Goal: Task Accomplishment & Management: Manage account settings

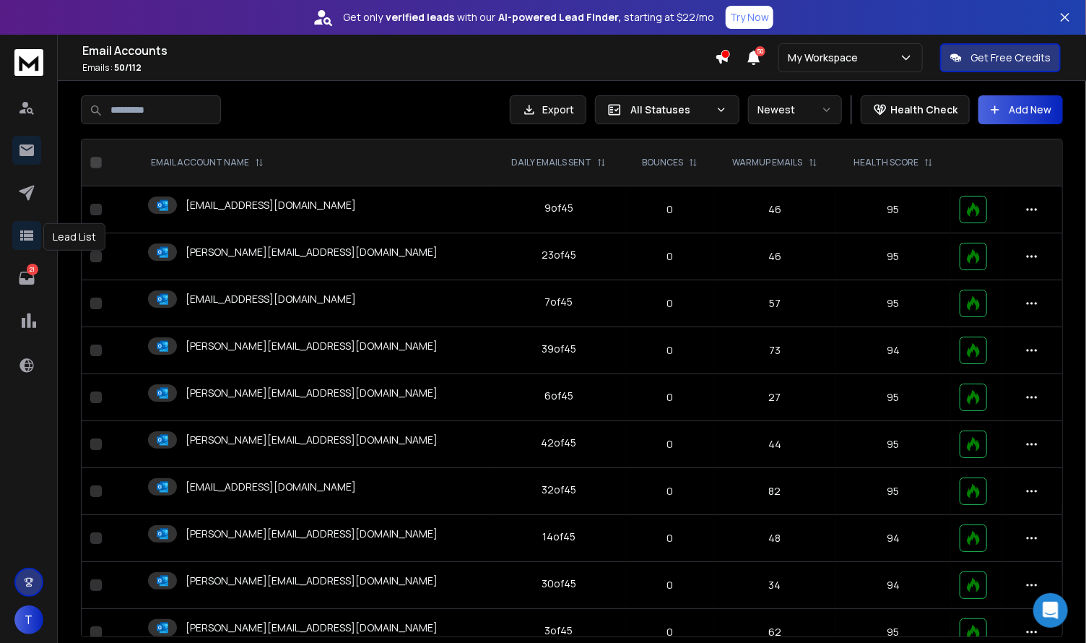
click at [23, 235] on icon at bounding box center [26, 235] width 17 height 17
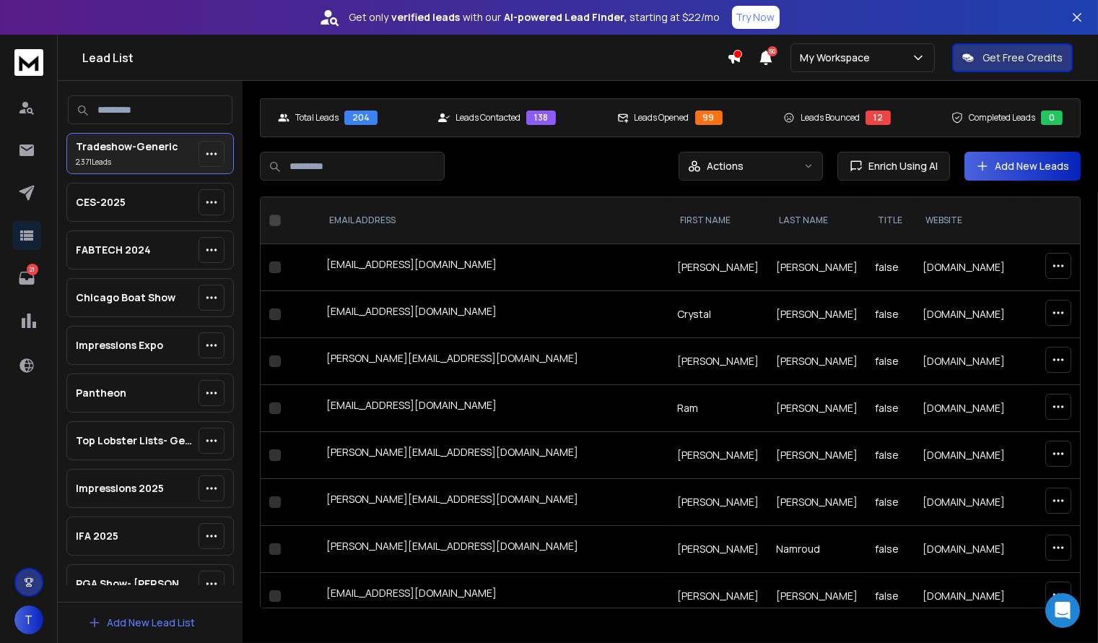
click at [152, 111] on input at bounding box center [150, 109] width 165 height 29
type input "**********"
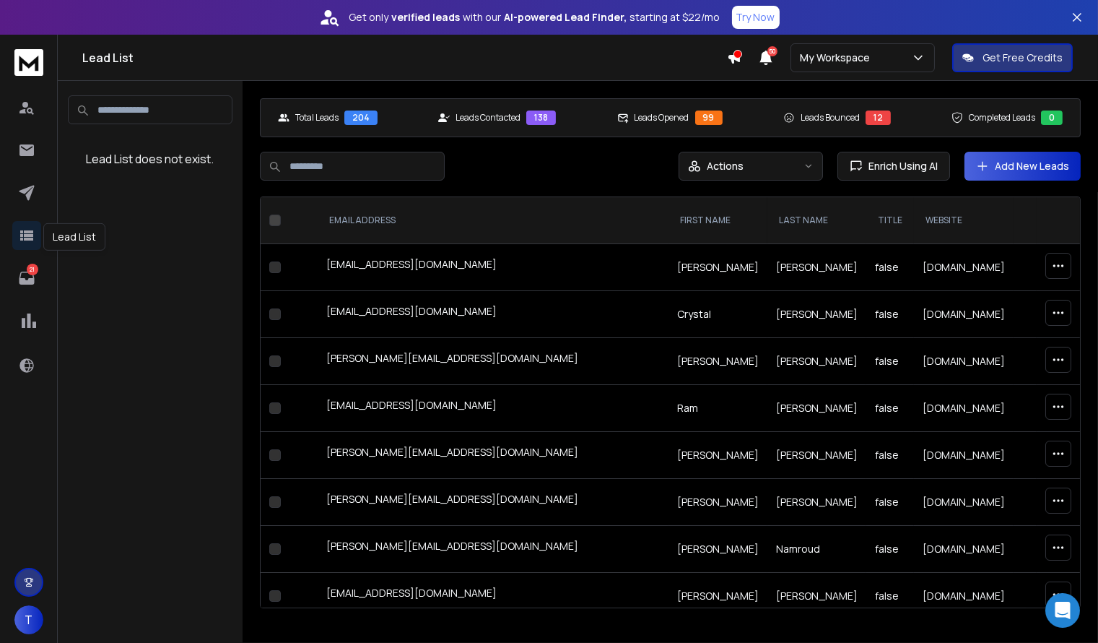
click at [22, 228] on icon at bounding box center [26, 235] width 17 height 17
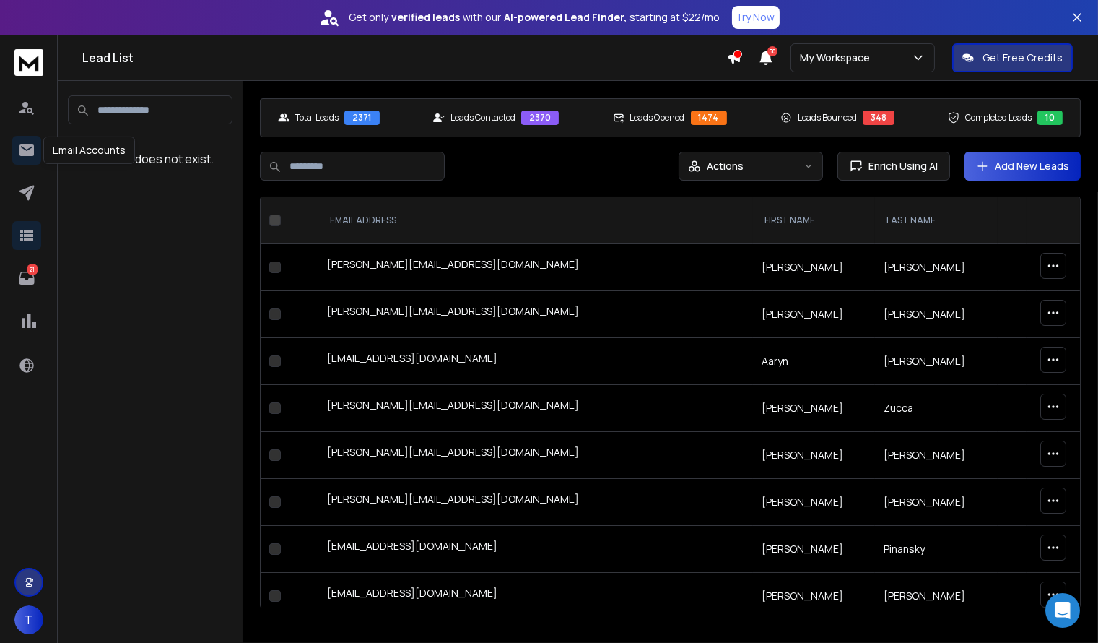
click at [30, 155] on icon at bounding box center [26, 150] width 14 height 12
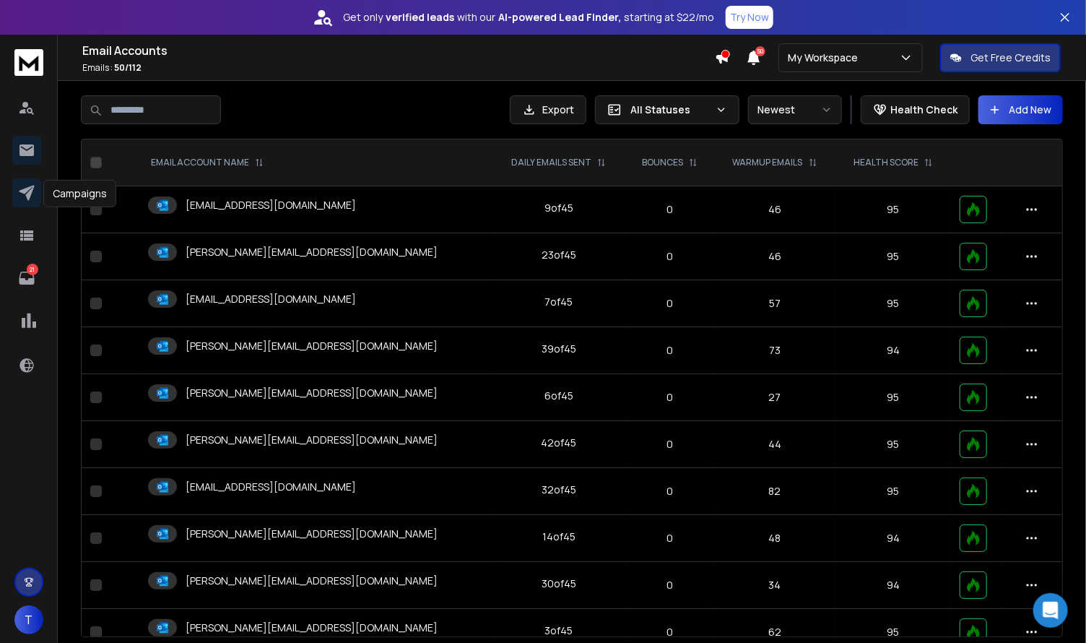
click at [29, 197] on icon at bounding box center [26, 192] width 15 height 15
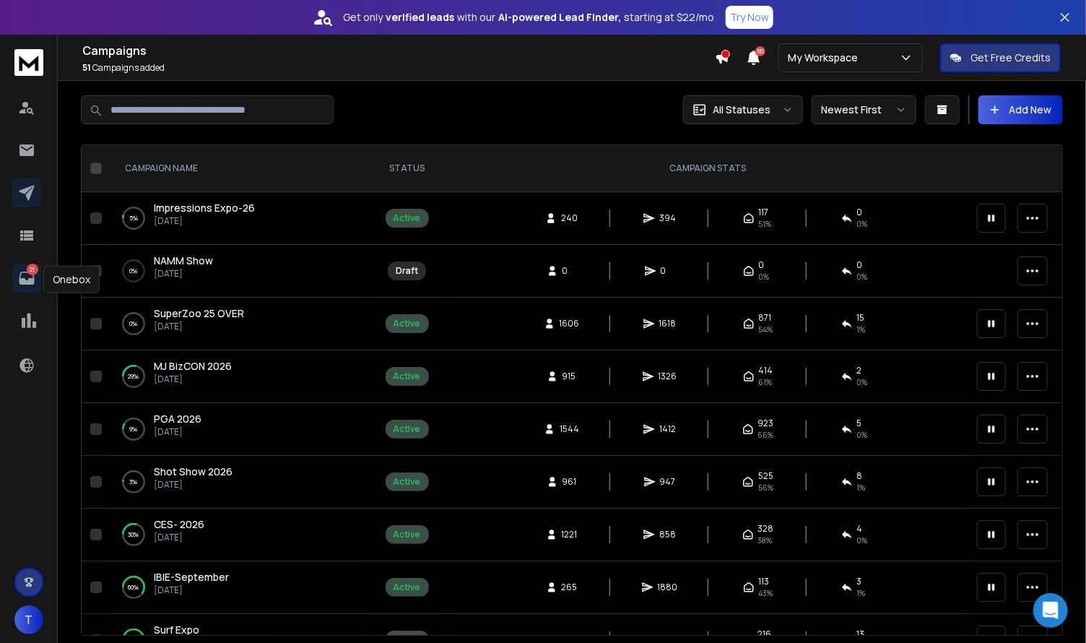
click at [27, 282] on icon at bounding box center [26, 277] width 15 height 13
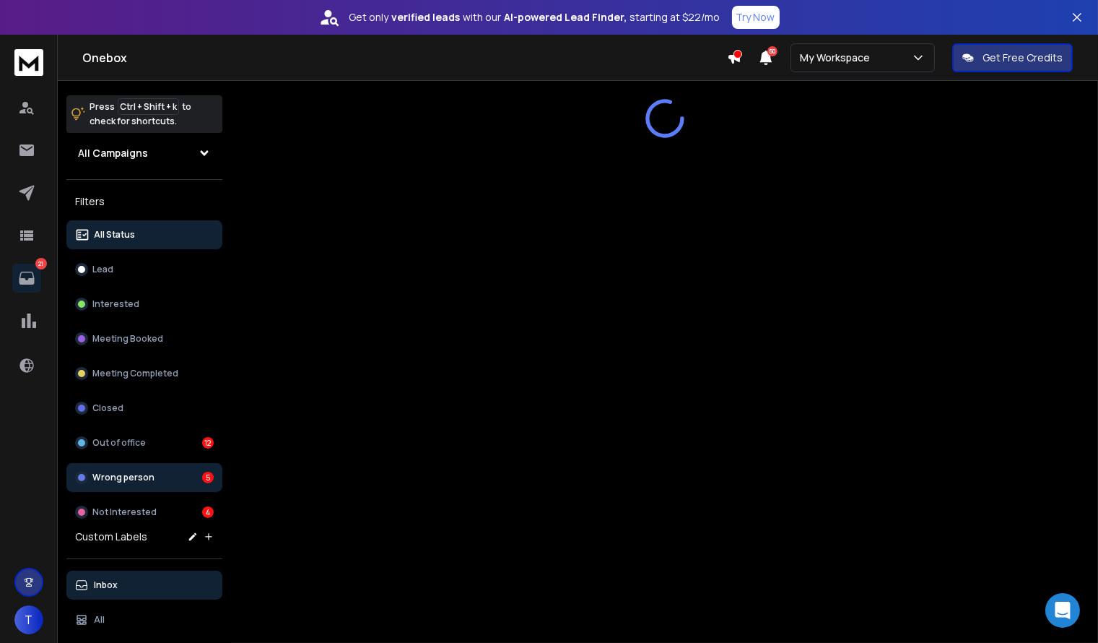
click at [140, 472] on p "Wrong person" at bounding box center [123, 478] width 62 height 12
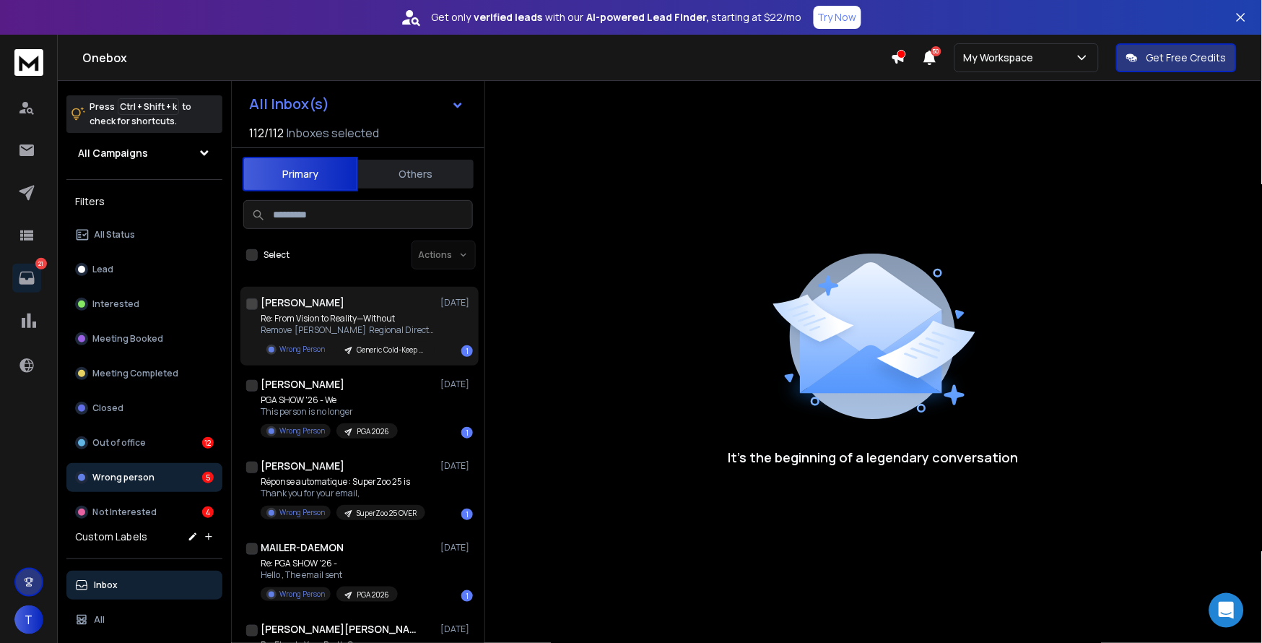
click at [362, 300] on div "[PERSON_NAME] [DATE]" at bounding box center [367, 302] width 212 height 14
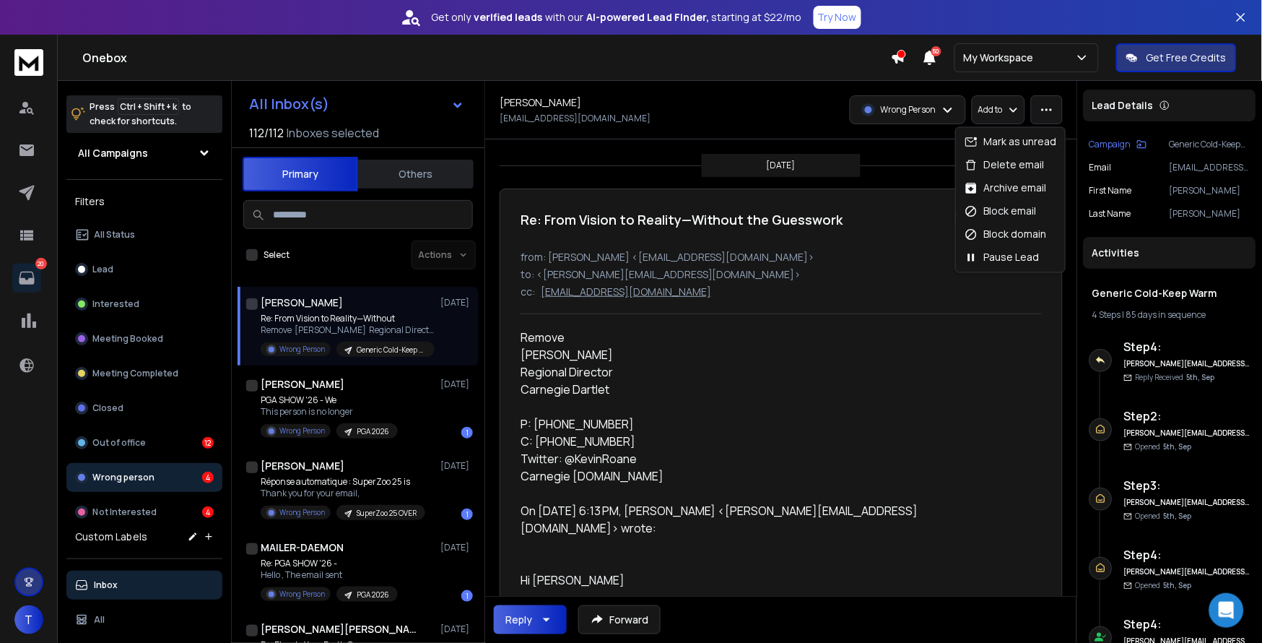
click at [1051, 119] on button "button" at bounding box center [1047, 109] width 32 height 29
click at [1015, 162] on div "Delete email" at bounding box center [1004, 165] width 79 height 14
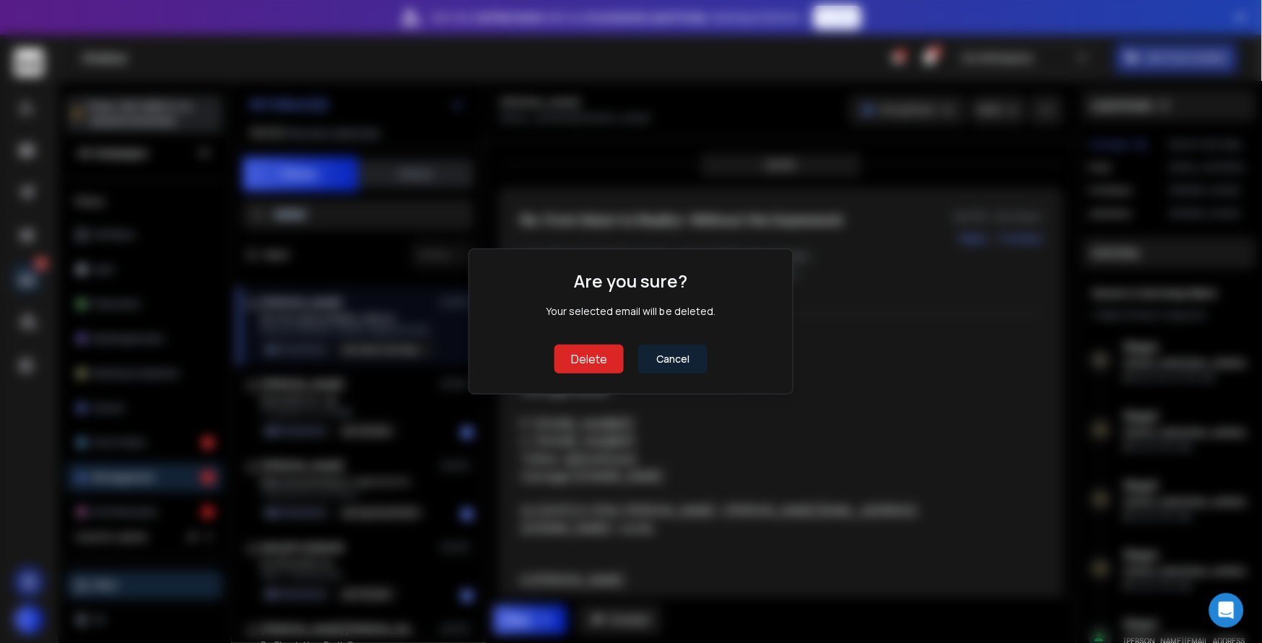
click at [677, 365] on button "Cancel" at bounding box center [672, 358] width 69 height 29
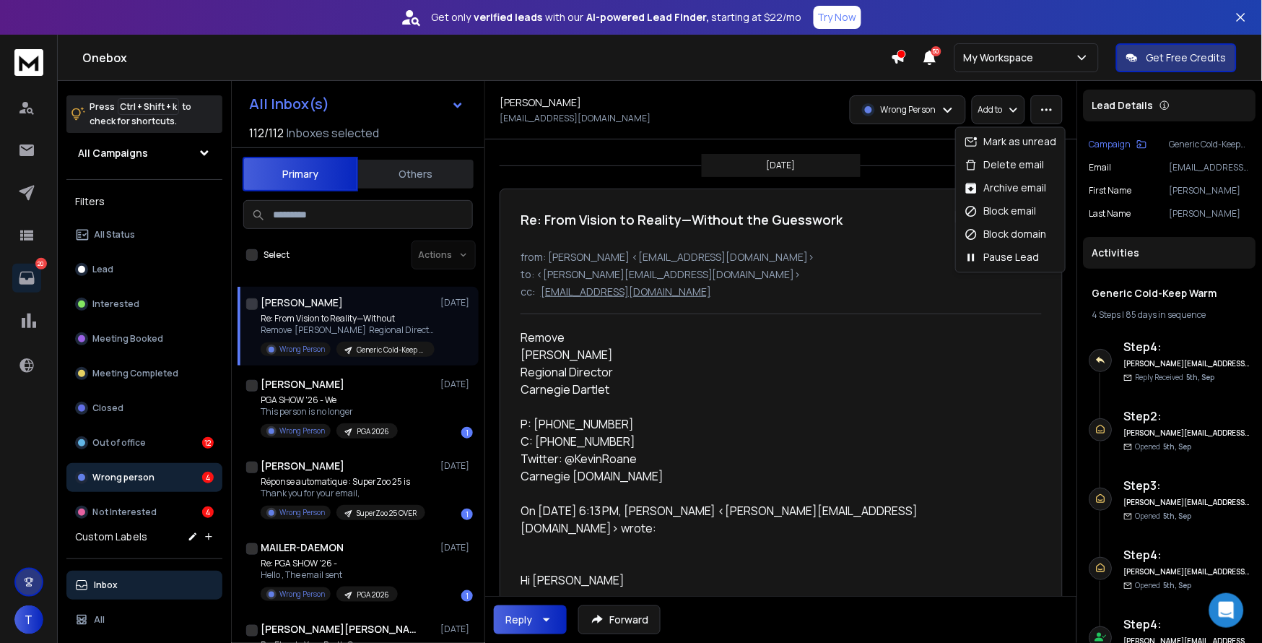
click at [1058, 104] on button "button" at bounding box center [1047, 109] width 32 height 29
click at [1012, 208] on div "Block email" at bounding box center [1000, 211] width 71 height 14
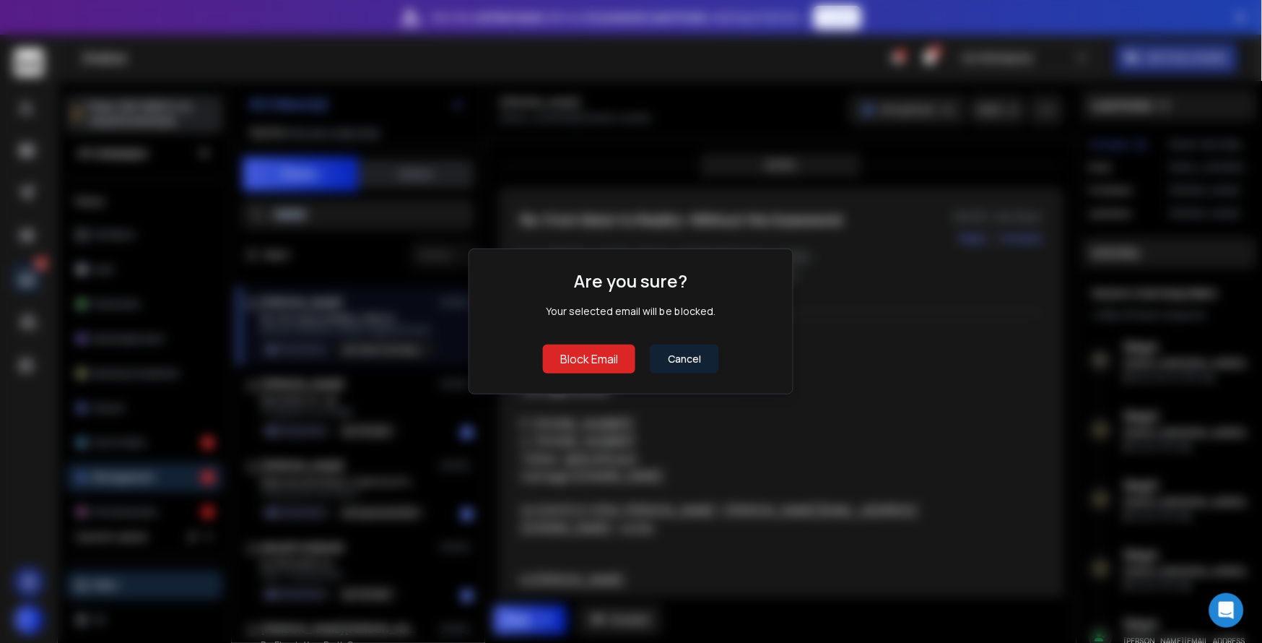
click at [675, 355] on button "Cancel" at bounding box center [684, 358] width 69 height 29
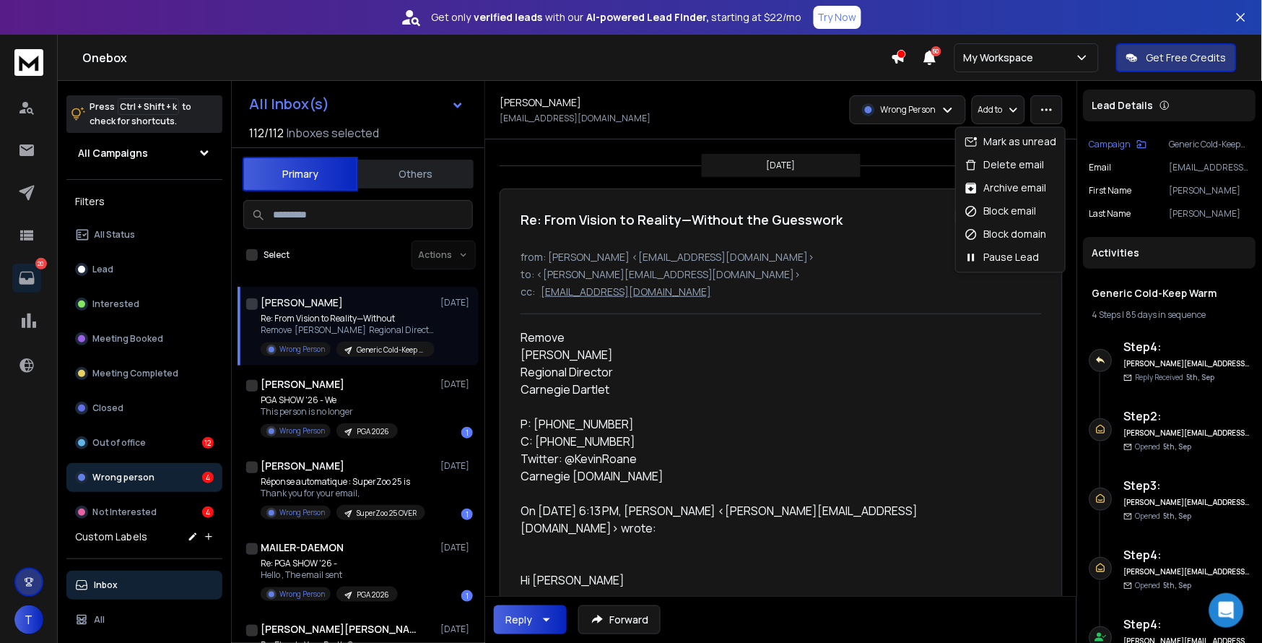
click at [1055, 113] on button "button" at bounding box center [1047, 109] width 32 height 29
click at [1017, 207] on div "Block email" at bounding box center [1000, 211] width 71 height 14
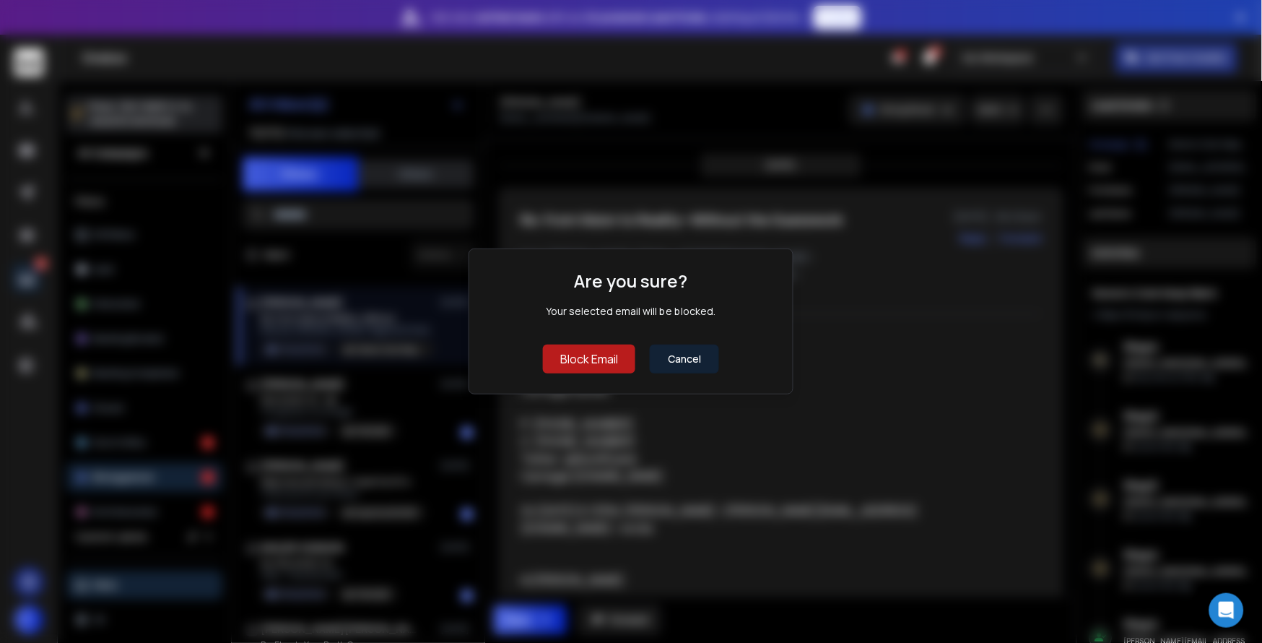
click at [615, 361] on button "Block Email" at bounding box center [589, 358] width 92 height 29
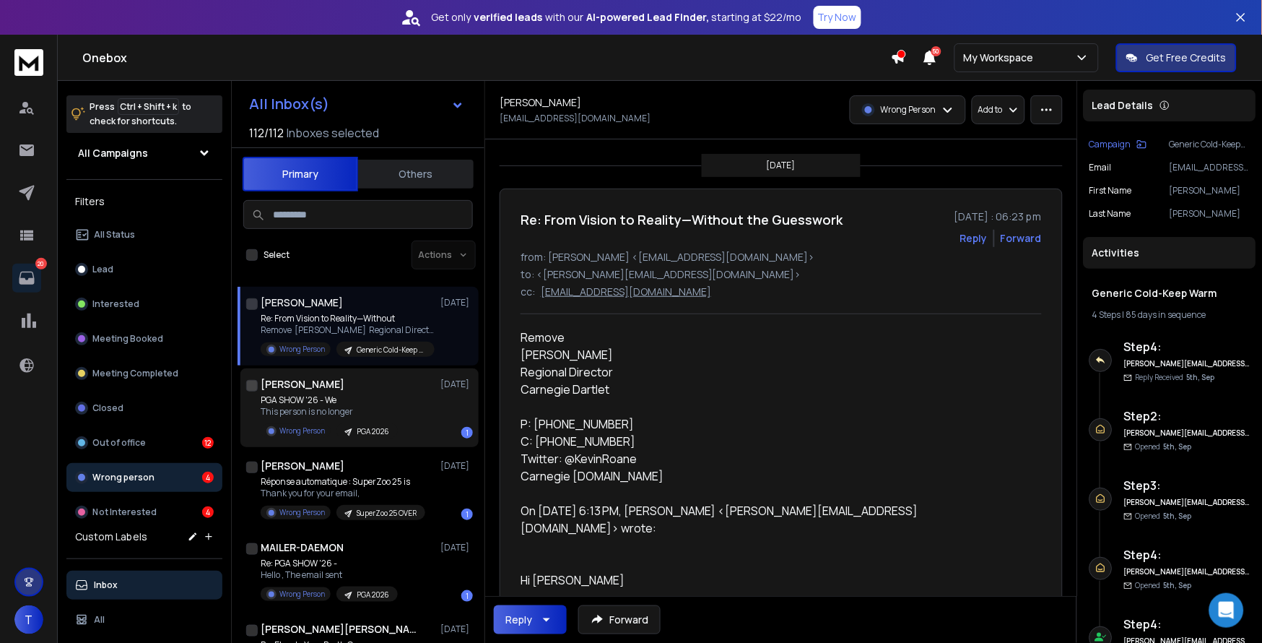
click at [398, 400] on div "PGA SHOW '26 - We This person is no longer Wrong Person PGA 2026 1" at bounding box center [367, 416] width 212 height 44
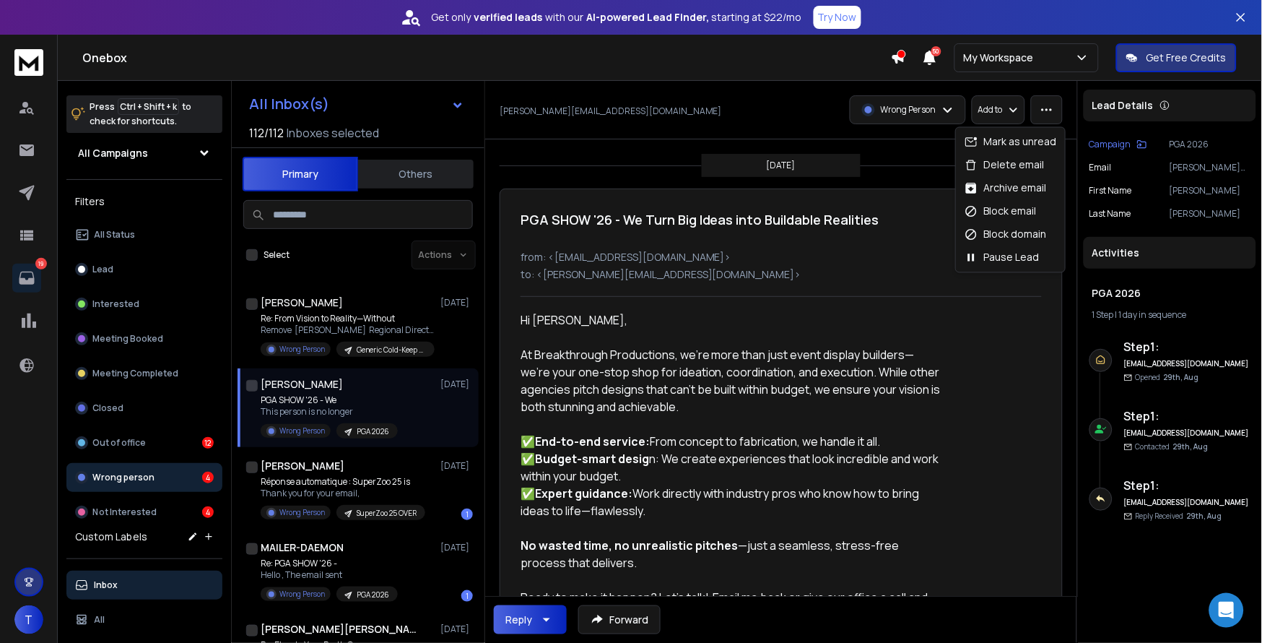
click at [1043, 106] on icon "button" at bounding box center [1047, 109] width 13 height 13
click at [1005, 212] on div "Block email" at bounding box center [1000, 211] width 71 height 14
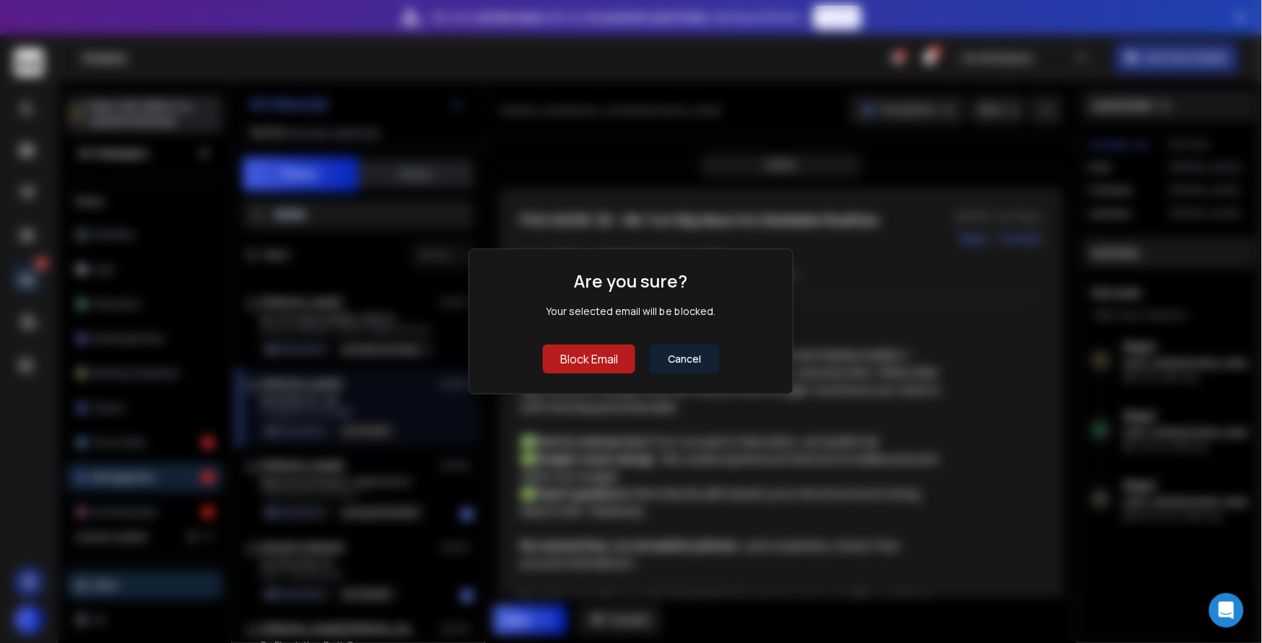
click at [579, 351] on button "Block Email" at bounding box center [589, 358] width 92 height 29
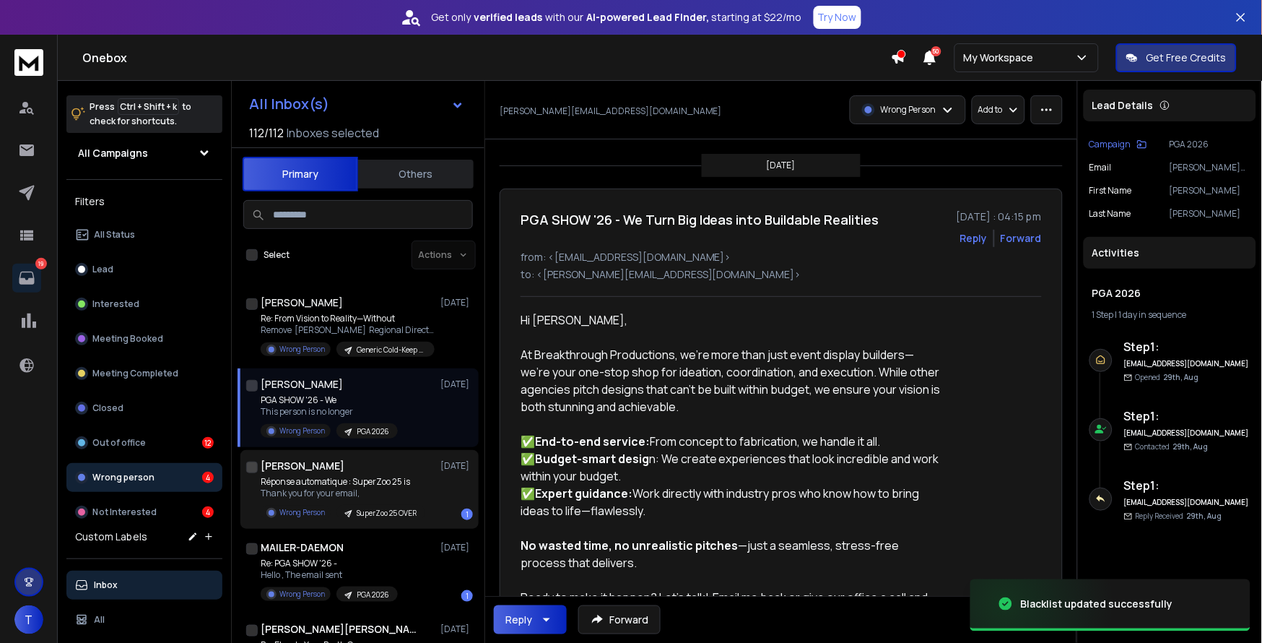
click at [412, 476] on p "Réponse automatique : SuperZoo 25 is" at bounding box center [343, 482] width 165 height 12
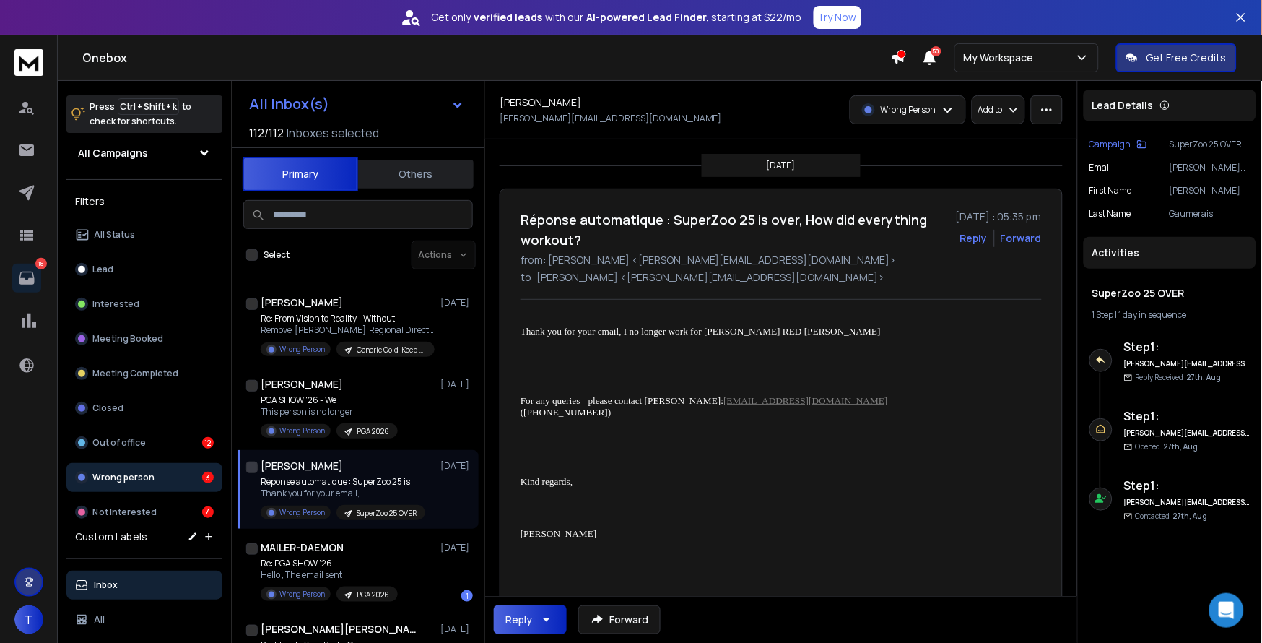
click at [1045, 116] on button "button" at bounding box center [1047, 109] width 32 height 29
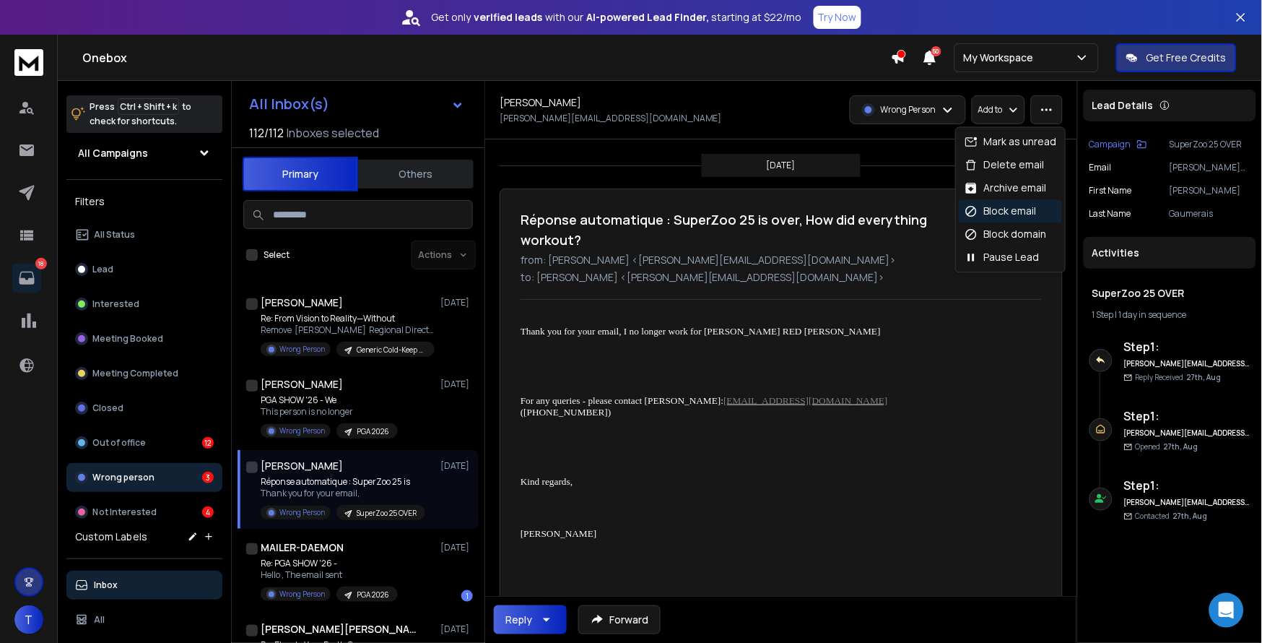
click at [1015, 211] on div "Block email" at bounding box center [1000, 211] width 71 height 14
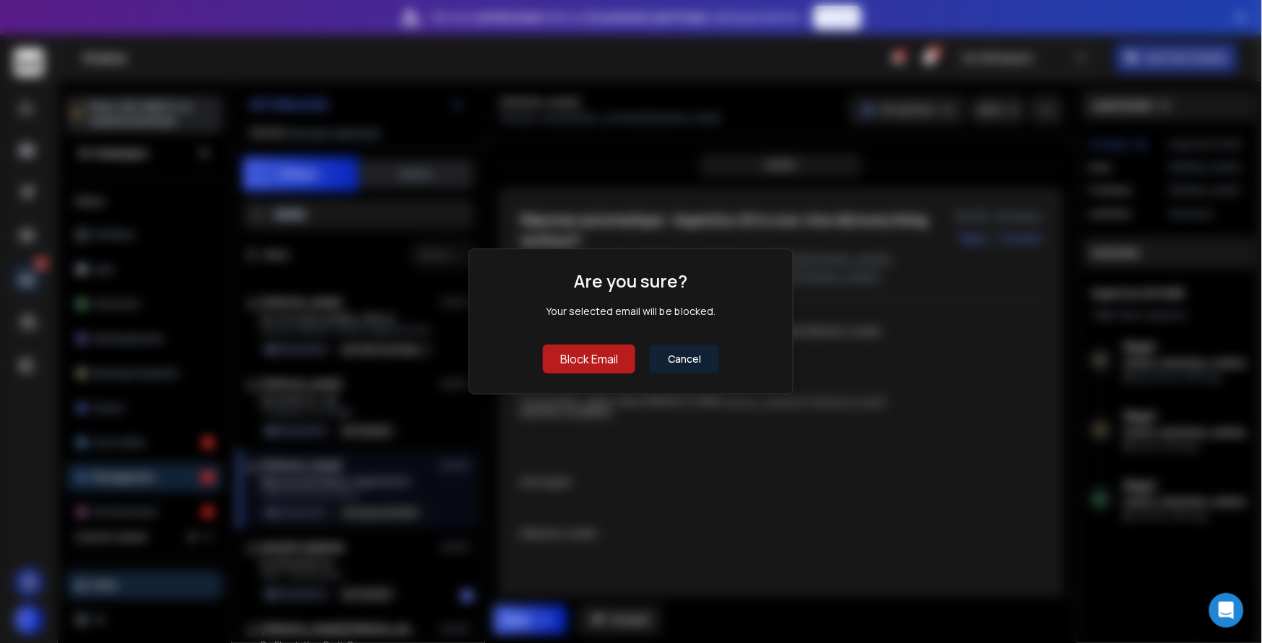
click at [555, 352] on button "Block Email" at bounding box center [589, 358] width 92 height 29
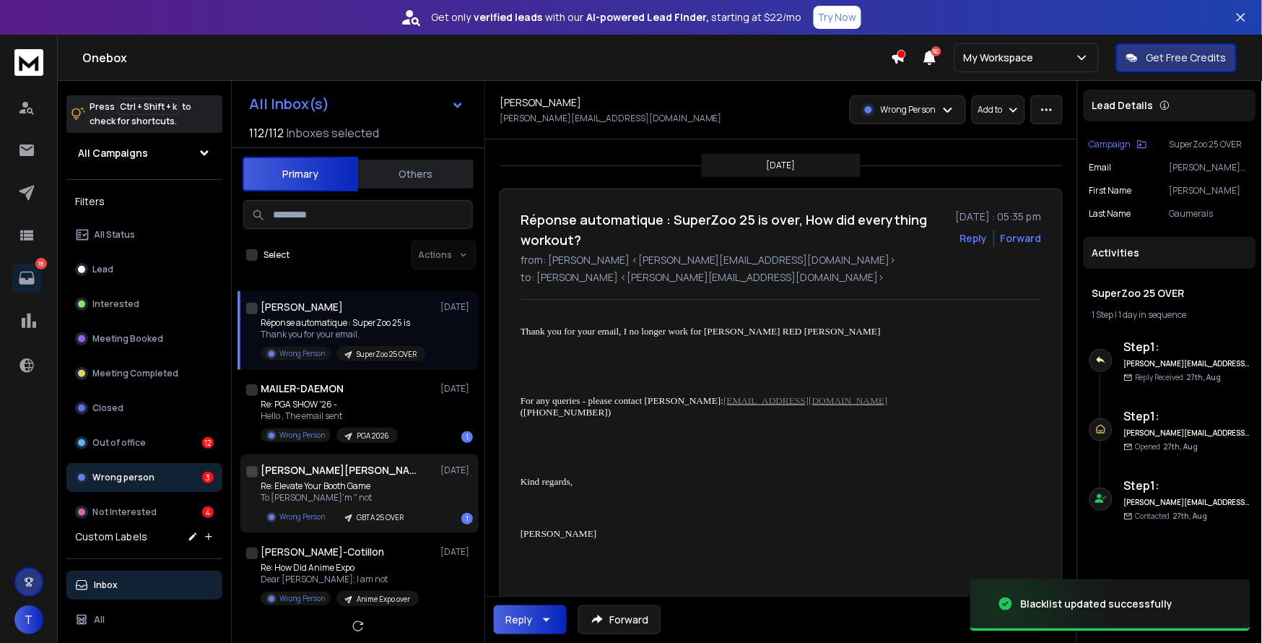
scroll to position [160, 0]
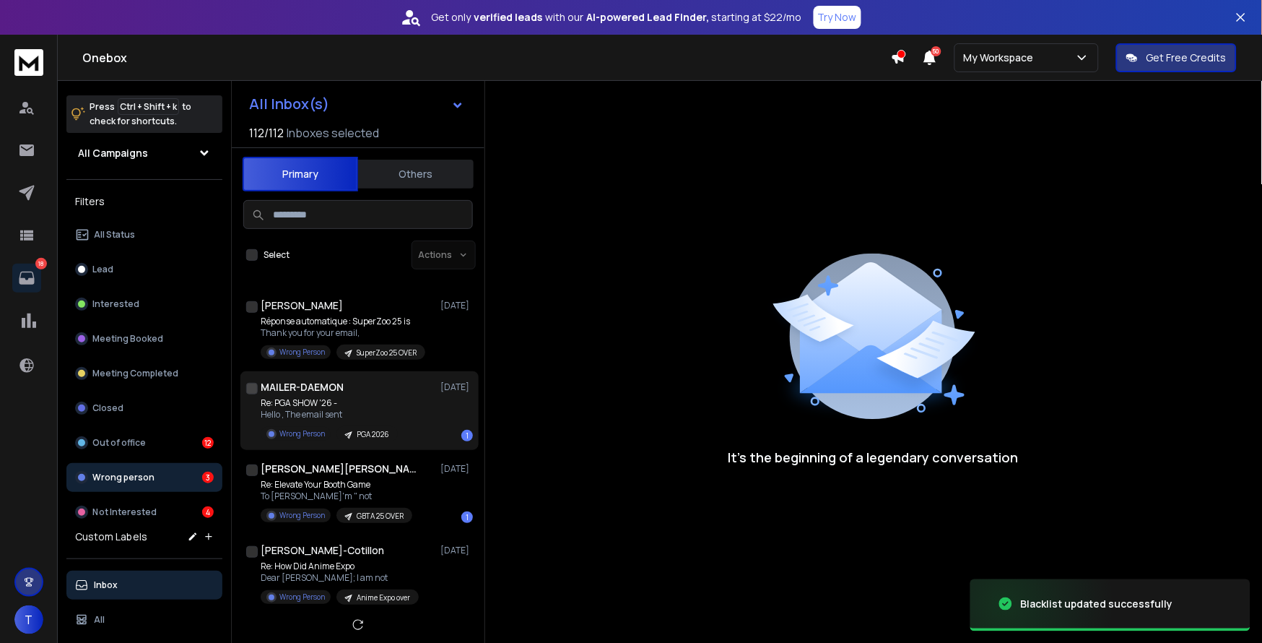
click at [383, 409] on p "Hello , The email sent" at bounding box center [329, 415] width 137 height 12
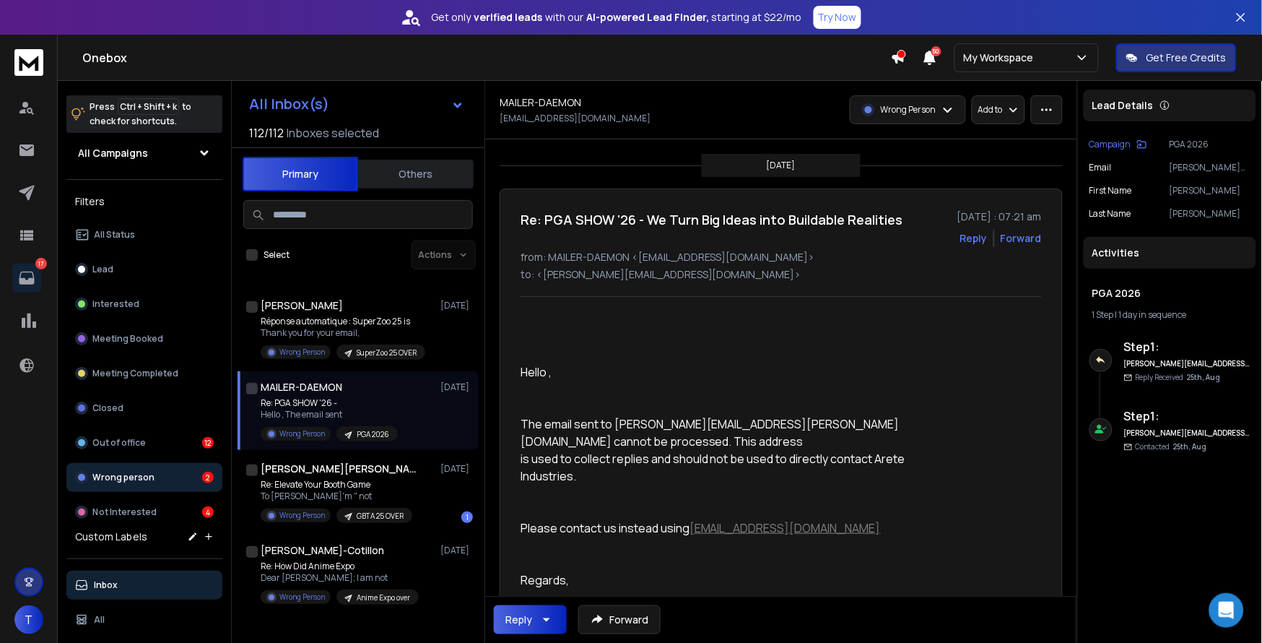
click at [1050, 116] on button "button" at bounding box center [1047, 109] width 32 height 29
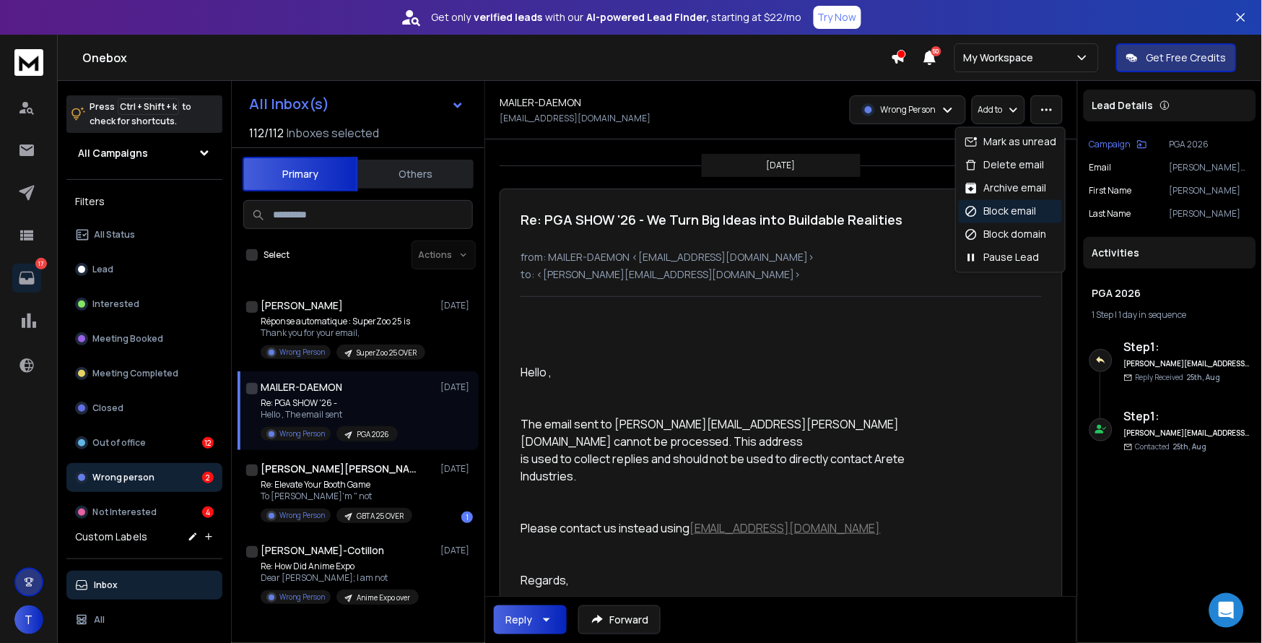
click at [1020, 210] on div "Block email" at bounding box center [1000, 211] width 71 height 14
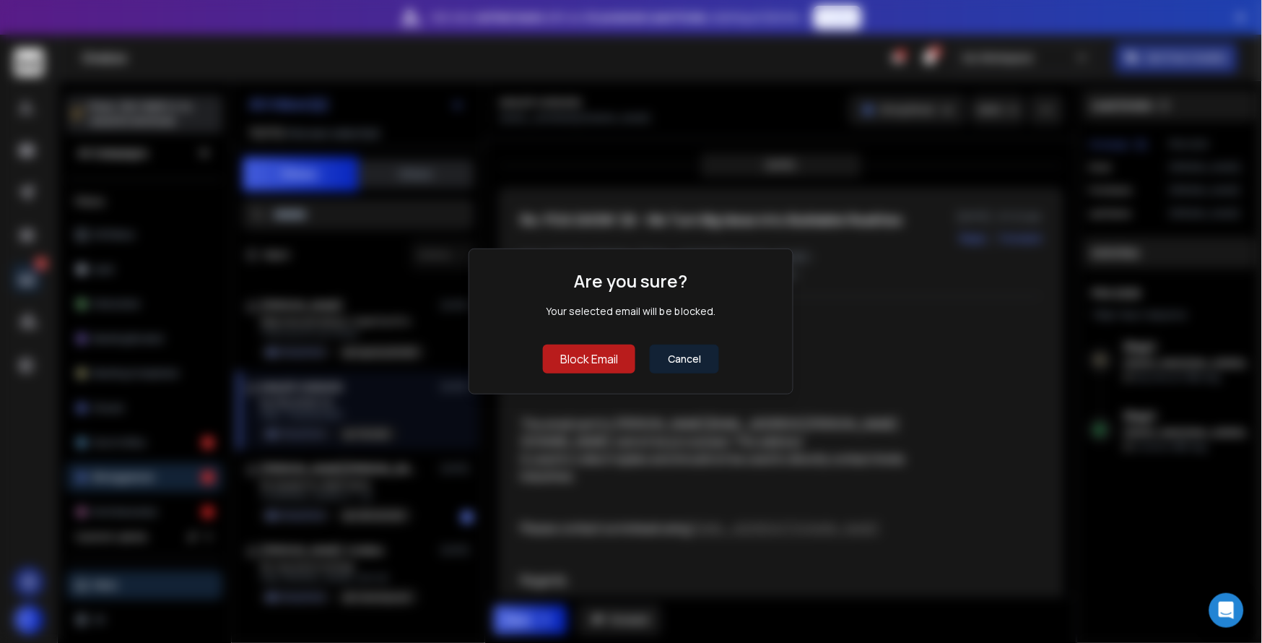
click at [594, 365] on button "Block Email" at bounding box center [589, 358] width 92 height 29
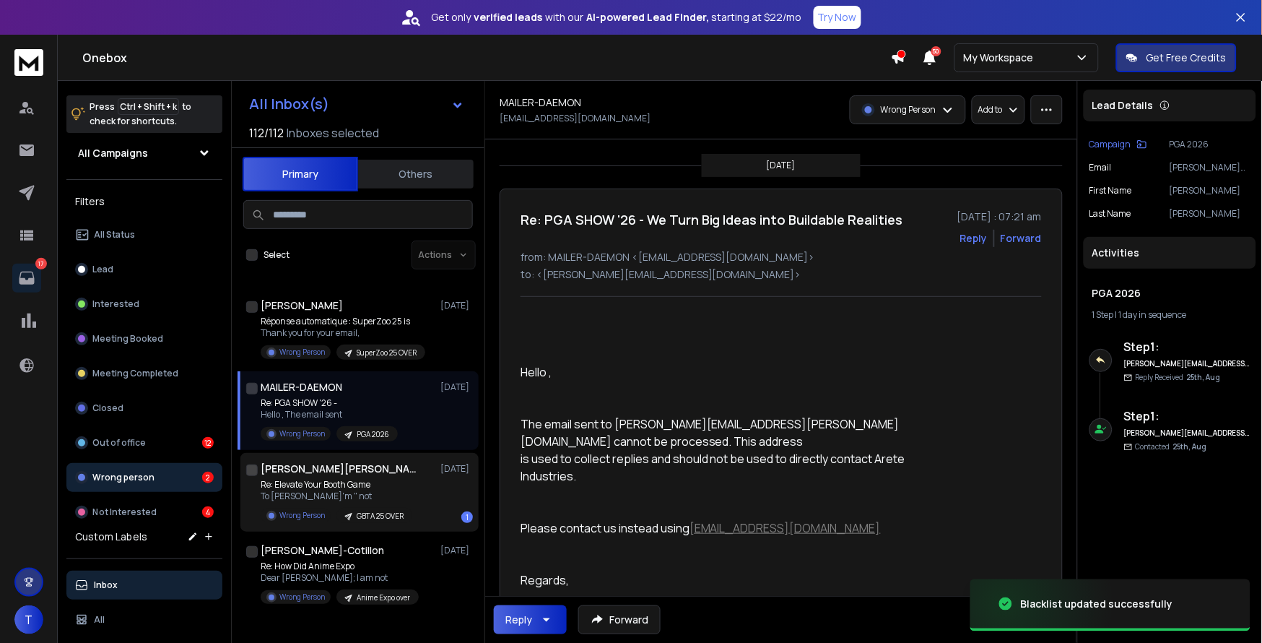
click at [369, 474] on h1 "[PERSON_NAME][PERSON_NAME]" at bounding box center [340, 468] width 159 height 14
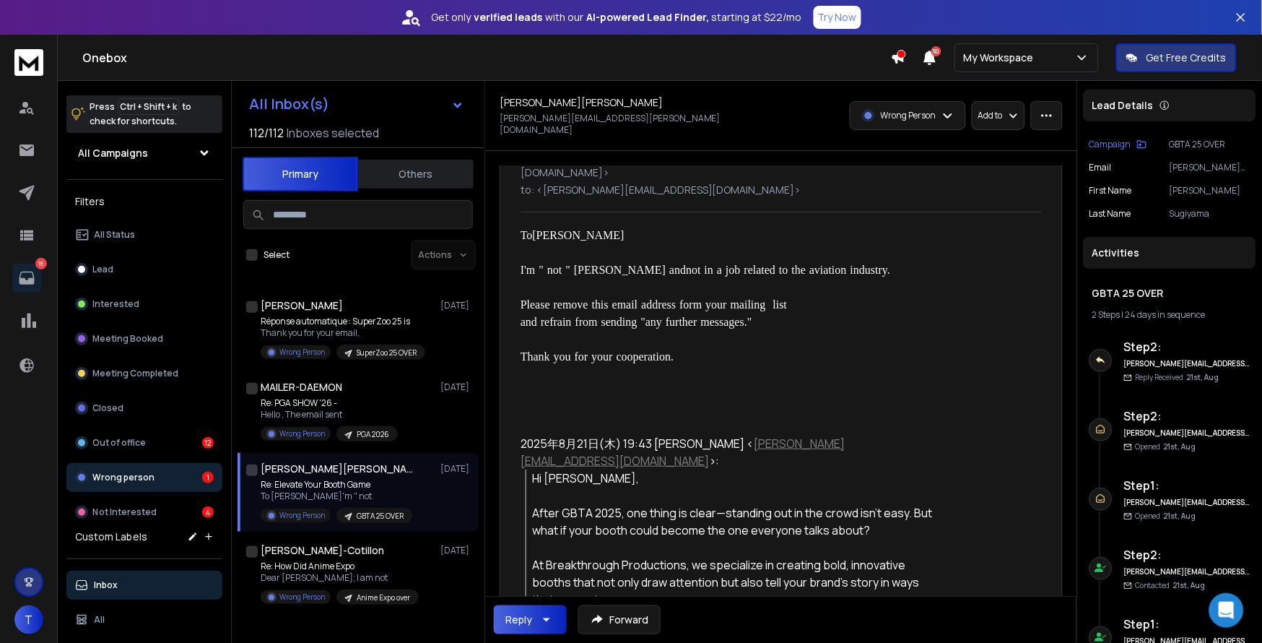
scroll to position [0, 0]
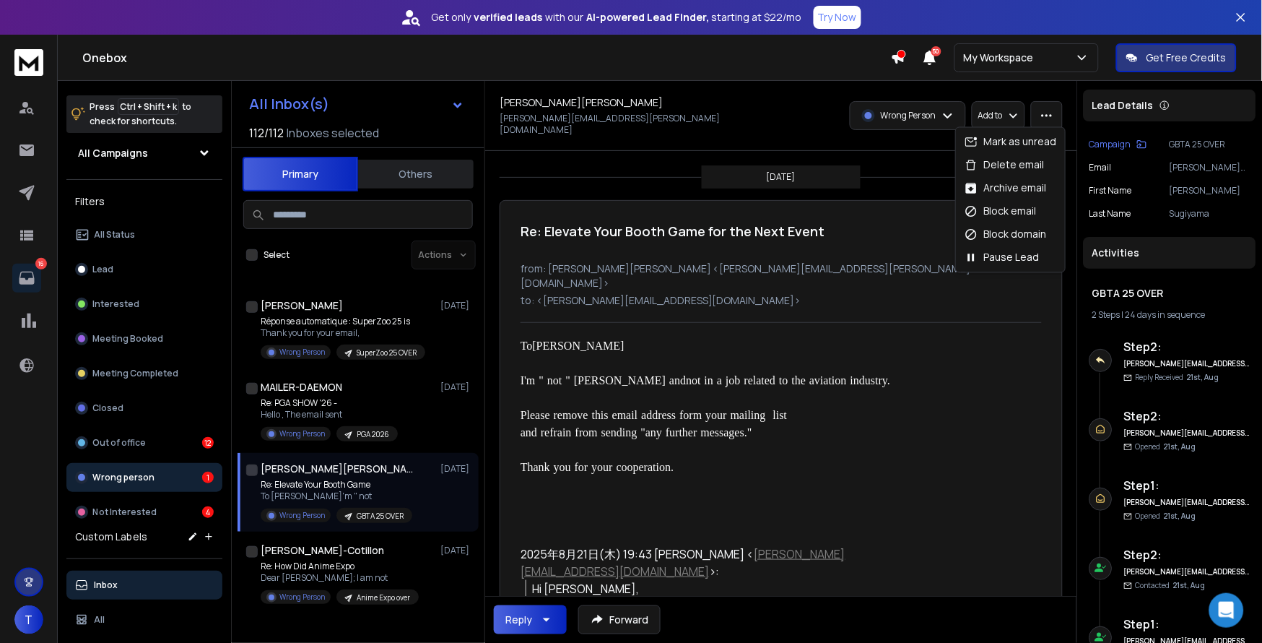
click at [1050, 109] on icon "button" at bounding box center [1047, 115] width 13 height 13
click at [1009, 209] on div "Block email" at bounding box center [1000, 211] width 71 height 14
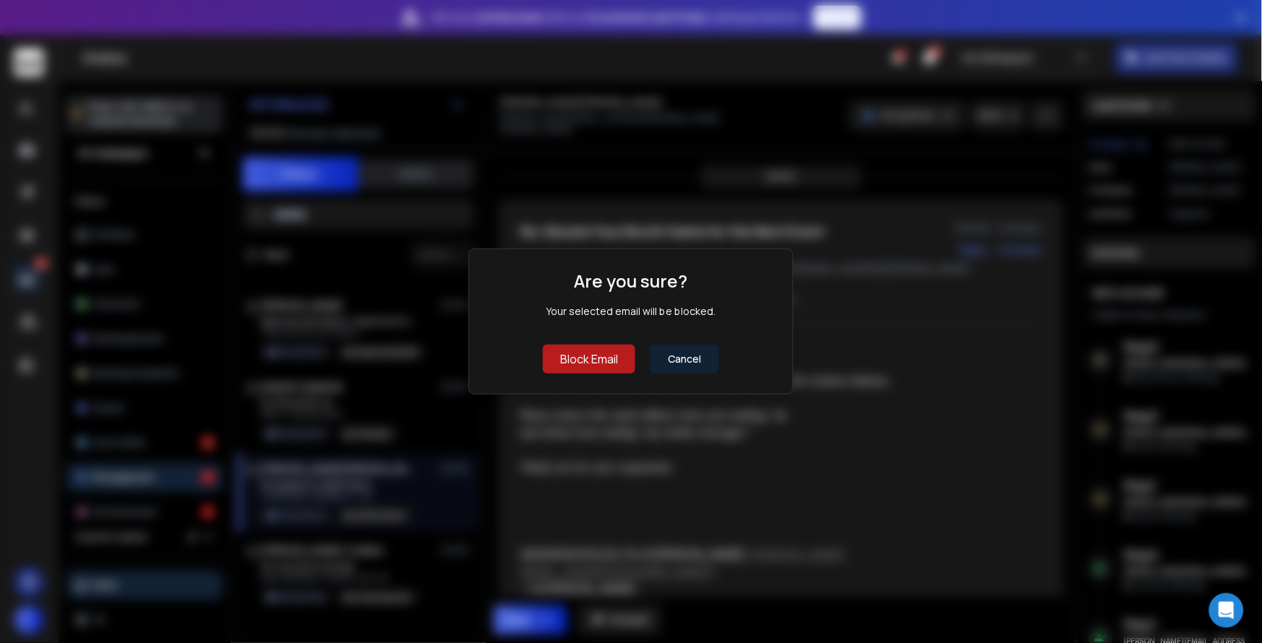
click at [588, 365] on button "Block Email" at bounding box center [589, 358] width 92 height 29
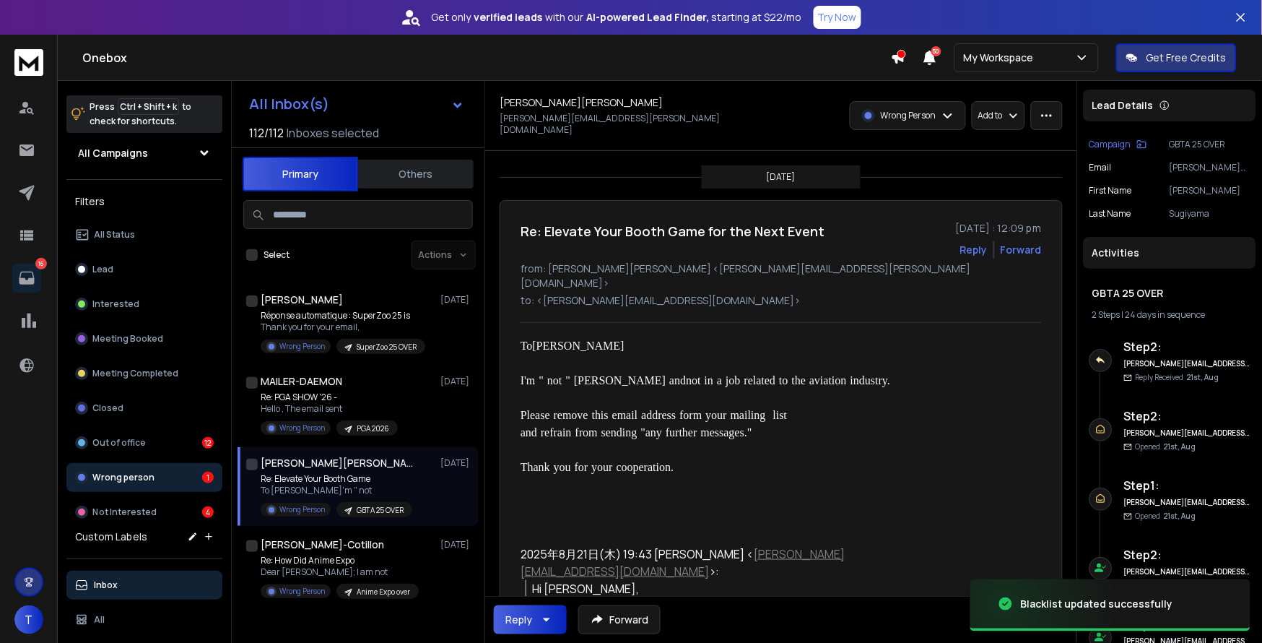
scroll to position [167, 0]
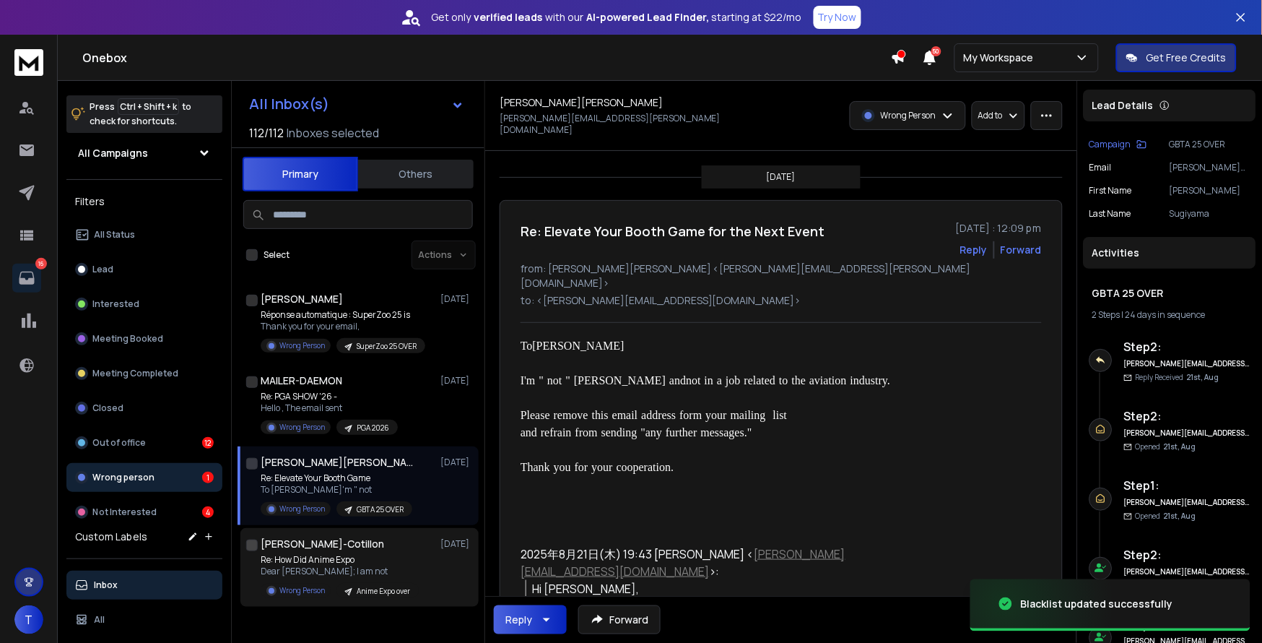
click at [402, 545] on div "[PERSON_NAME]-Cotillon [DATE]" at bounding box center [367, 543] width 212 height 14
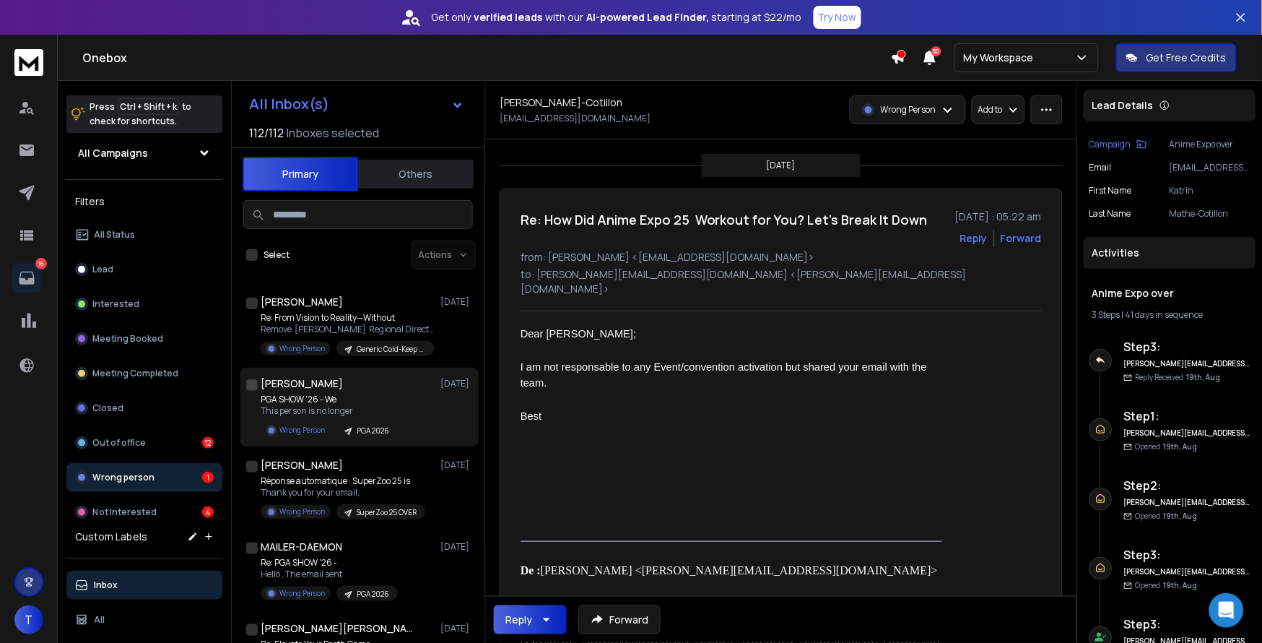
scroll to position [0, 0]
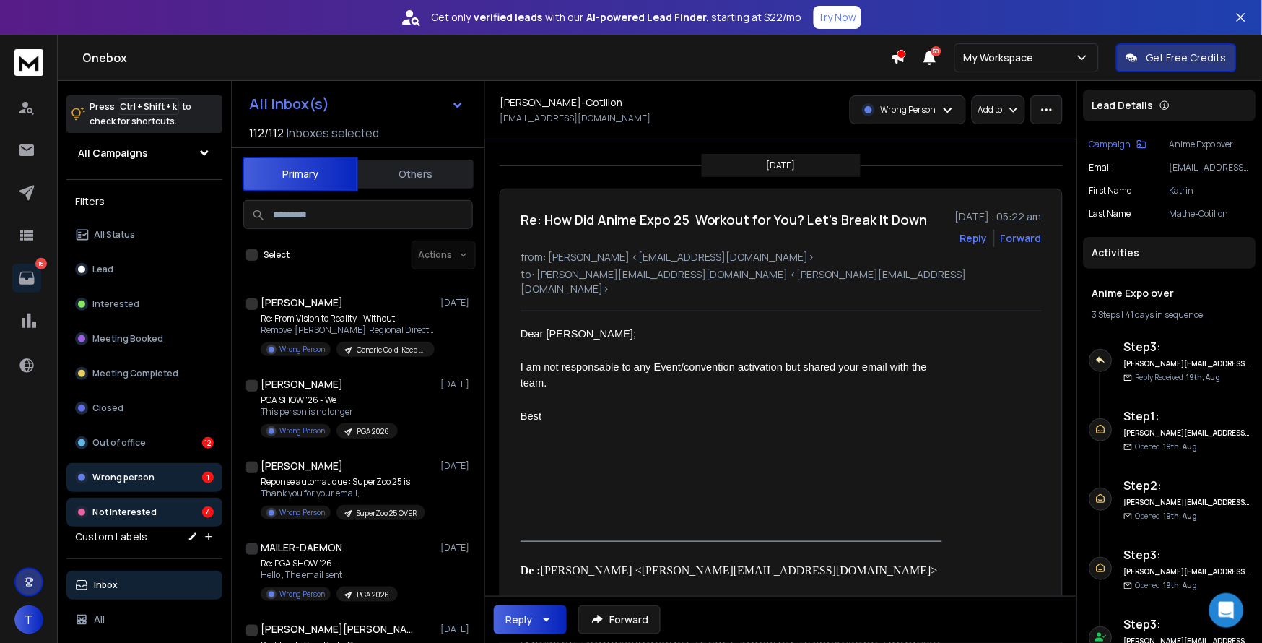
click at [139, 513] on p "Not Interested" at bounding box center [124, 512] width 64 height 12
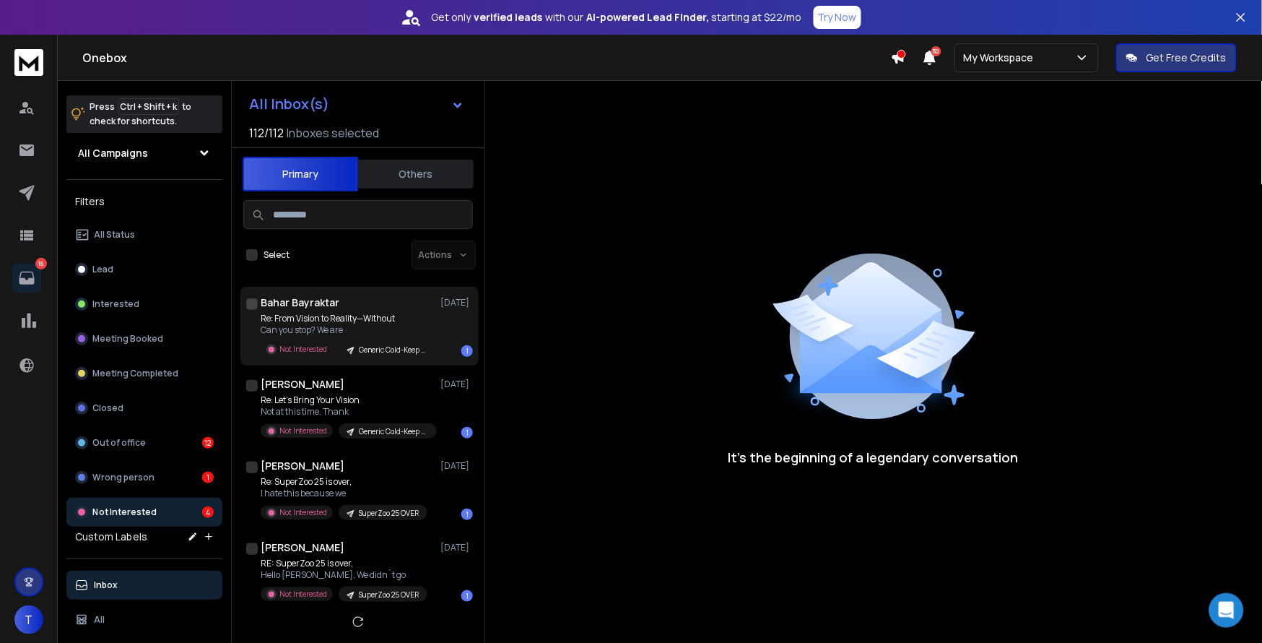
click at [321, 316] on p "Re: From Vision to Reality—Without" at bounding box center [347, 319] width 173 height 12
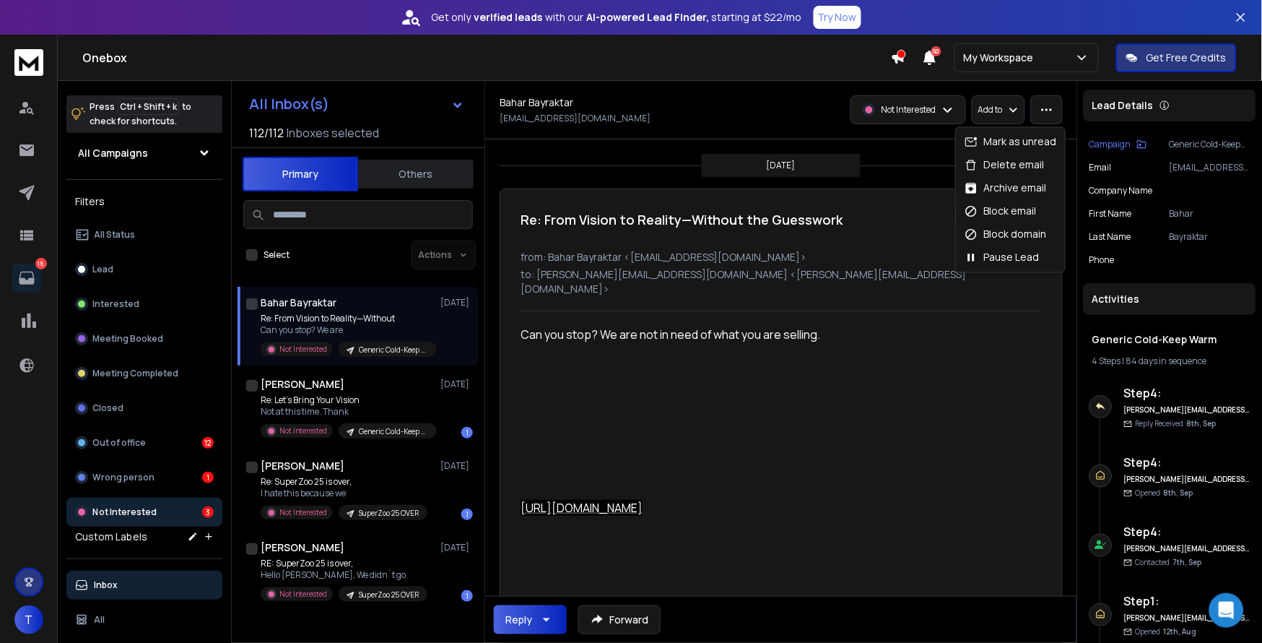
click at [1054, 105] on button "button" at bounding box center [1047, 109] width 32 height 29
click at [1007, 214] on div "Block email" at bounding box center [1000, 211] width 71 height 14
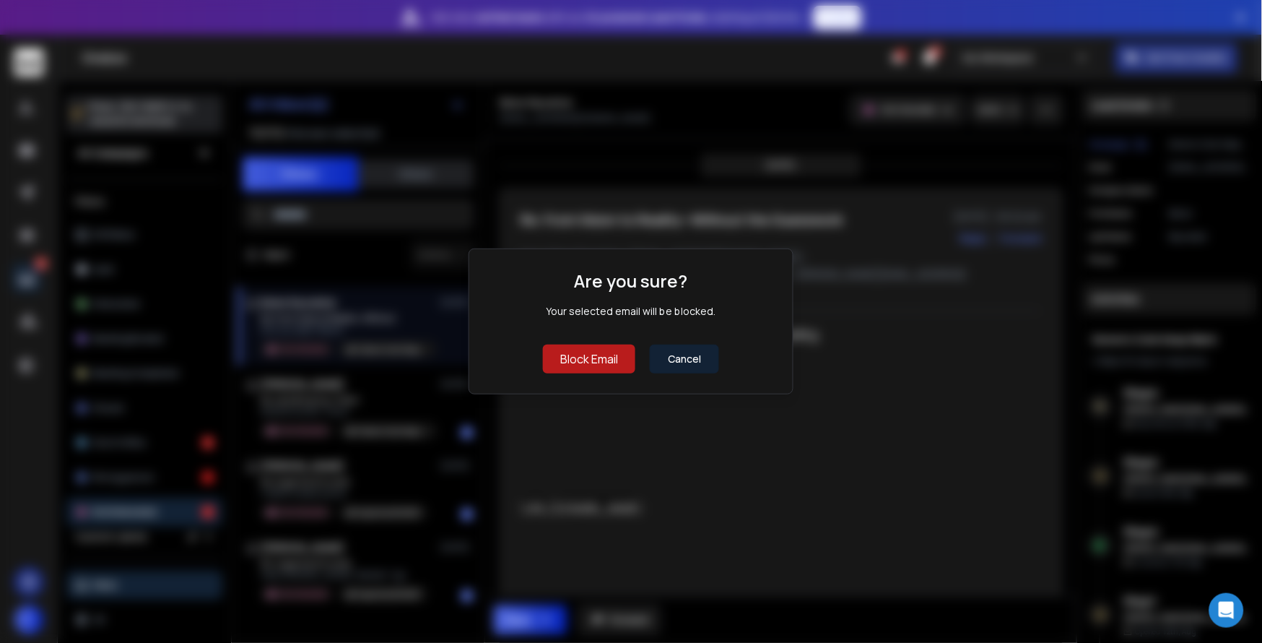
click at [560, 370] on button "Block Email" at bounding box center [589, 358] width 92 height 29
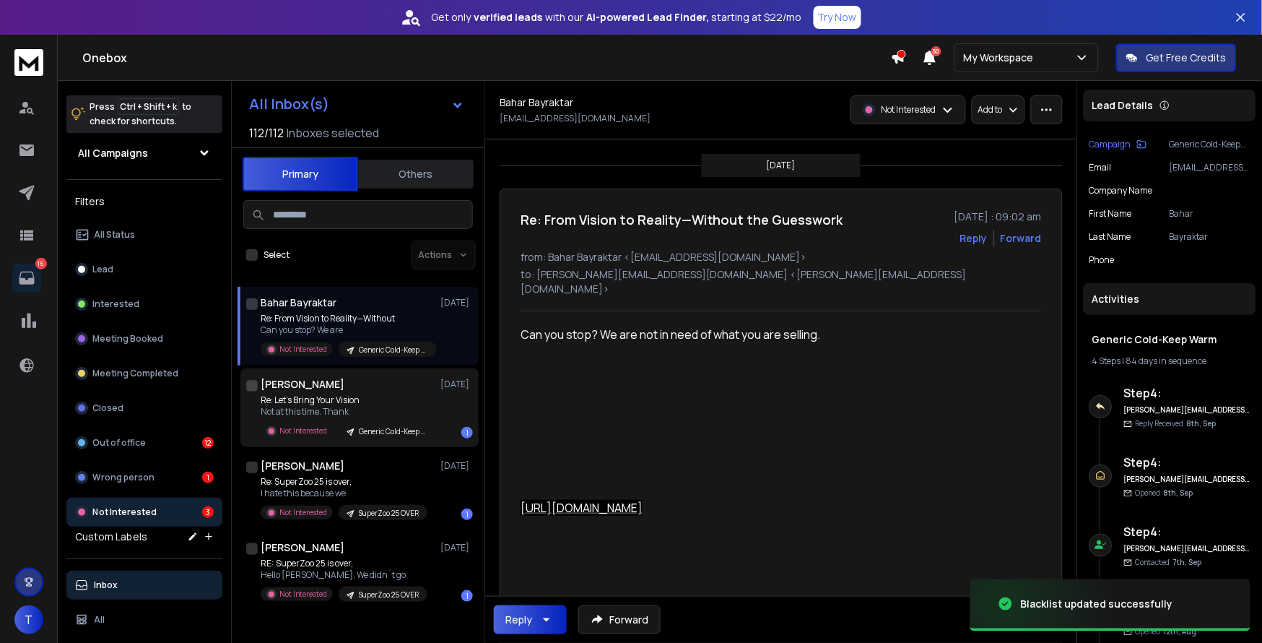
click at [401, 410] on p "Not at this time. Thank" at bounding box center [347, 412] width 173 height 12
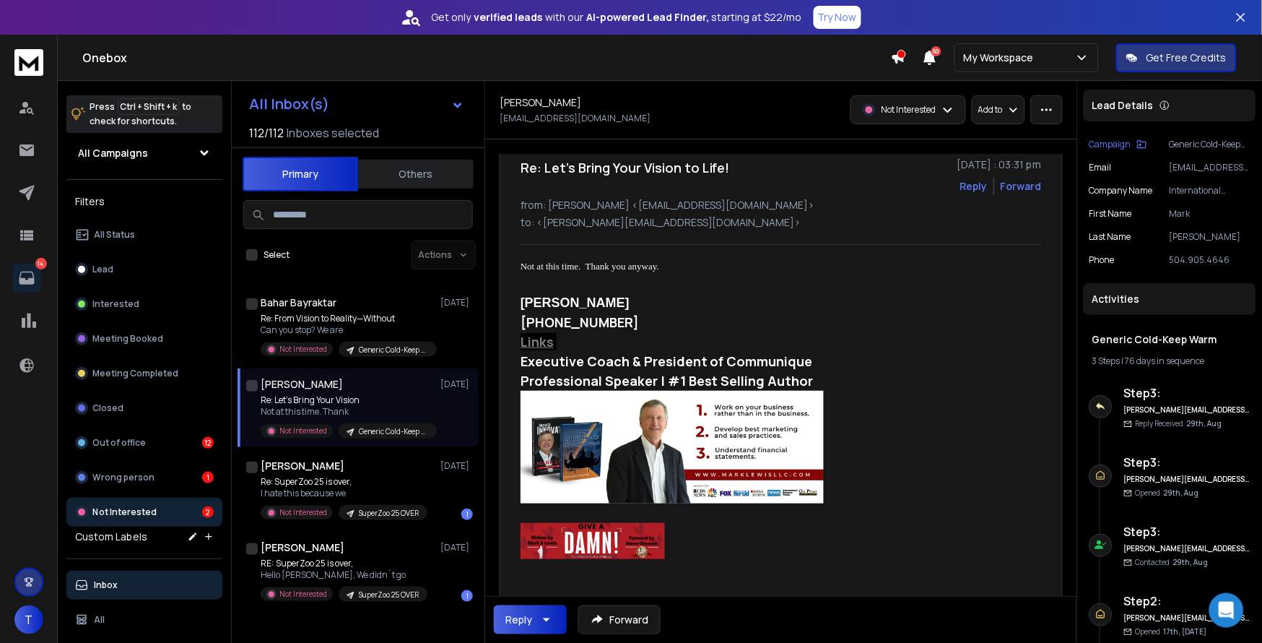
scroll to position [80, 0]
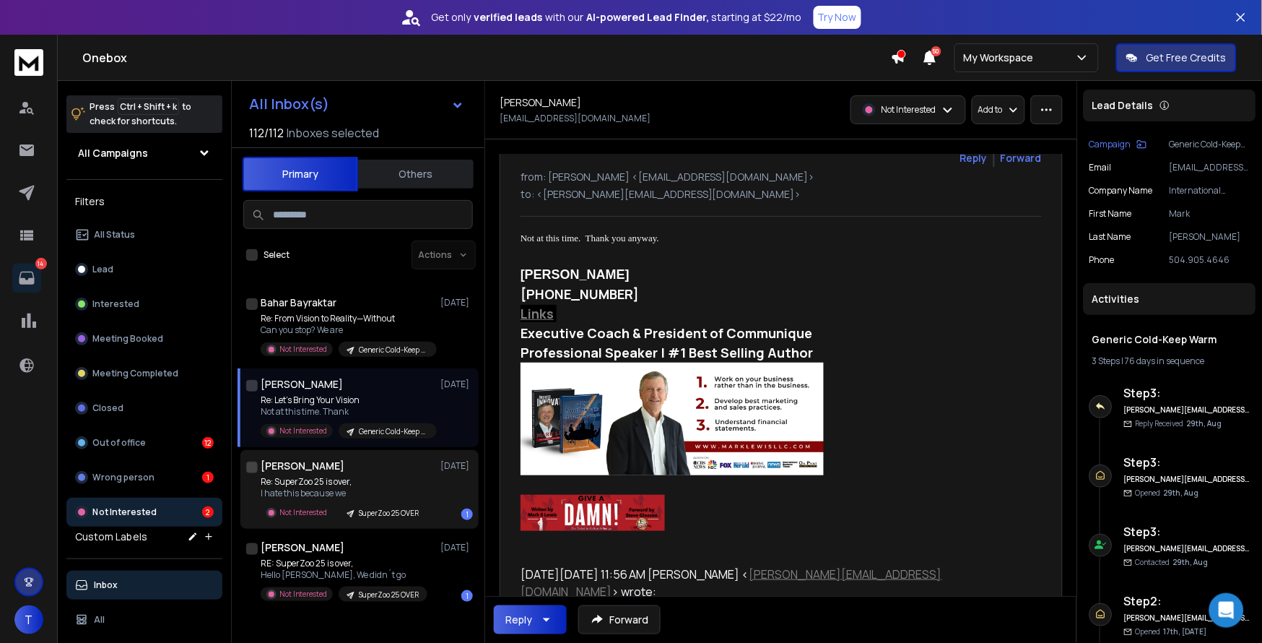
click at [341, 490] on p "I hate this because we" at bounding box center [344, 493] width 167 height 12
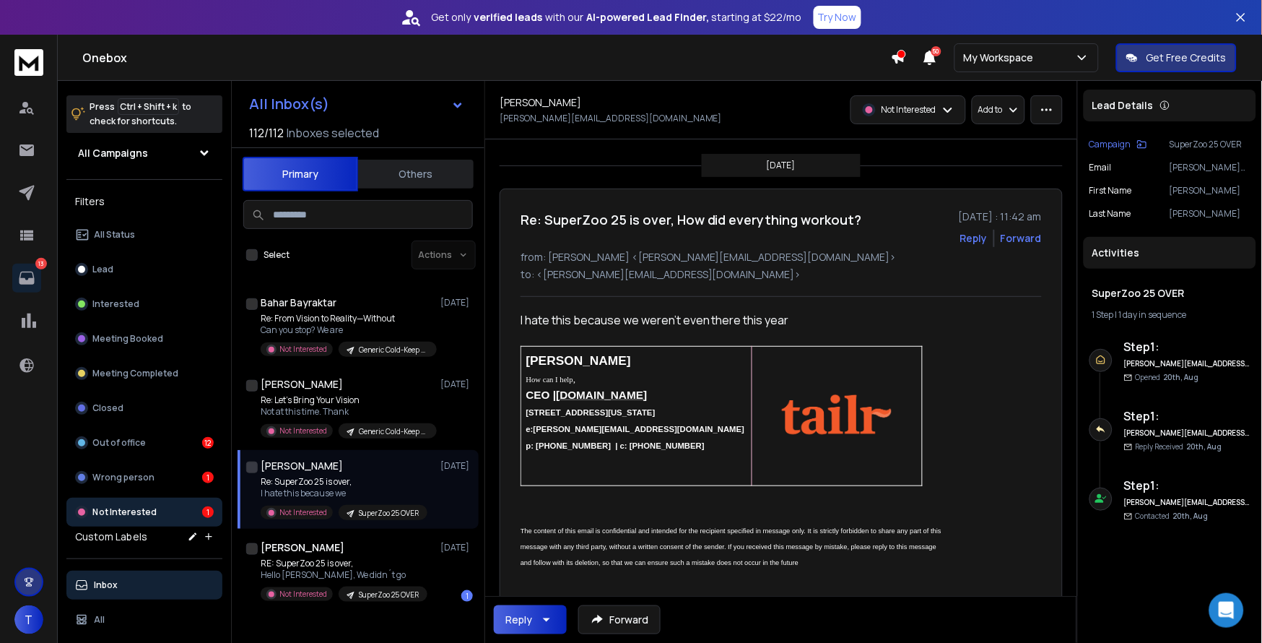
click at [612, 318] on div "I hate this because we weren't even there this year" at bounding box center [732, 319] width 422 height 17
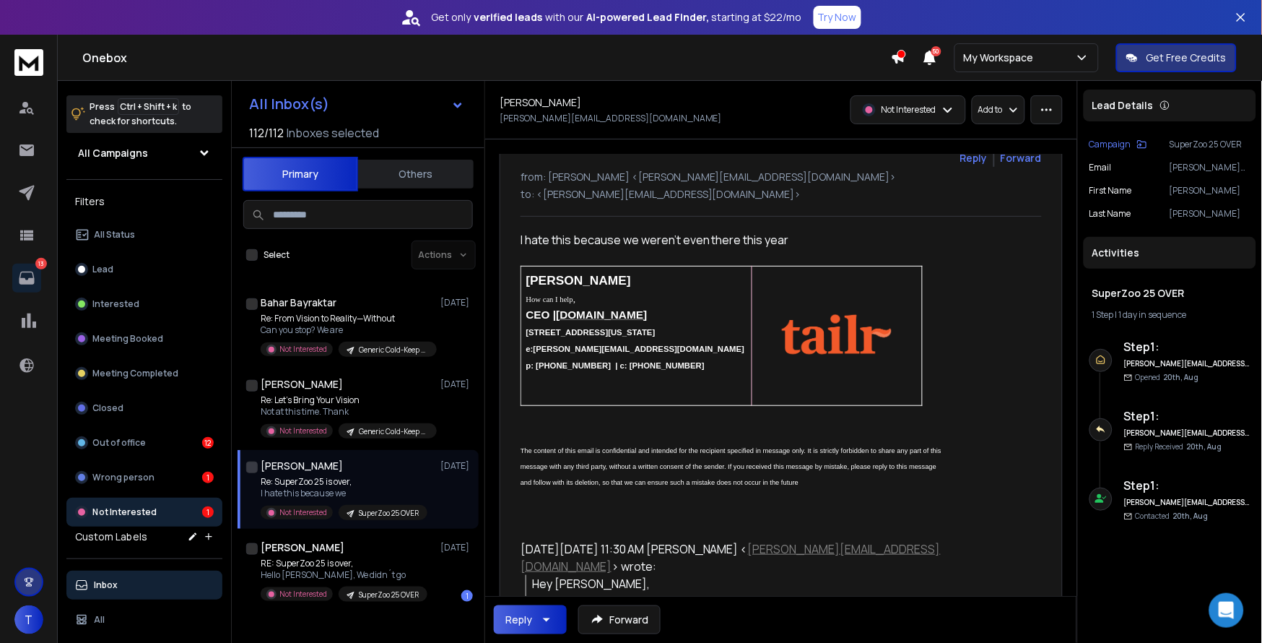
scroll to position [0, 0]
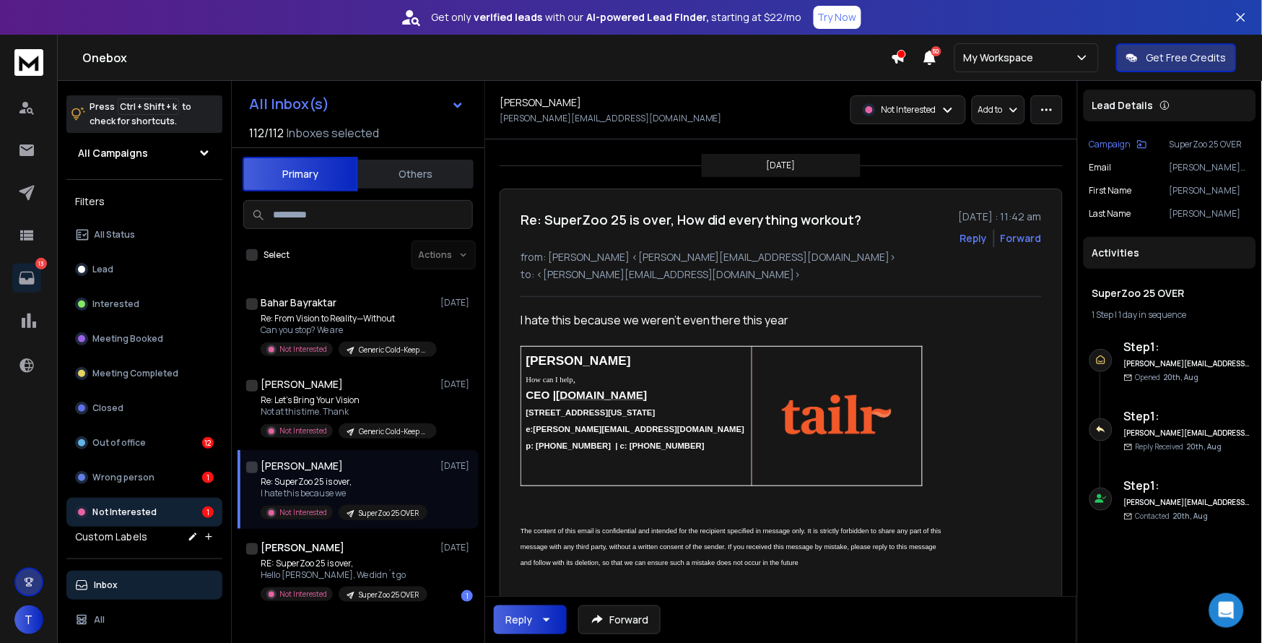
click at [976, 237] on button "Reply" at bounding box center [973, 238] width 27 height 14
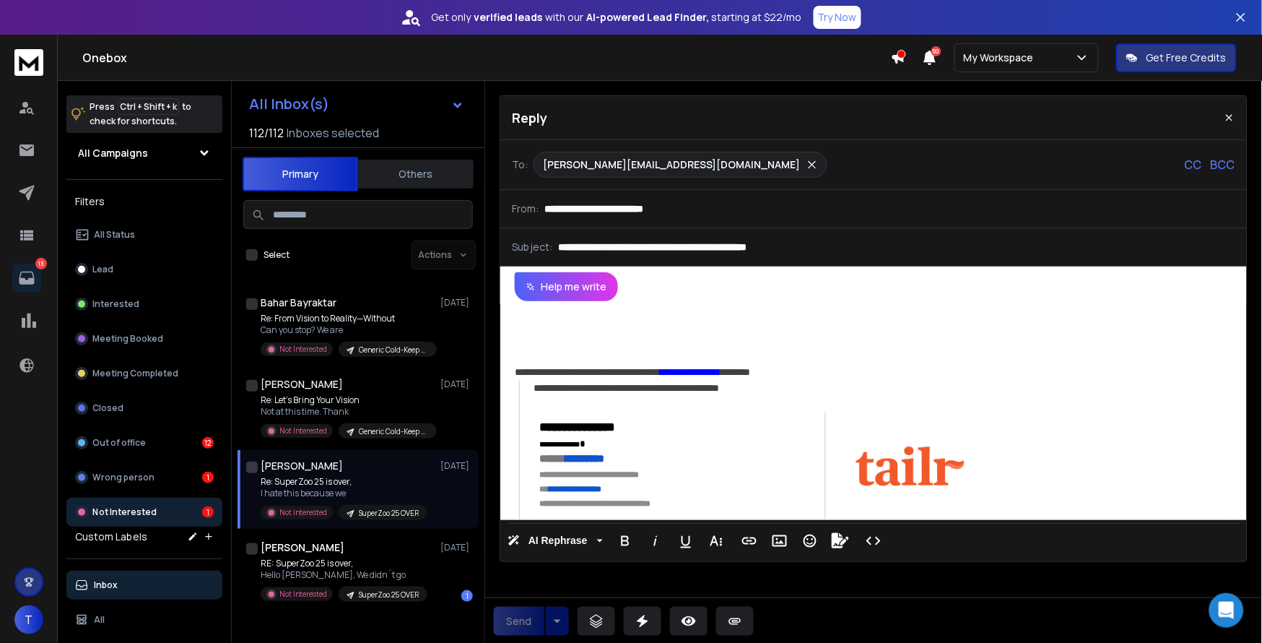
click at [555, 329] on div at bounding box center [874, 324] width 718 height 16
click at [643, 326] on div "**********" at bounding box center [866, 324] width 702 height 16
click at [853, 321] on div "**********" at bounding box center [866, 324] width 702 height 16
click at [520, 620] on button "Send" at bounding box center [519, 621] width 51 height 29
click at [517, 622] on button "Send" at bounding box center [519, 621] width 51 height 29
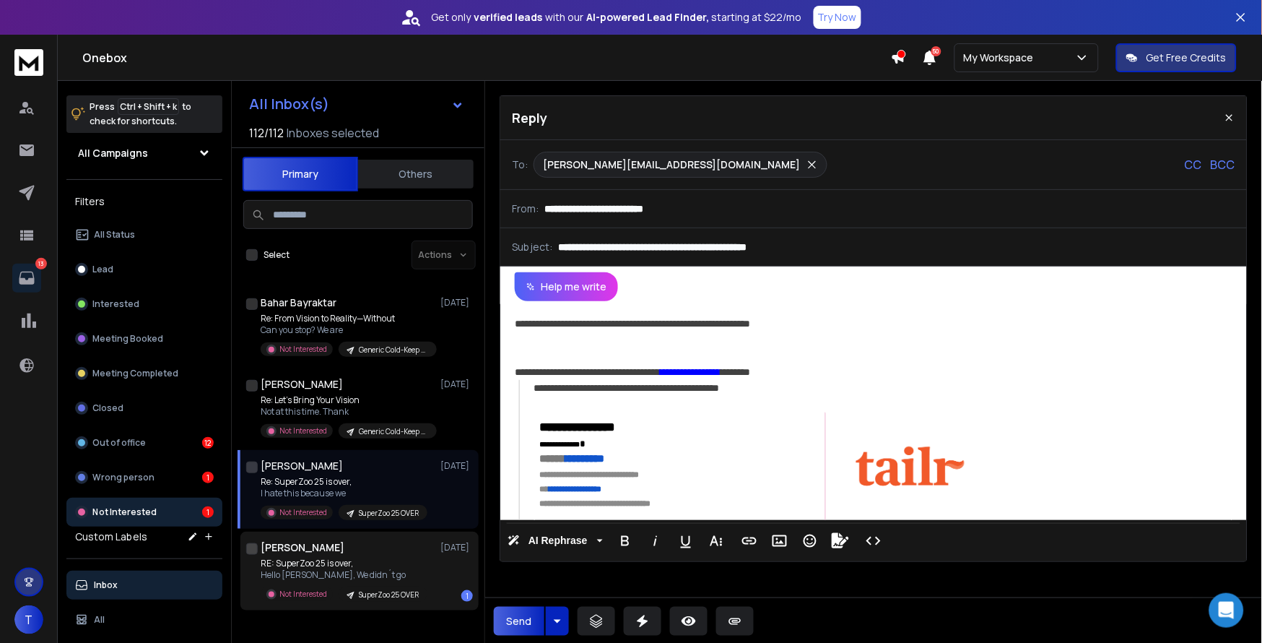
click at [343, 564] on p "RE: SuperZoo 25 is over," at bounding box center [344, 563] width 167 height 12
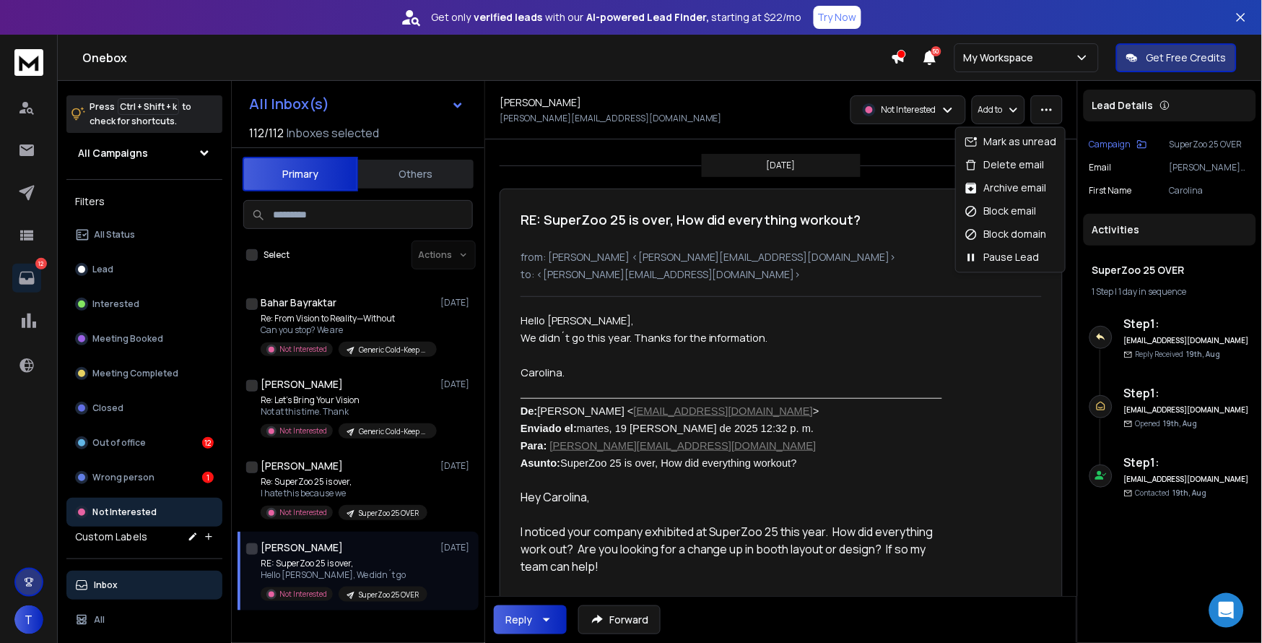
click at [1048, 105] on icon "button" at bounding box center [1047, 109] width 13 height 13
click at [255, 253] on button "SELECT THIS PAGE" at bounding box center [252, 255] width 12 height 12
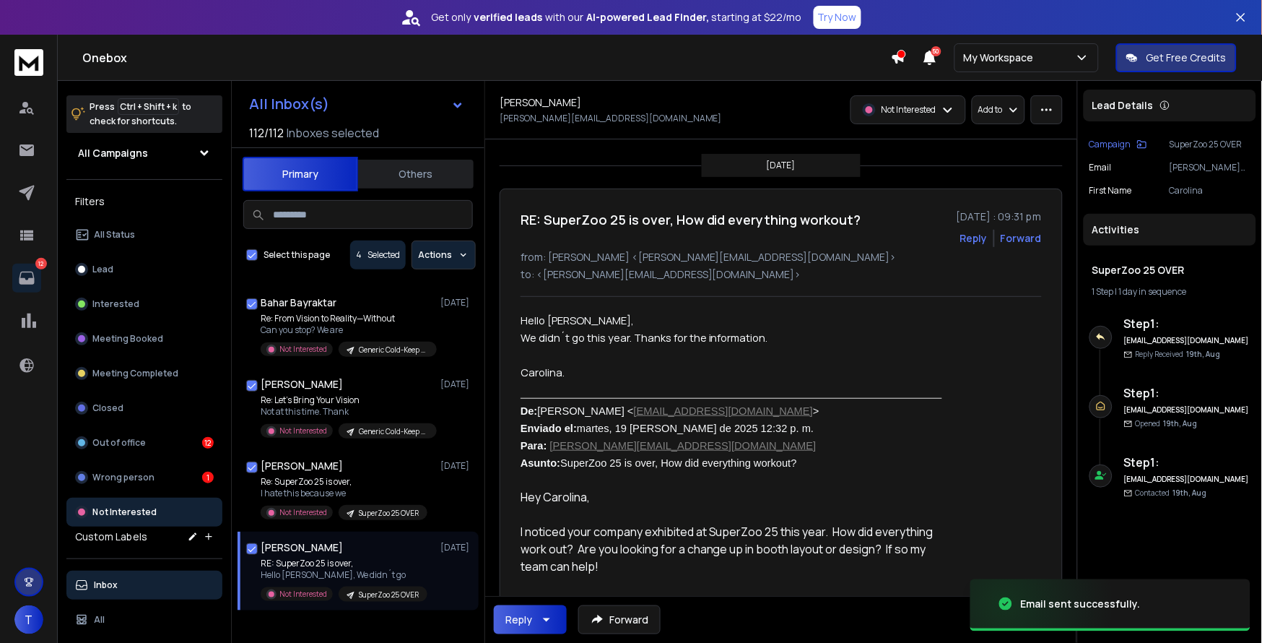
click at [459, 249] on icon "button" at bounding box center [464, 255] width 12 height 12
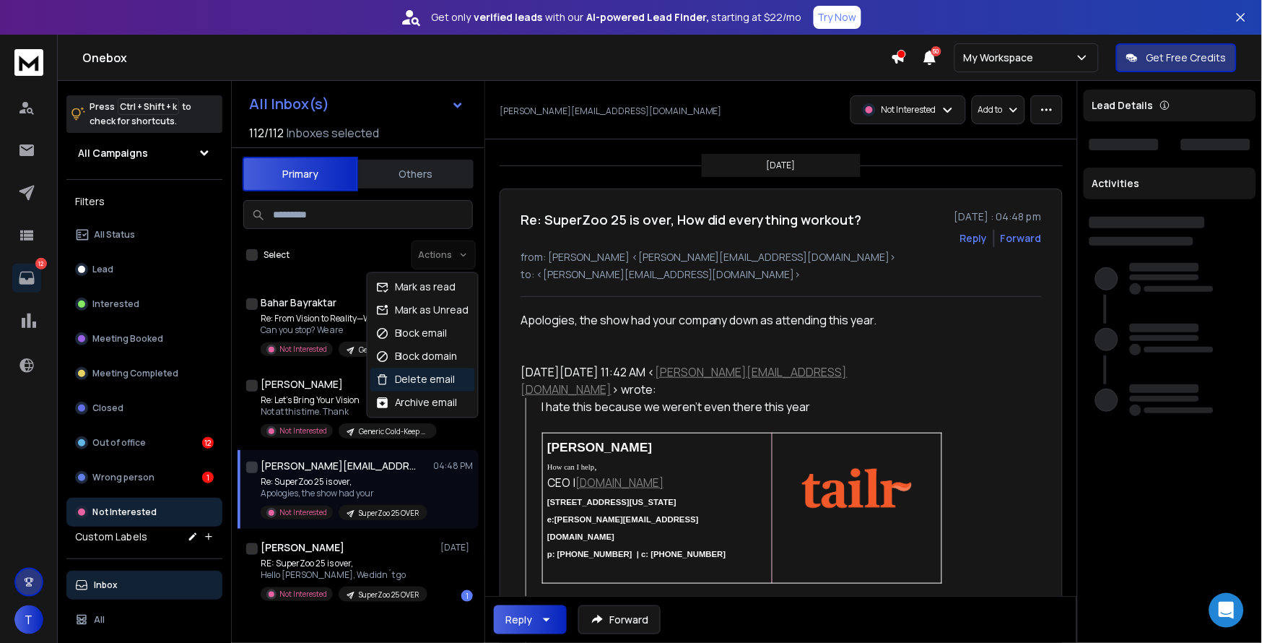
click at [430, 379] on div "Delete email" at bounding box center [415, 380] width 79 height 14
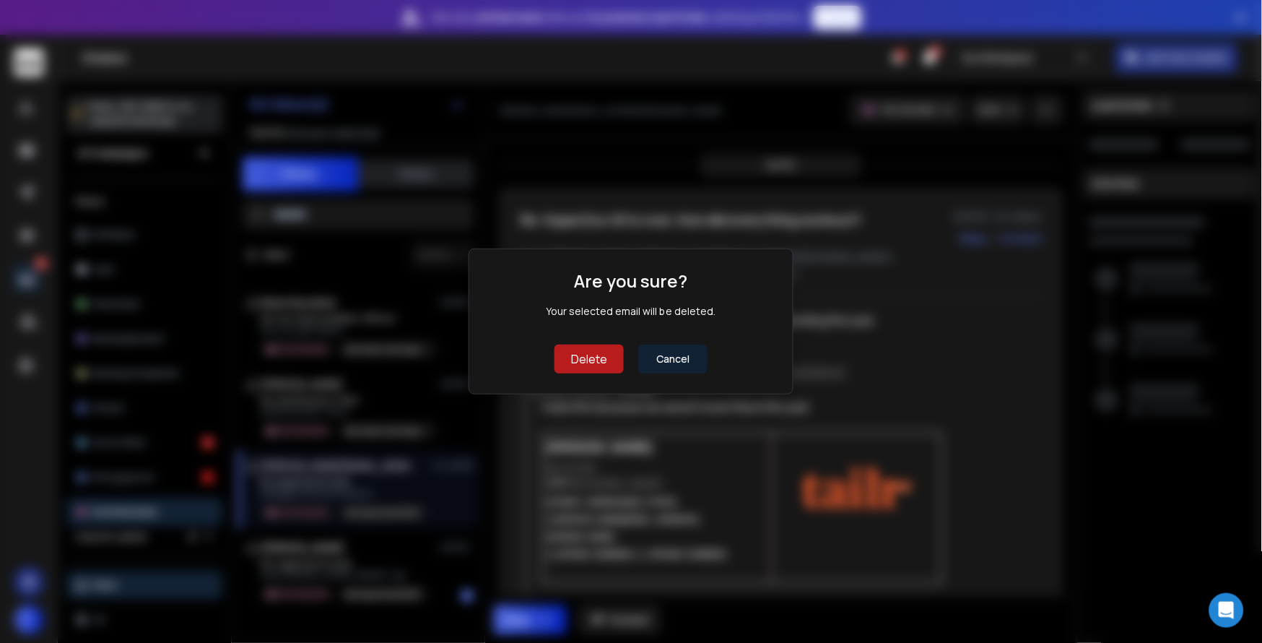
click at [594, 359] on button "Delete" at bounding box center [589, 358] width 69 height 29
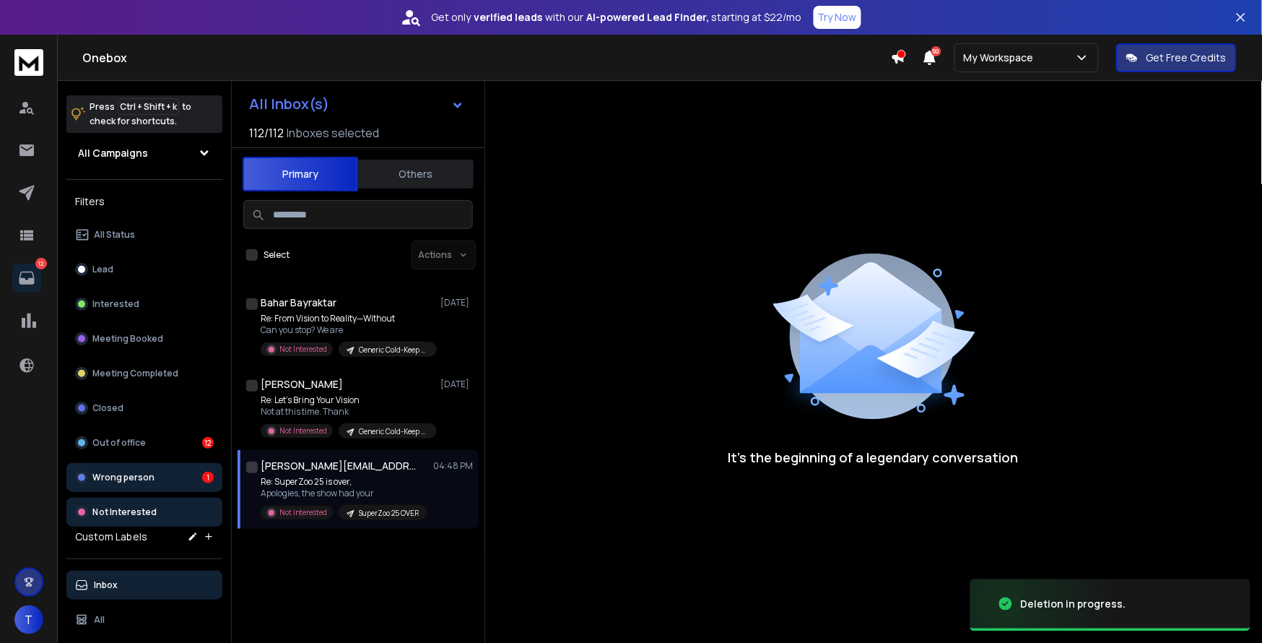
click at [170, 467] on button "Wrong person 1" at bounding box center [144, 477] width 156 height 29
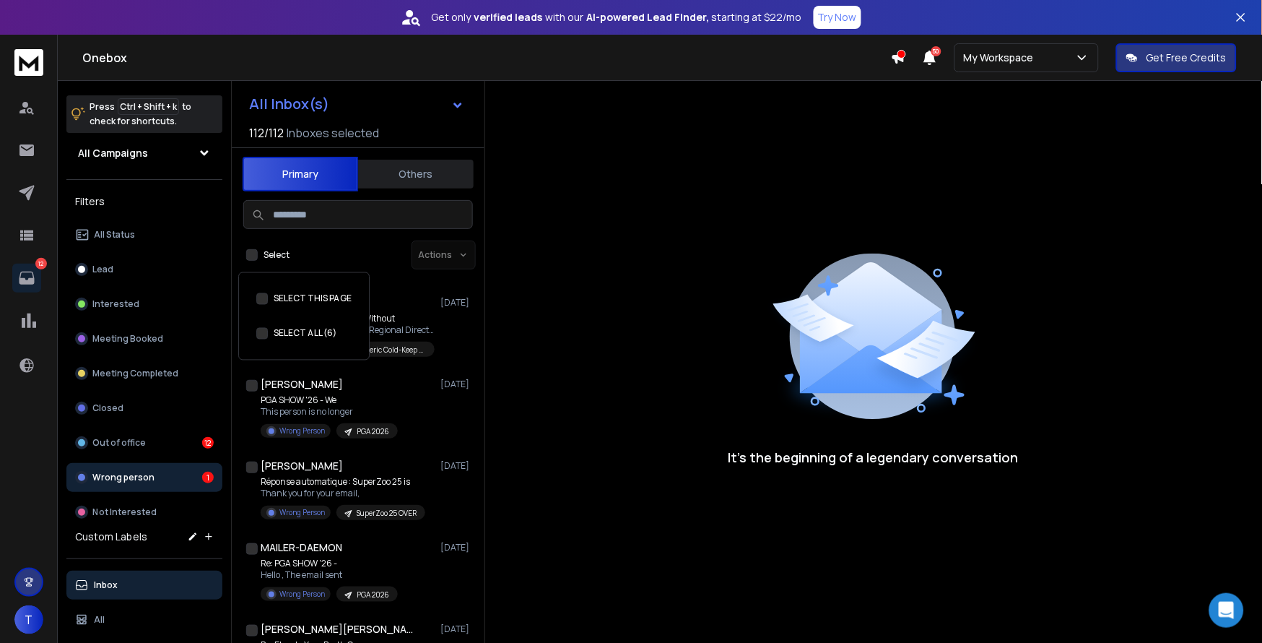
click at [264, 334] on button "SELECT THIS PAGE" at bounding box center [262, 334] width 12 height 12
click at [443, 255] on p "Actions" at bounding box center [435, 255] width 34 height 12
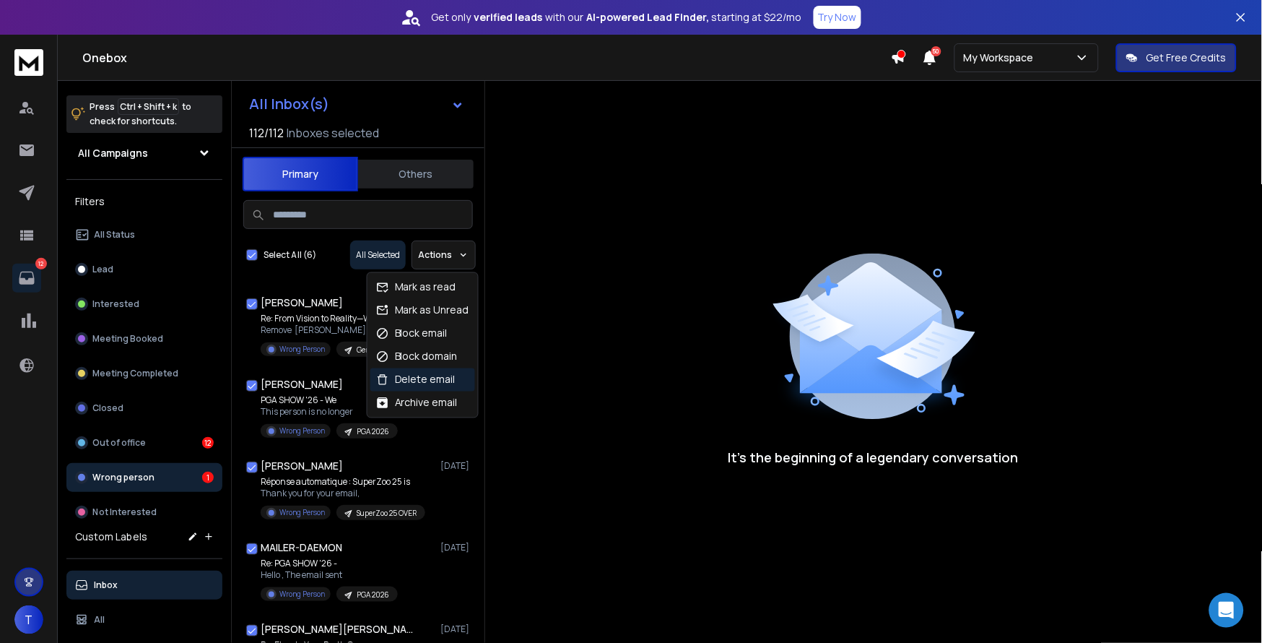
click at [415, 374] on div "Delete email" at bounding box center [415, 380] width 79 height 14
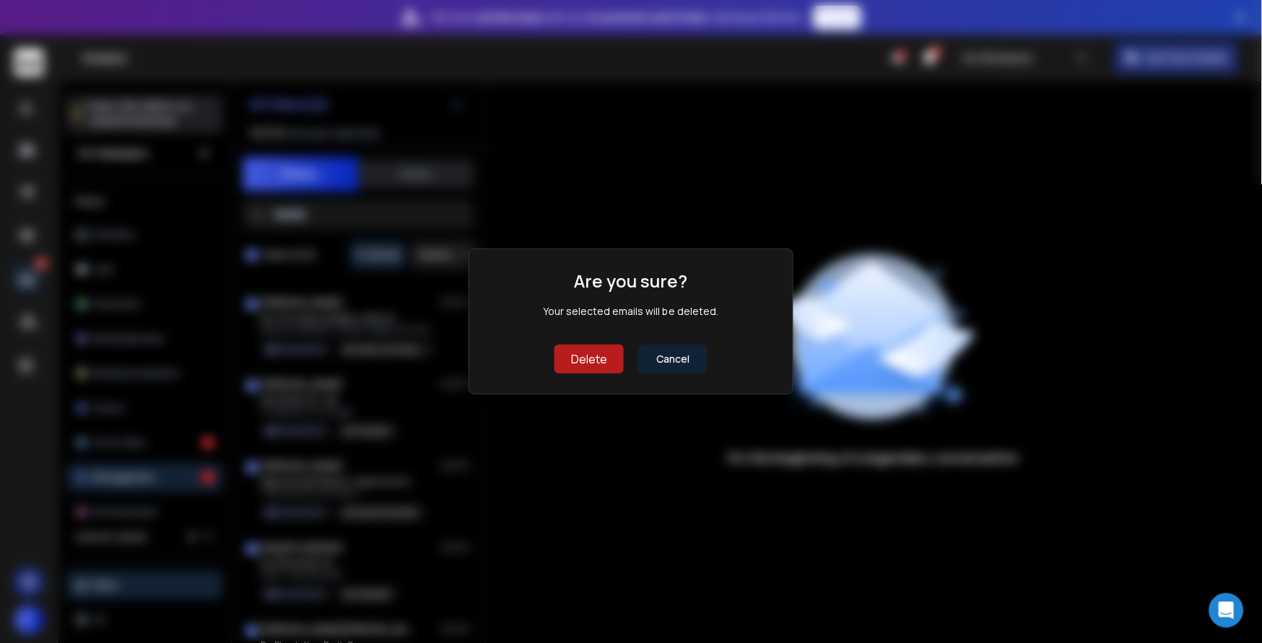
click at [623, 356] on button "Delete" at bounding box center [589, 358] width 69 height 29
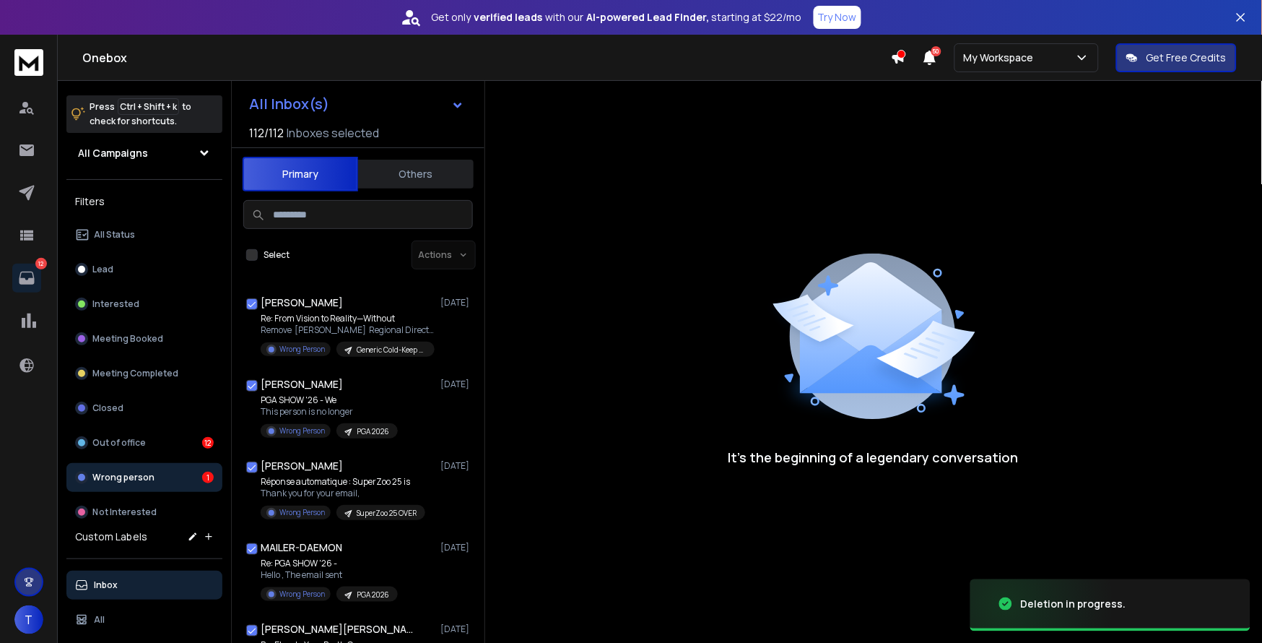
click at [148, 423] on div "All Status Lead Interested Meeting Booked Meeting Completed Closed Out of offic…" at bounding box center [144, 373] width 156 height 306
click at [148, 443] on button "Out of office 12" at bounding box center [144, 442] width 156 height 29
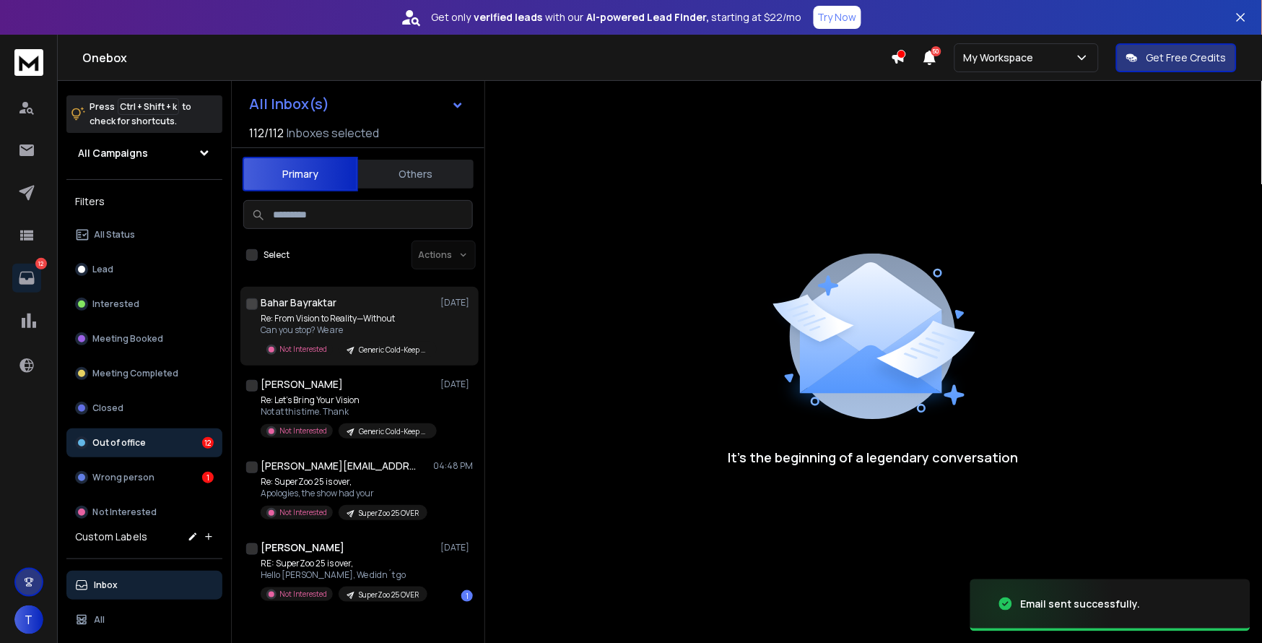
click at [377, 318] on p "Re: From Vision to Reality—Without" at bounding box center [347, 319] width 173 height 12
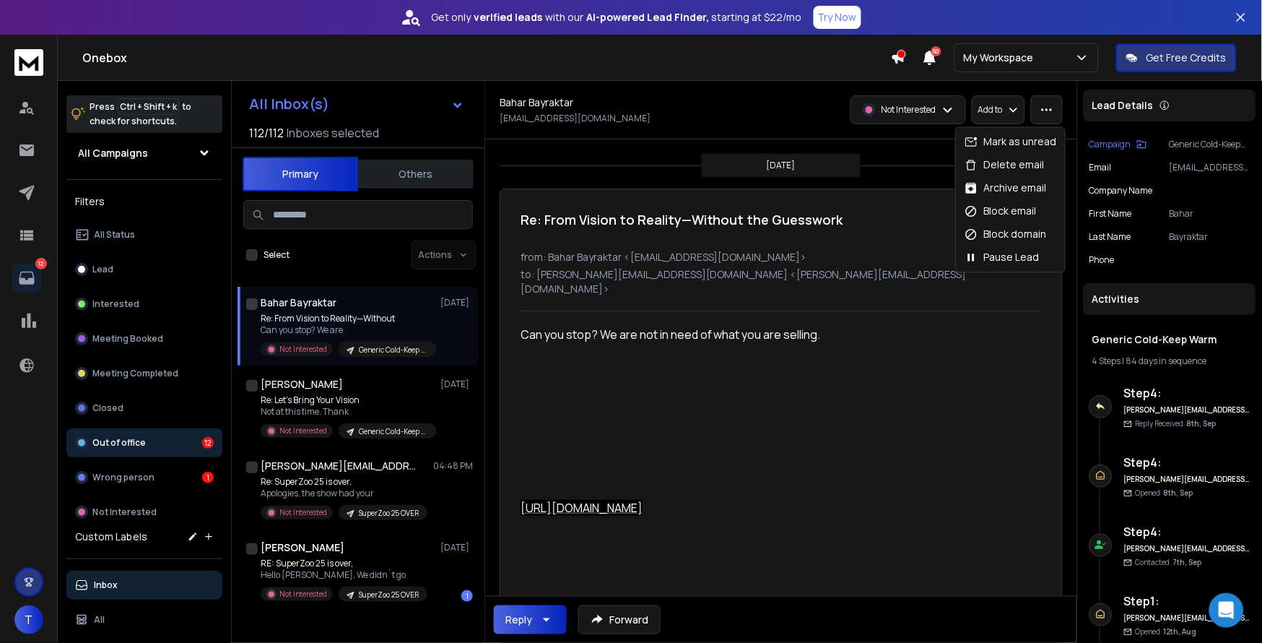
click at [1050, 111] on icon "button" at bounding box center [1047, 109] width 13 height 13
click at [1009, 207] on div "Block email" at bounding box center [1000, 211] width 71 height 14
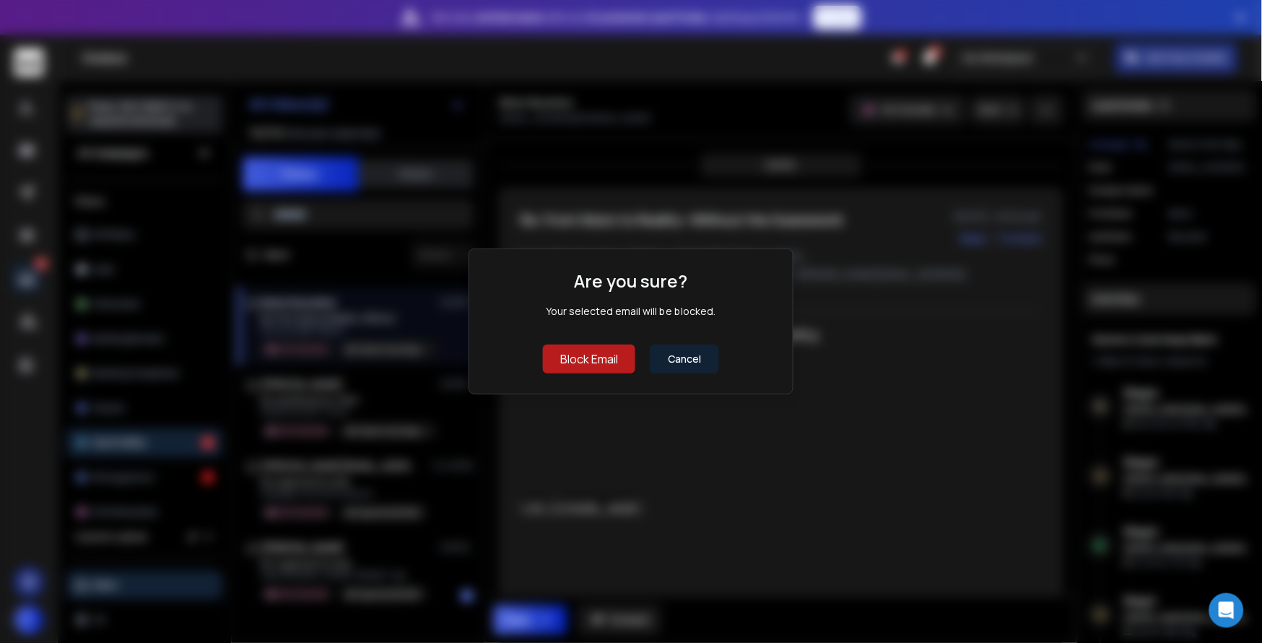
click at [594, 366] on button "Block Email" at bounding box center [589, 358] width 92 height 29
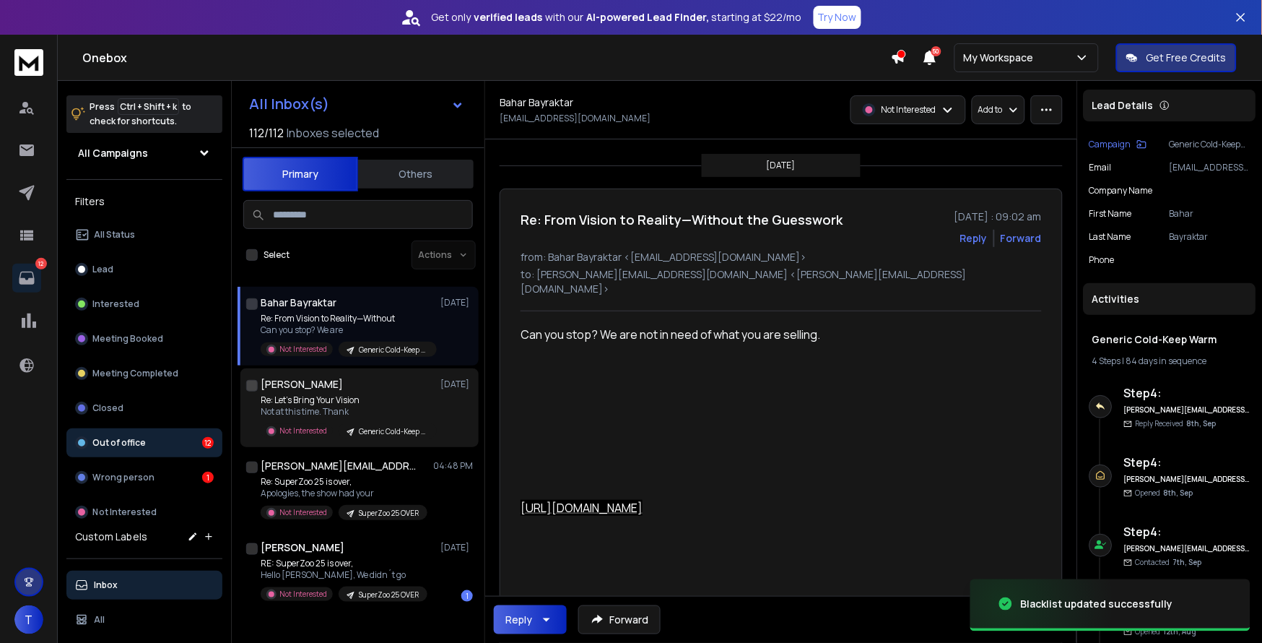
click at [385, 399] on p "Re: Let’s Bring Your Vision" at bounding box center [347, 400] width 173 height 12
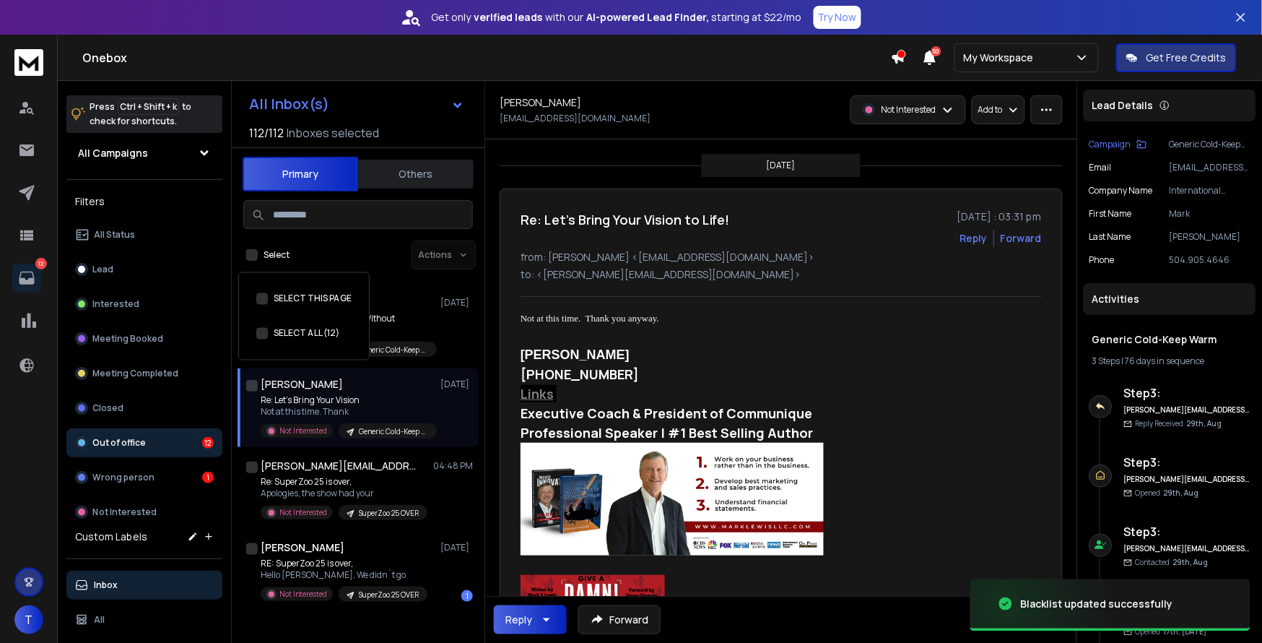
click at [253, 255] on button "SELECT THIS PAGE" at bounding box center [252, 255] width 12 height 12
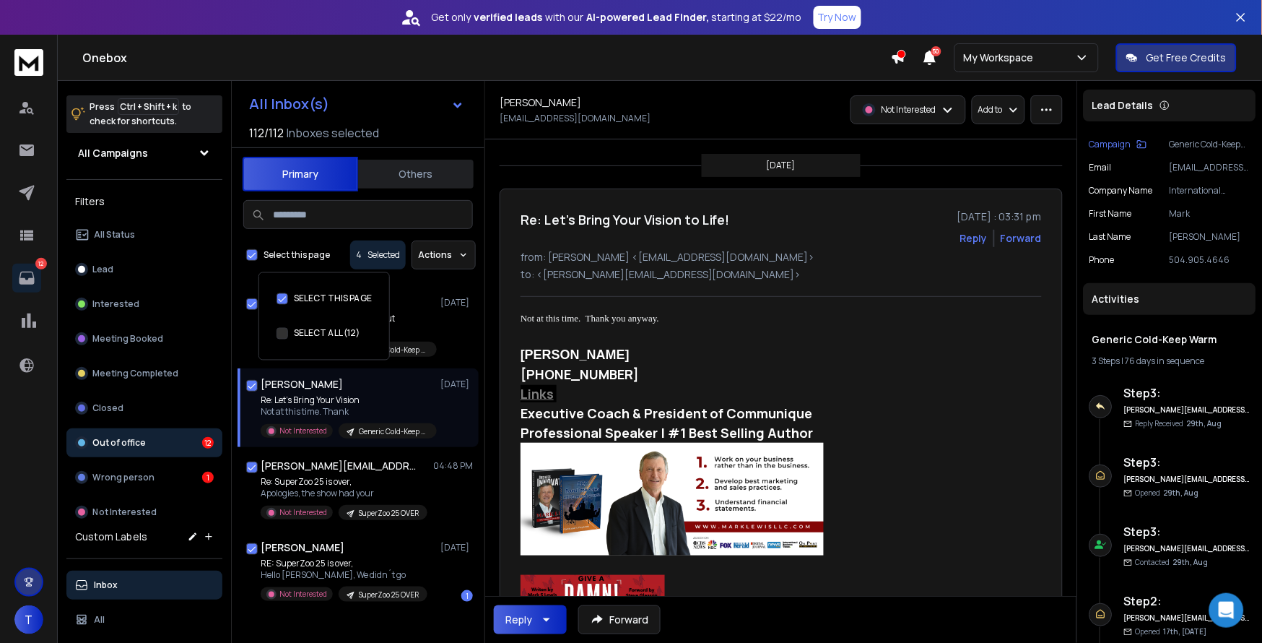
click at [284, 330] on button "SELECT THIS PAGE" at bounding box center [283, 334] width 12 height 12
click at [431, 254] on p "Actions" at bounding box center [435, 255] width 34 height 12
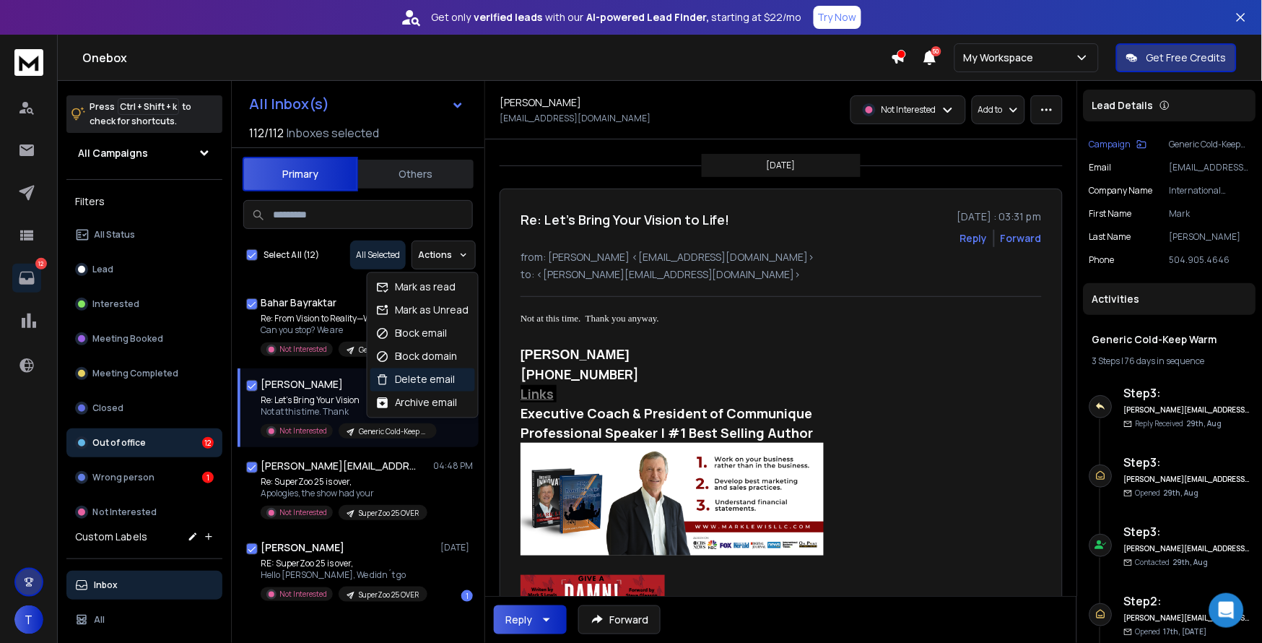
click at [435, 383] on div "Delete email" at bounding box center [415, 380] width 79 height 14
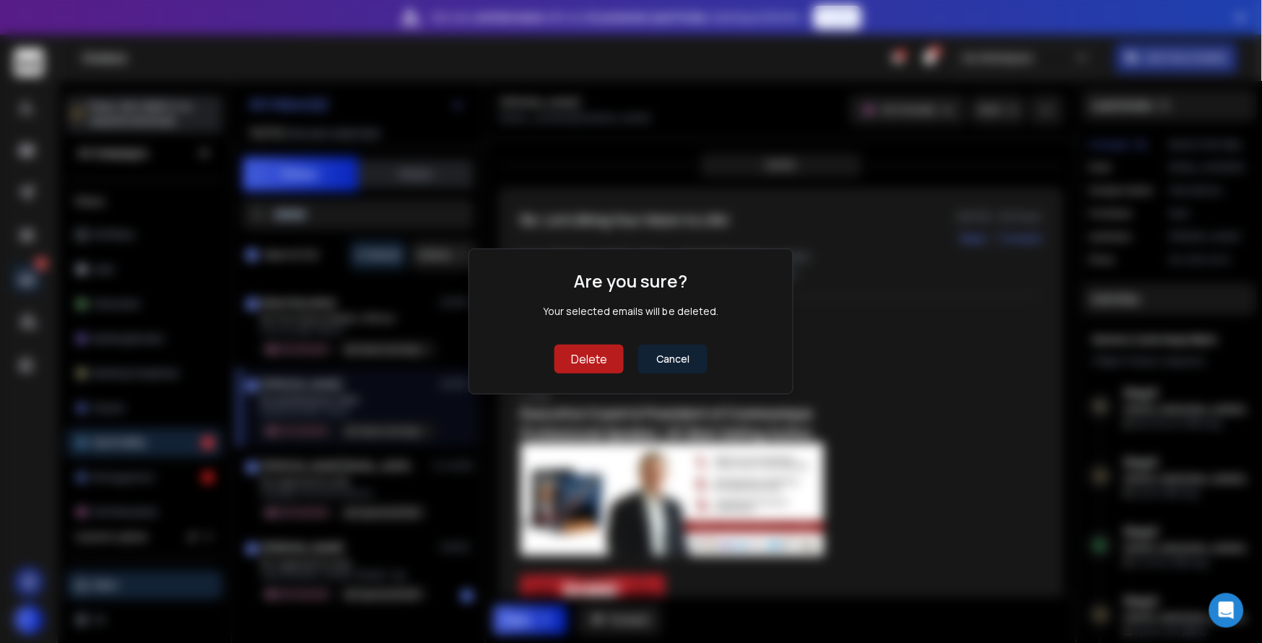
click at [583, 358] on button "Delete" at bounding box center [589, 358] width 69 height 29
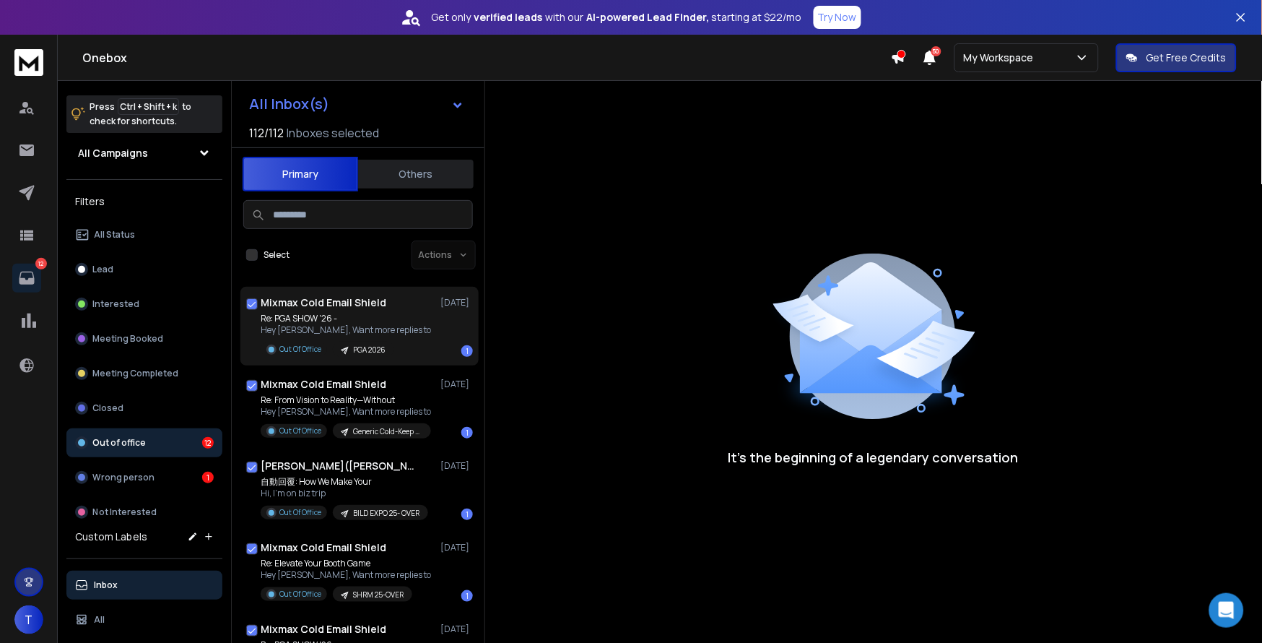
click at [417, 323] on div "Re: PGA SHOW '26 - Hey [PERSON_NAME], Want more replies to Out Of Office PGA 20…" at bounding box center [367, 335] width 212 height 44
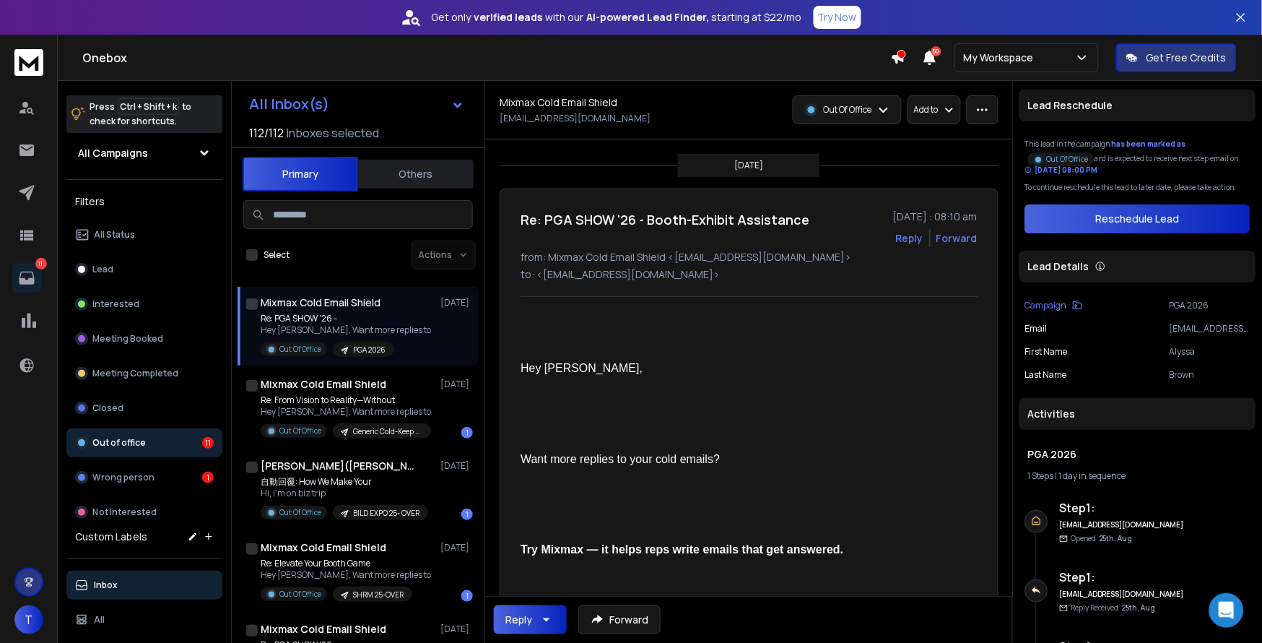
click at [976, 114] on icon "button" at bounding box center [982, 109] width 13 height 13
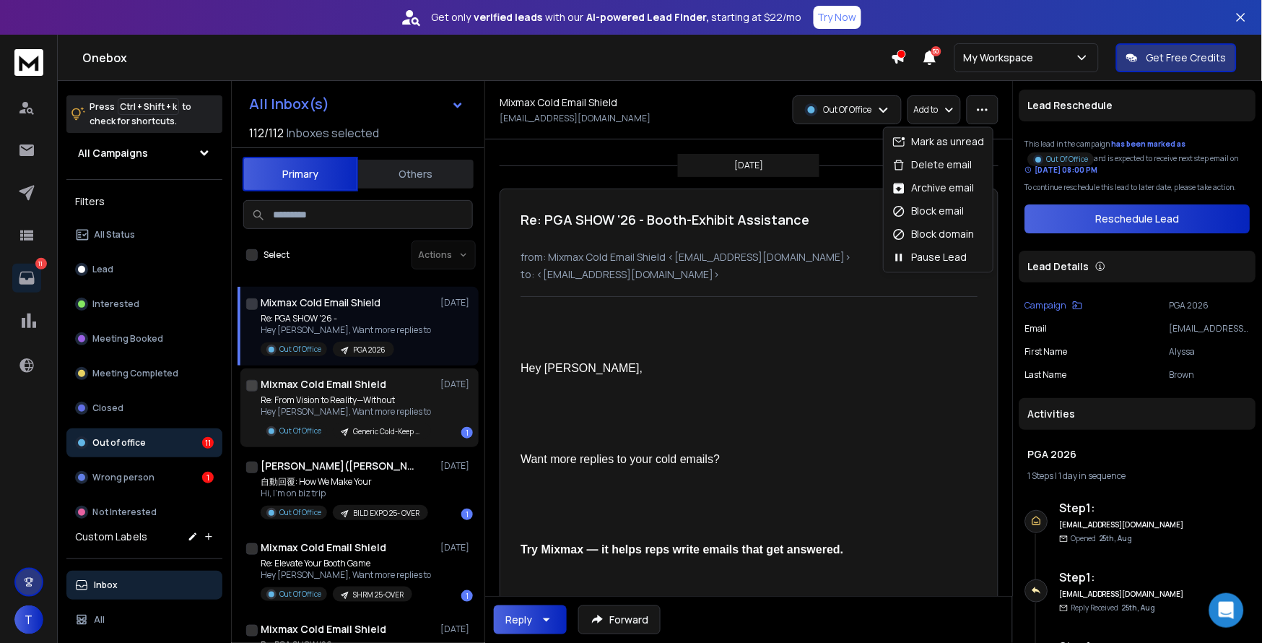
click at [370, 399] on p "Re: From Vision to Reality—Without" at bounding box center [346, 400] width 170 height 12
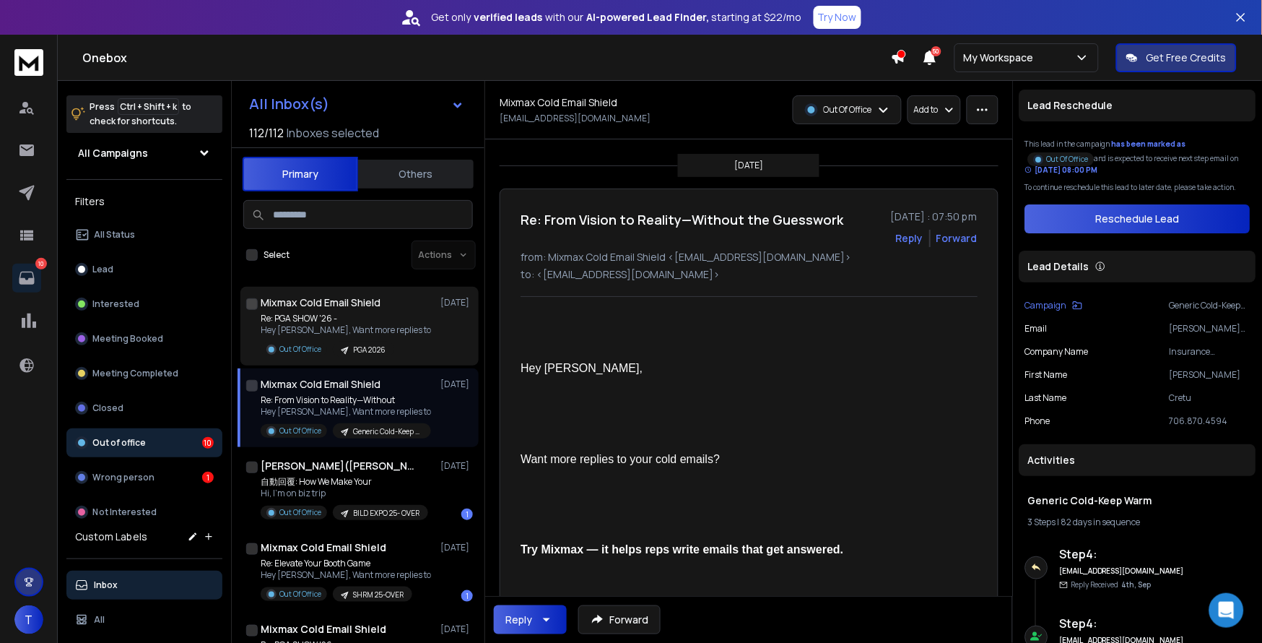
click at [391, 307] on div "Mixmax Cold Email Shield [DATE]" at bounding box center [367, 302] width 212 height 14
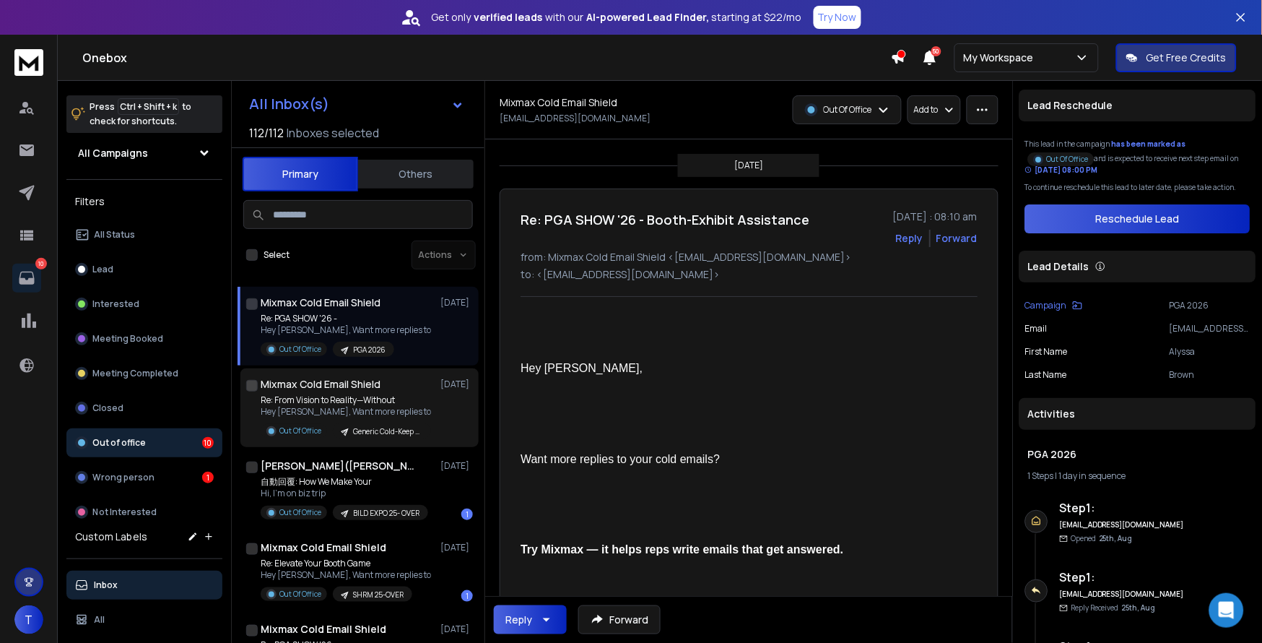
click at [402, 401] on p "Re: From Vision to Reality—Without" at bounding box center [346, 400] width 170 height 12
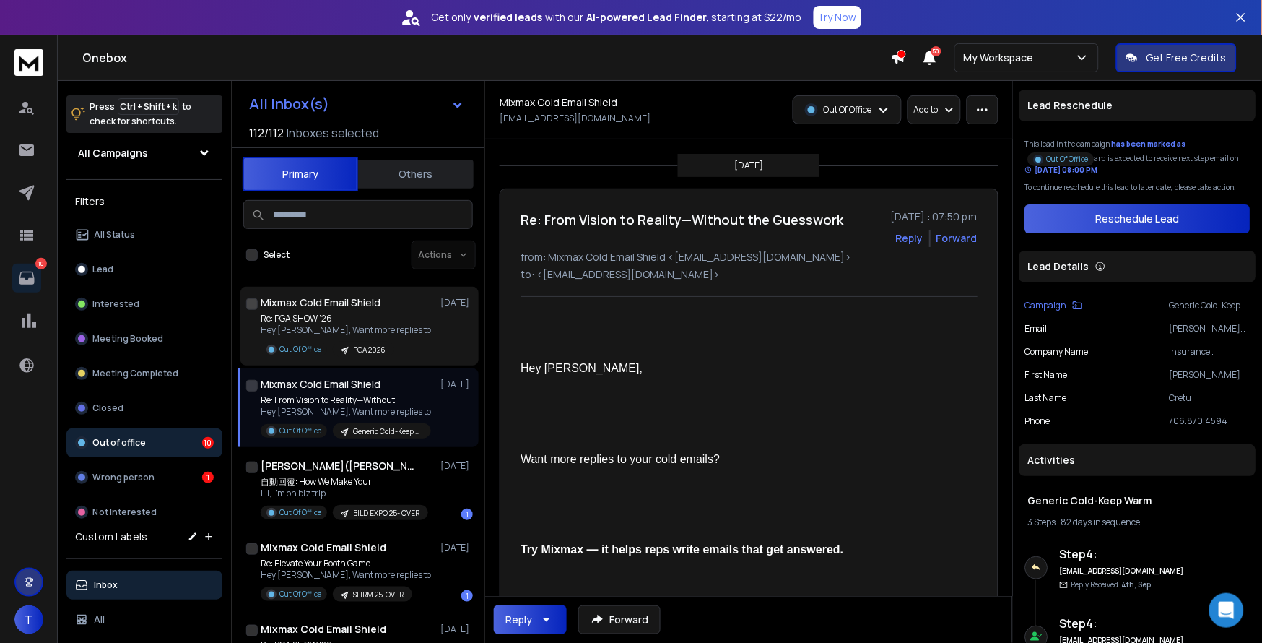
click at [401, 327] on div "Re: PGA SHOW '26 - Hey [PERSON_NAME], Want more replies to Out Of Office PGA 20…" at bounding box center [367, 335] width 212 height 44
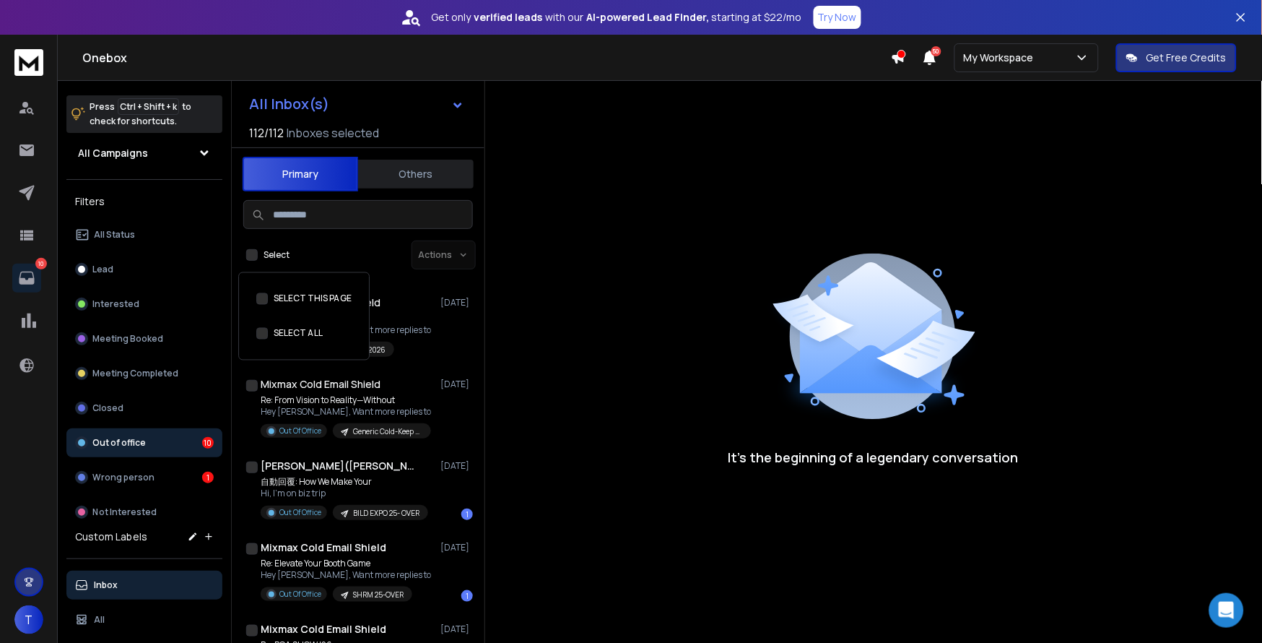
click at [264, 334] on button "SELECT THIS PAGE" at bounding box center [262, 334] width 12 height 12
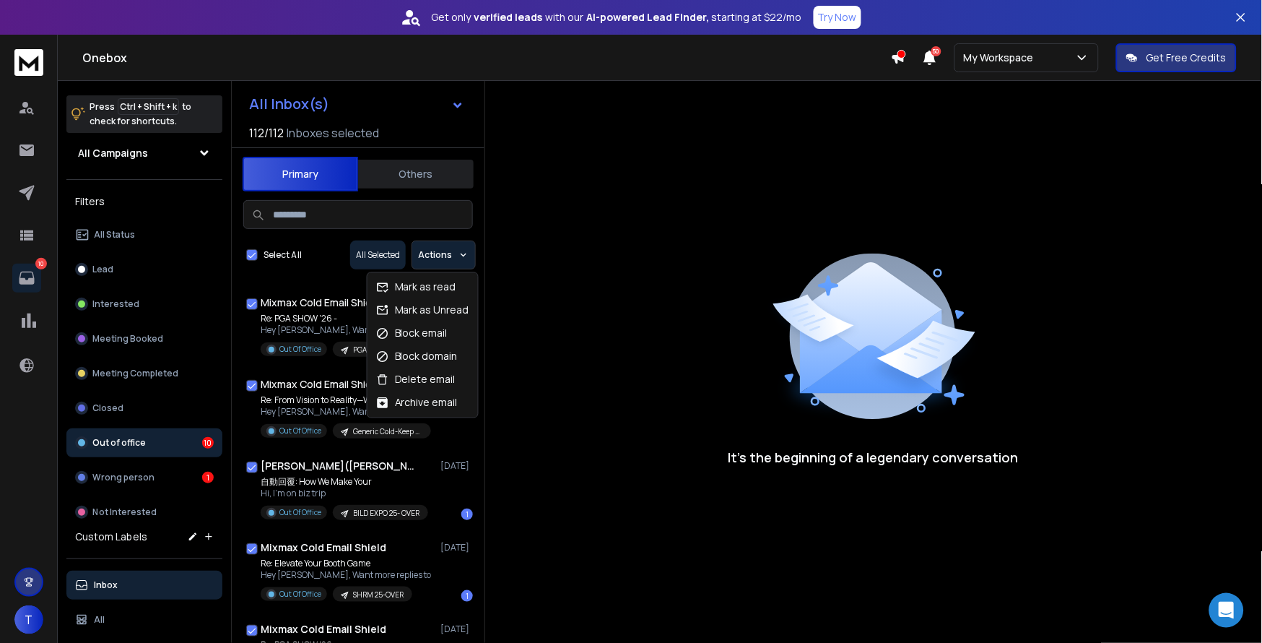
click at [433, 267] on button "Actions" at bounding box center [444, 254] width 64 height 29
click at [439, 375] on div "Delete email" at bounding box center [415, 380] width 79 height 14
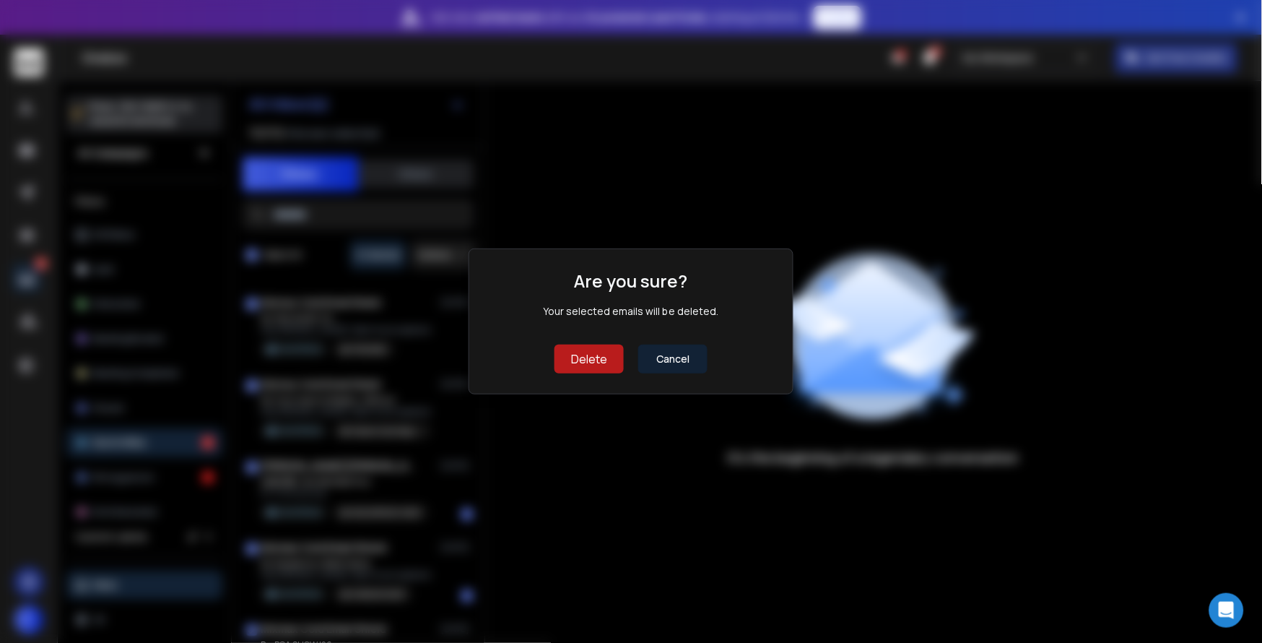
click at [610, 356] on button "Delete" at bounding box center [589, 358] width 69 height 29
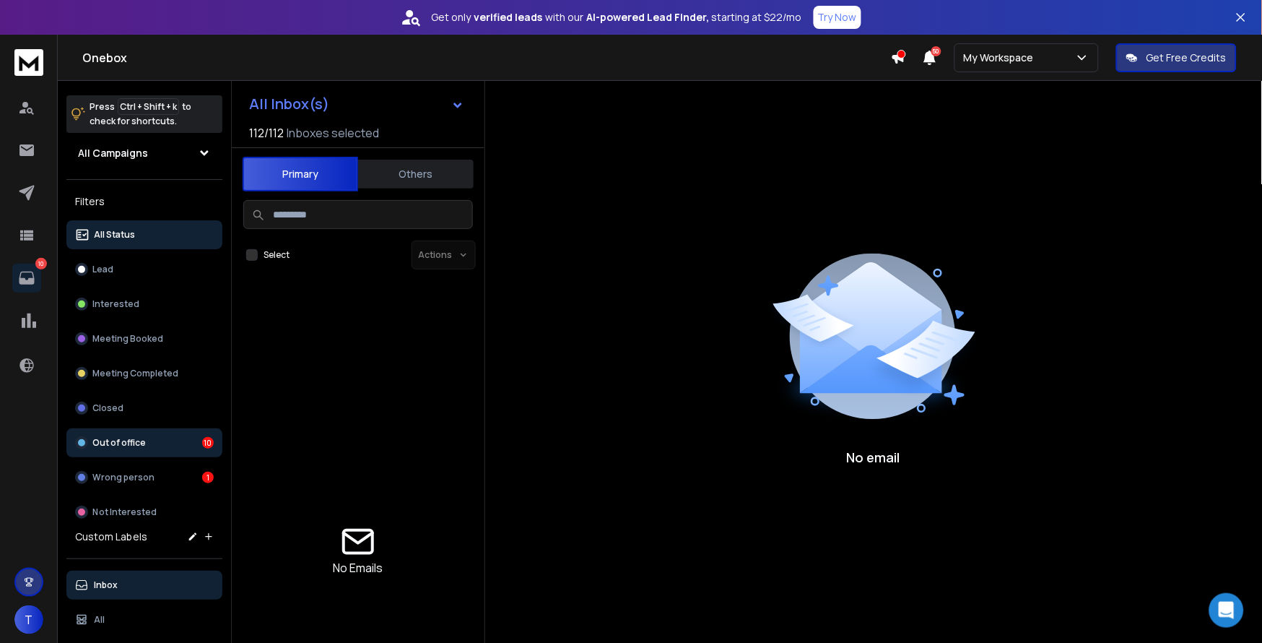
click at [114, 236] on p "All Status" at bounding box center [114, 235] width 41 height 12
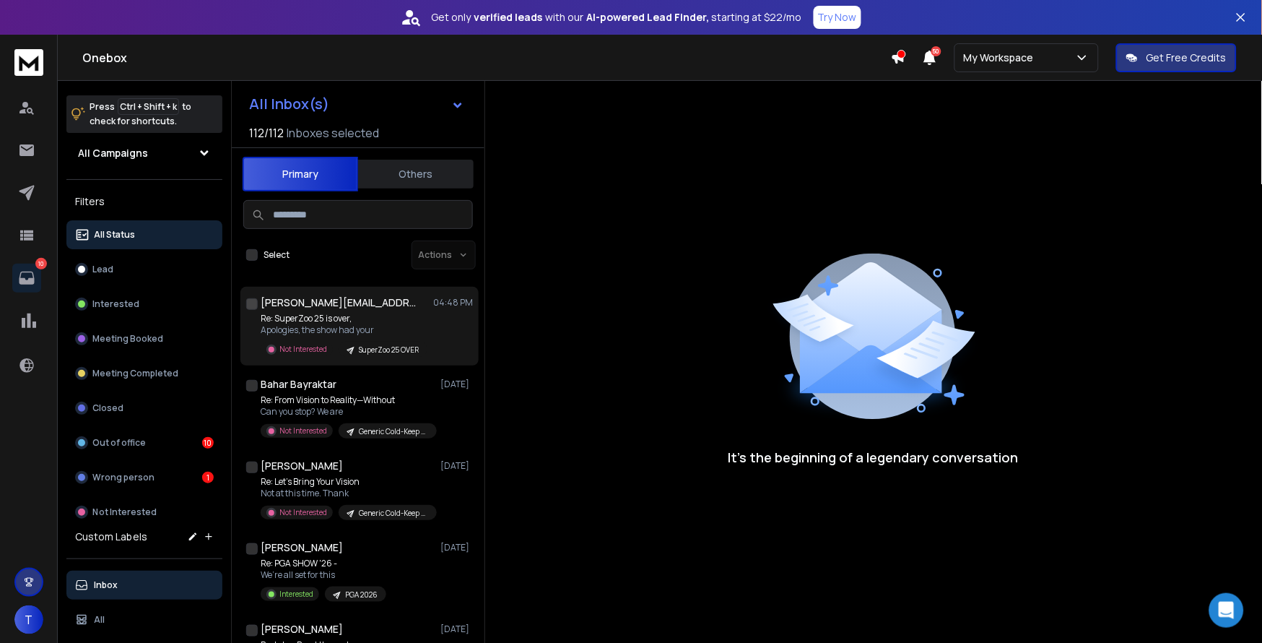
click at [412, 310] on div "[PERSON_NAME][EMAIL_ADDRESS][DOMAIN_NAME] 04:48 PM Re: SuperZoo 25 is over, Apo…" at bounding box center [367, 325] width 212 height 61
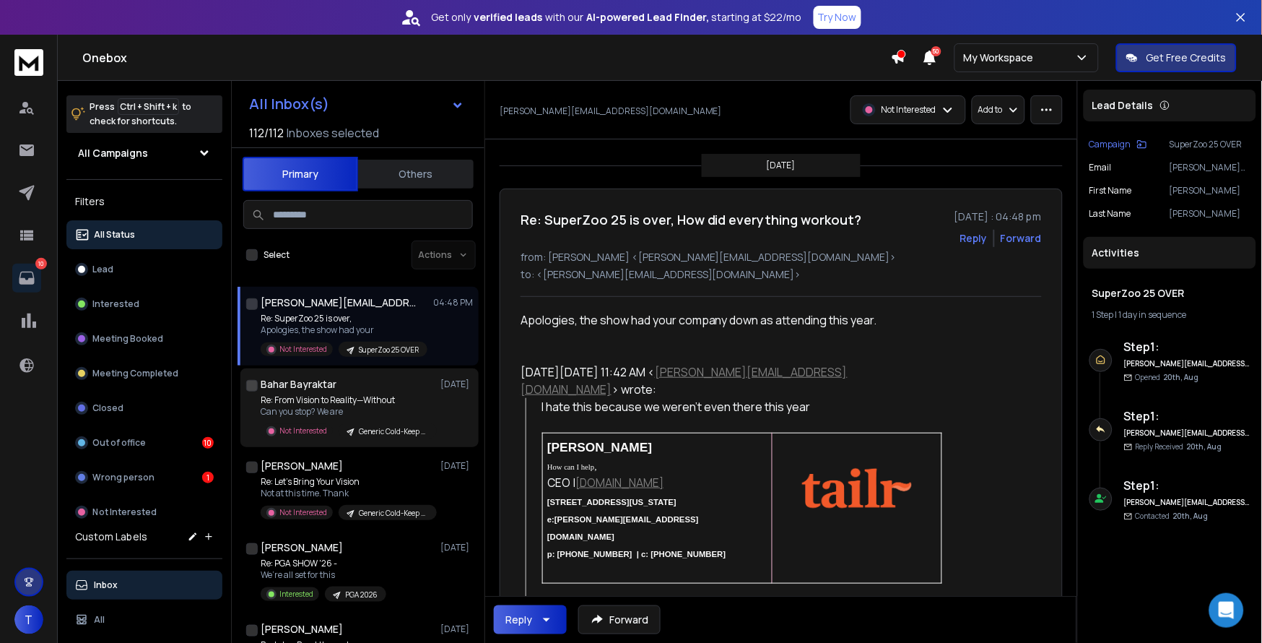
click at [377, 400] on p "Re: From Vision to Reality—Without" at bounding box center [347, 400] width 173 height 12
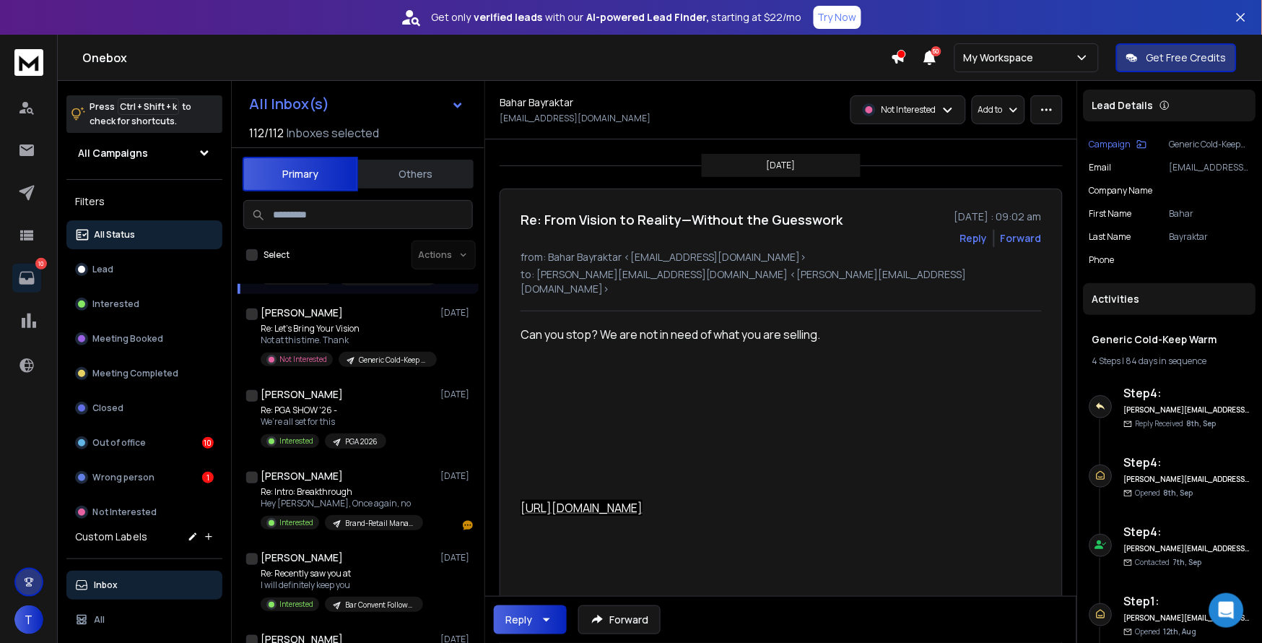
scroll to position [160, 0]
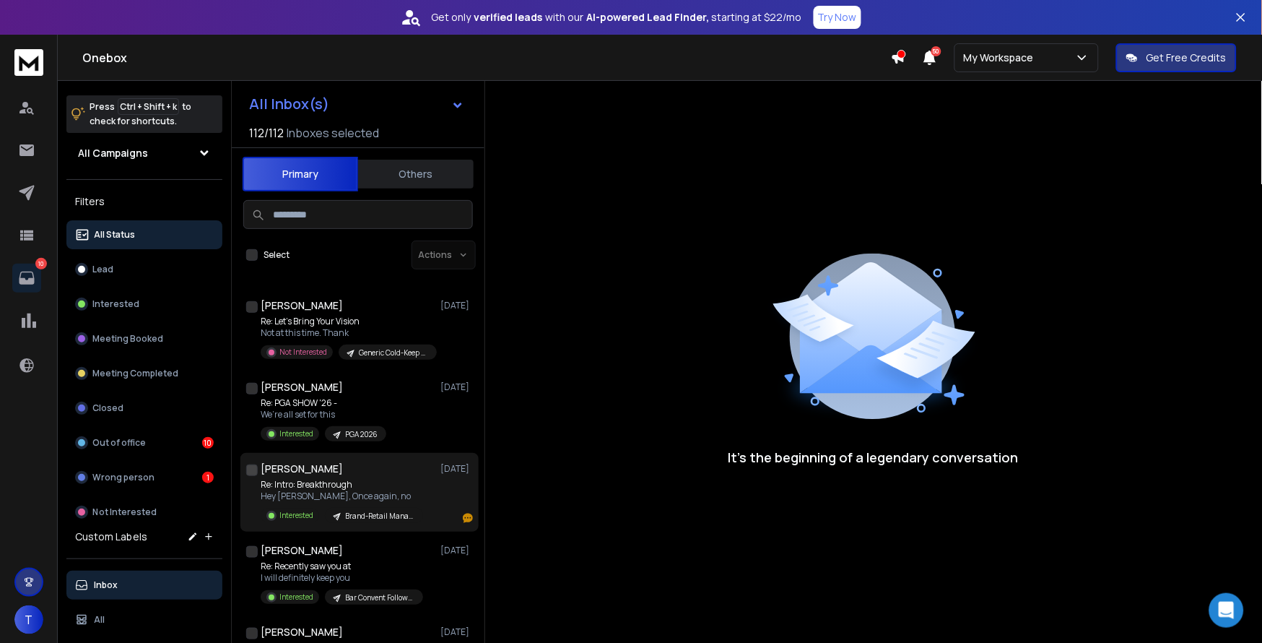
click at [366, 490] on p "Hey [PERSON_NAME], Once again, no" at bounding box center [342, 496] width 162 height 12
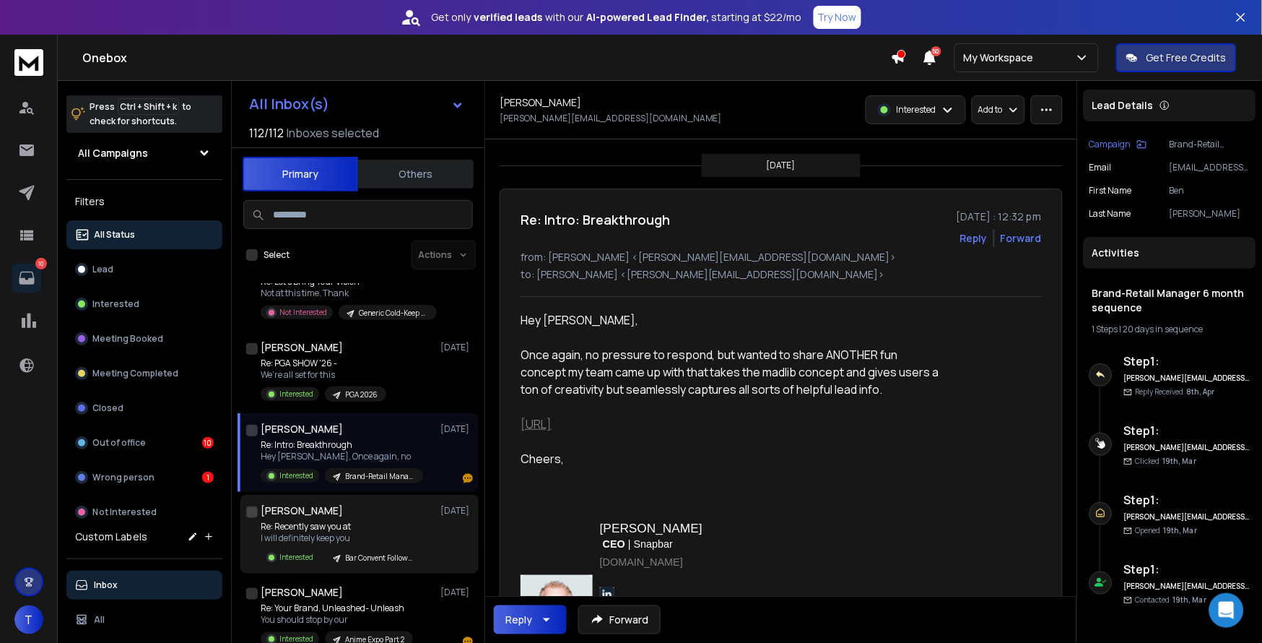
scroll to position [240, 0]
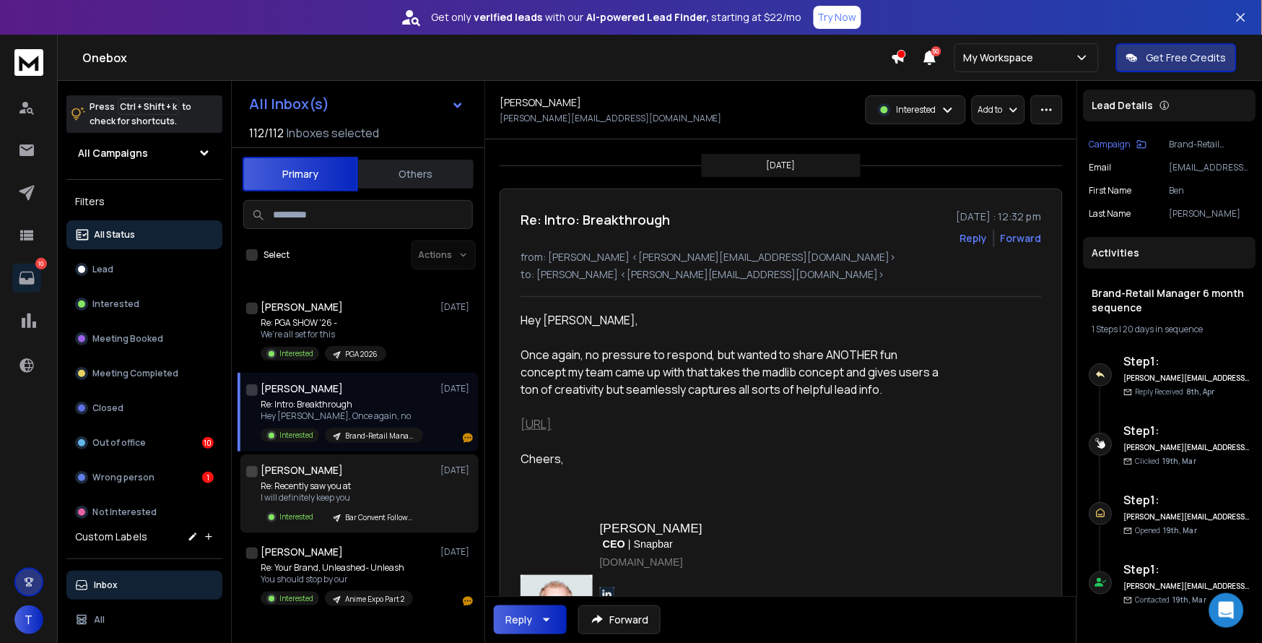
click at [354, 484] on p "Re: Recently saw you at" at bounding box center [342, 486] width 162 height 12
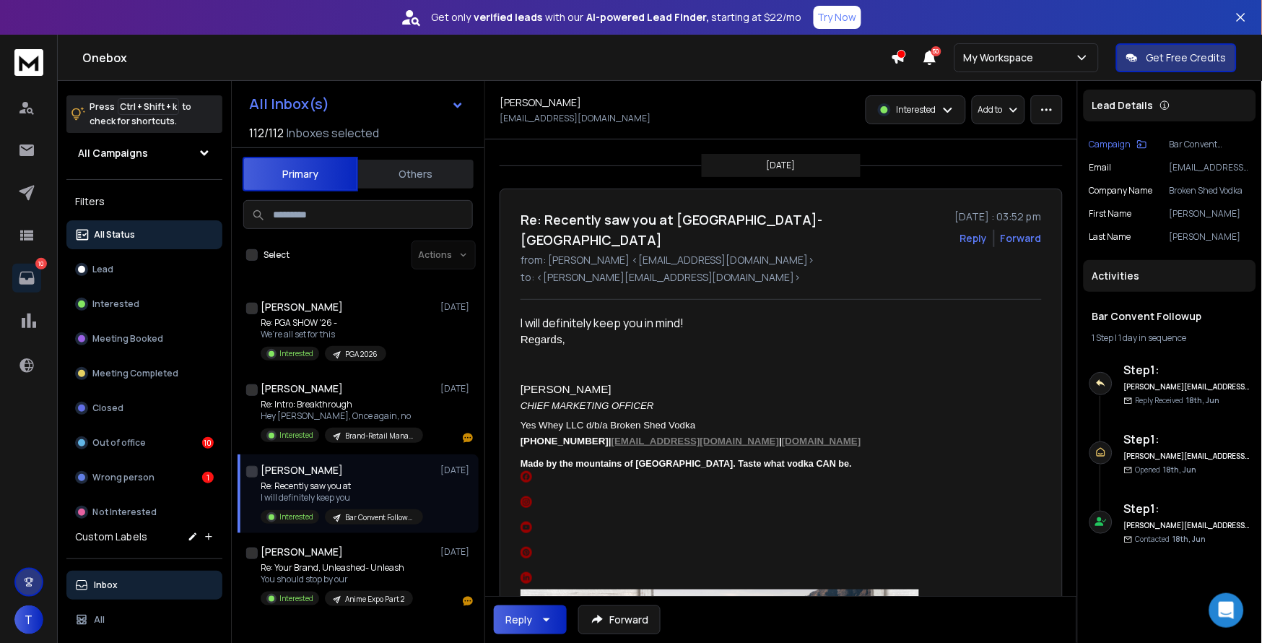
scroll to position [248, 0]
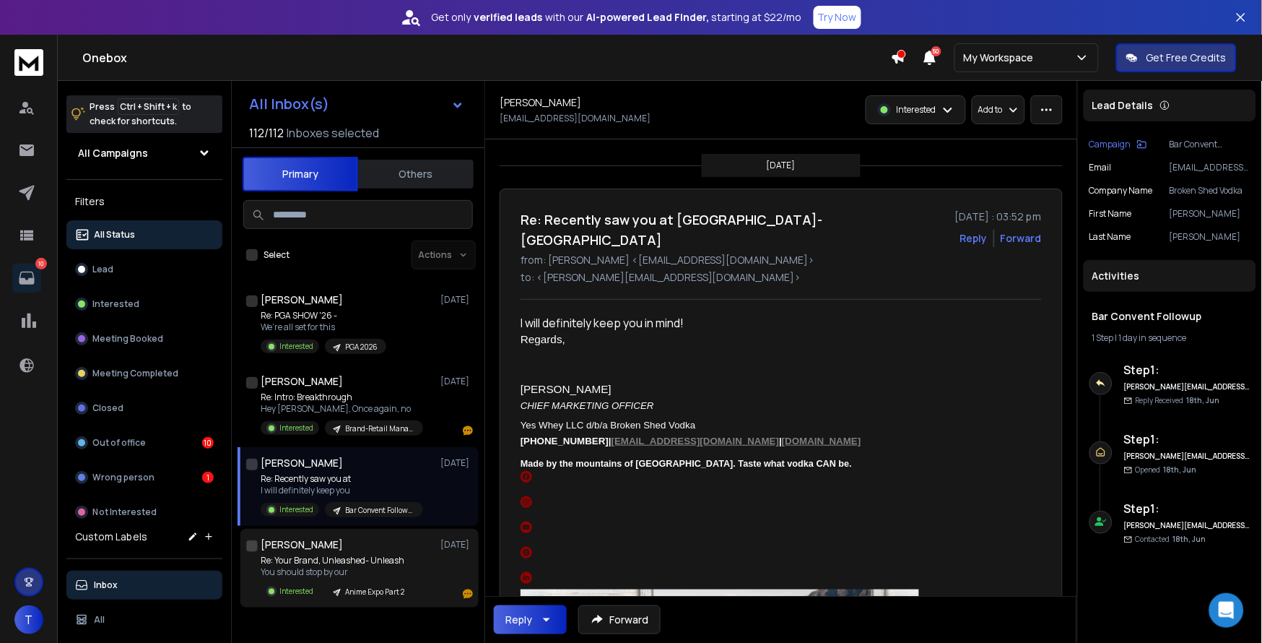
click at [370, 557] on p "Re: Your Brand, Unleashed- Unleash" at bounding box center [337, 561] width 152 height 12
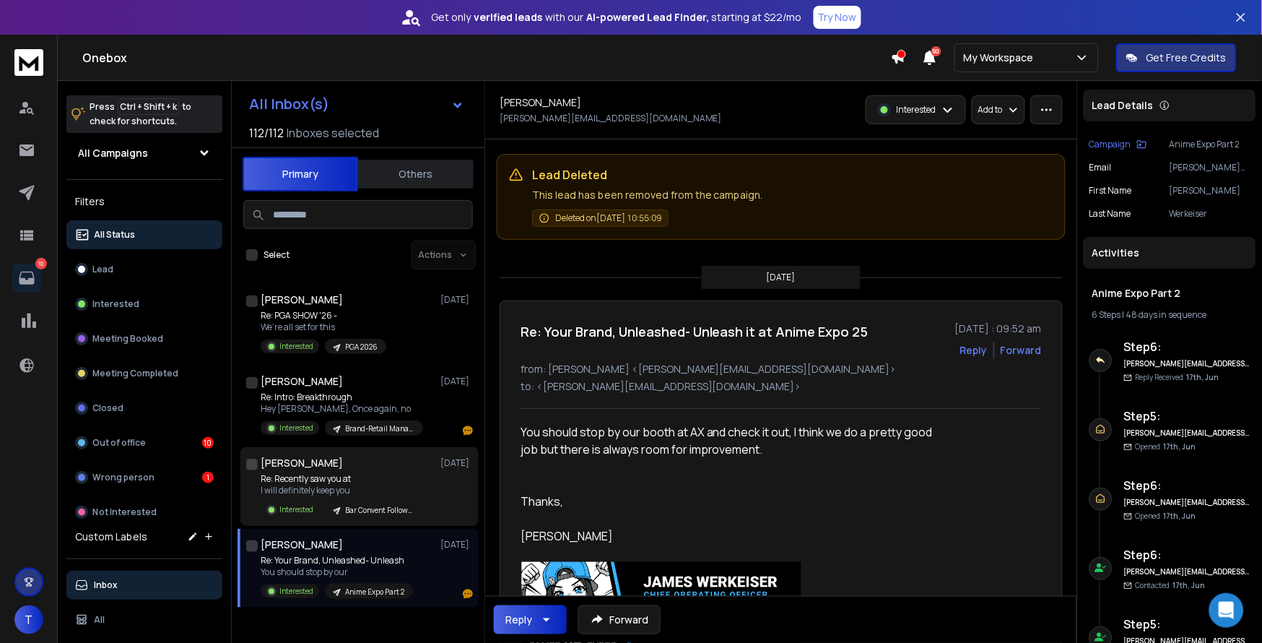
click at [368, 482] on p "Re: Recently saw you at" at bounding box center [342, 479] width 162 height 12
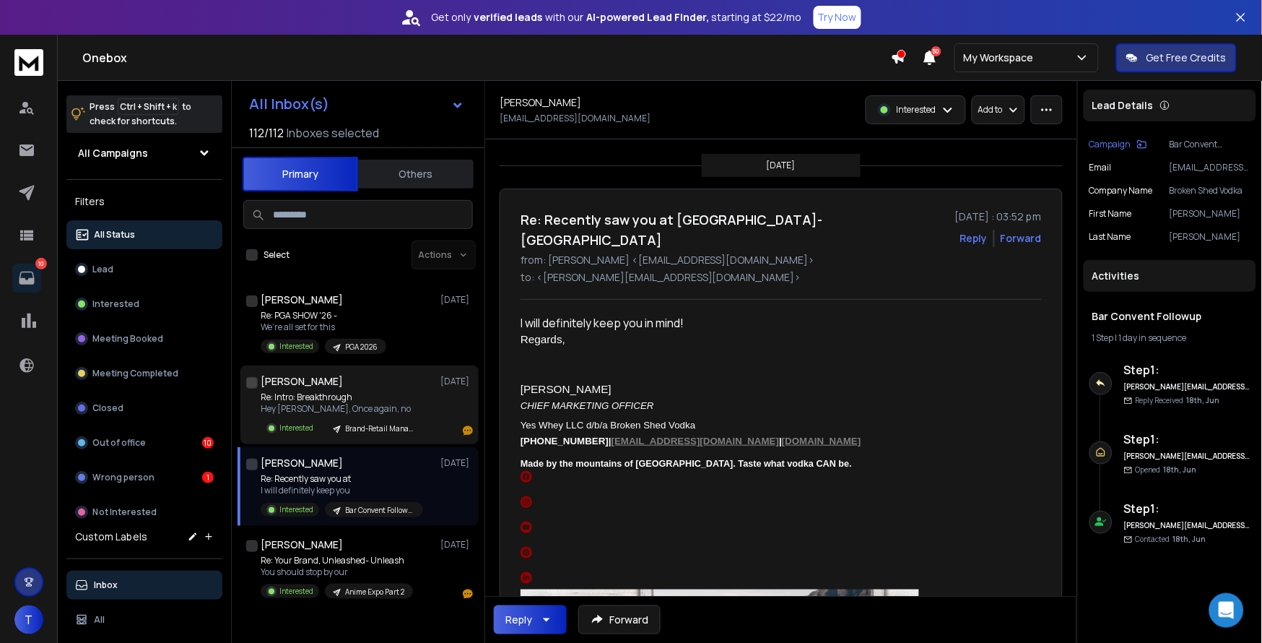
click at [373, 417] on div "Re: Intro: Breakthrough Hey [PERSON_NAME], Once again, no Interested Brand-Reta…" at bounding box center [342, 413] width 162 height 44
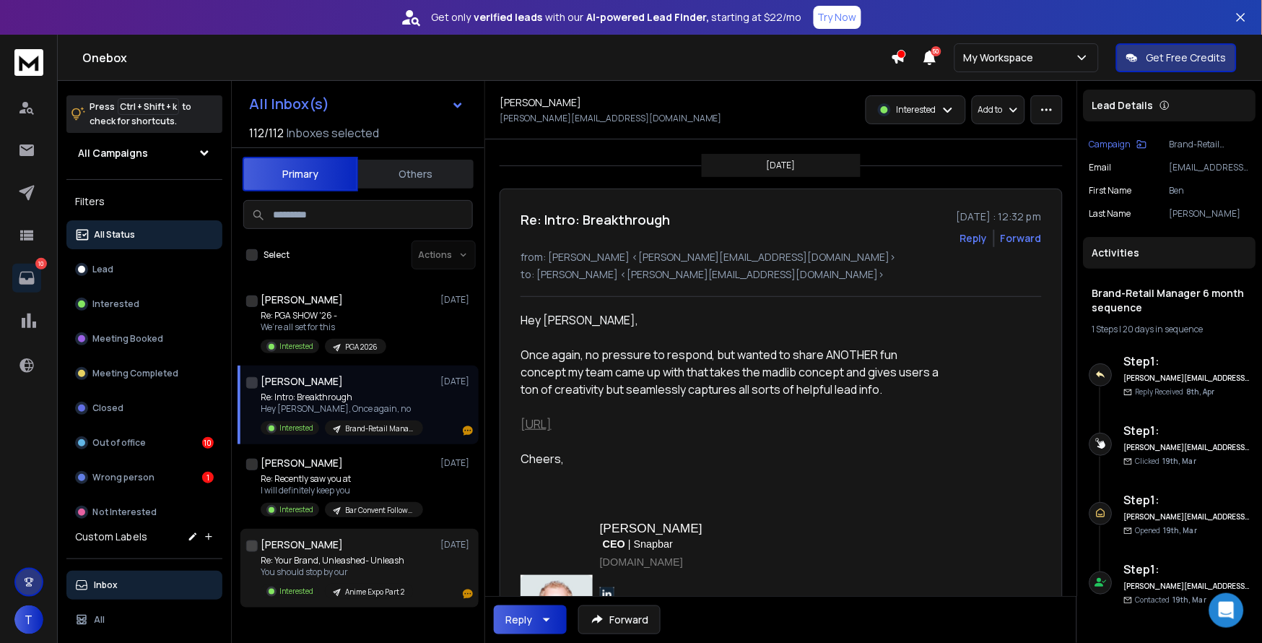
click at [326, 536] on div "[PERSON_NAME] [DATE] Re: Your Brand, Unleashed- Unleash You should stop by our …" at bounding box center [359, 568] width 238 height 79
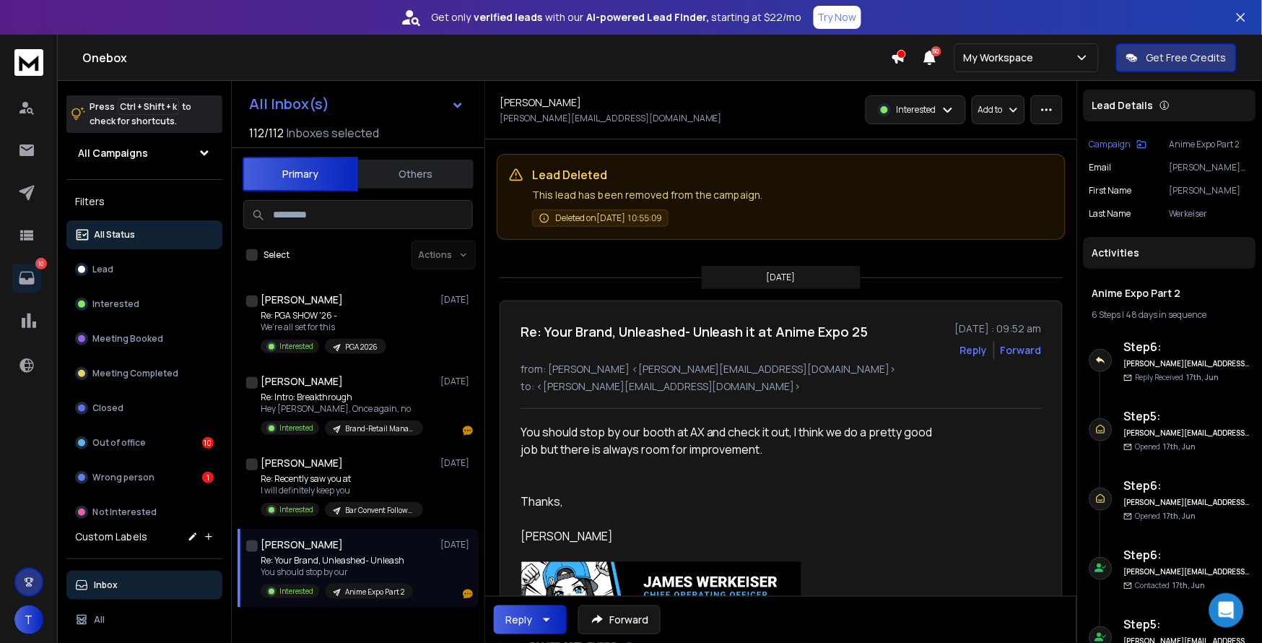
click at [684, 443] on div "You should stop by our booth at AX and check it out, I think we do a pretty goo…" at bounding box center [732, 440] width 422 height 35
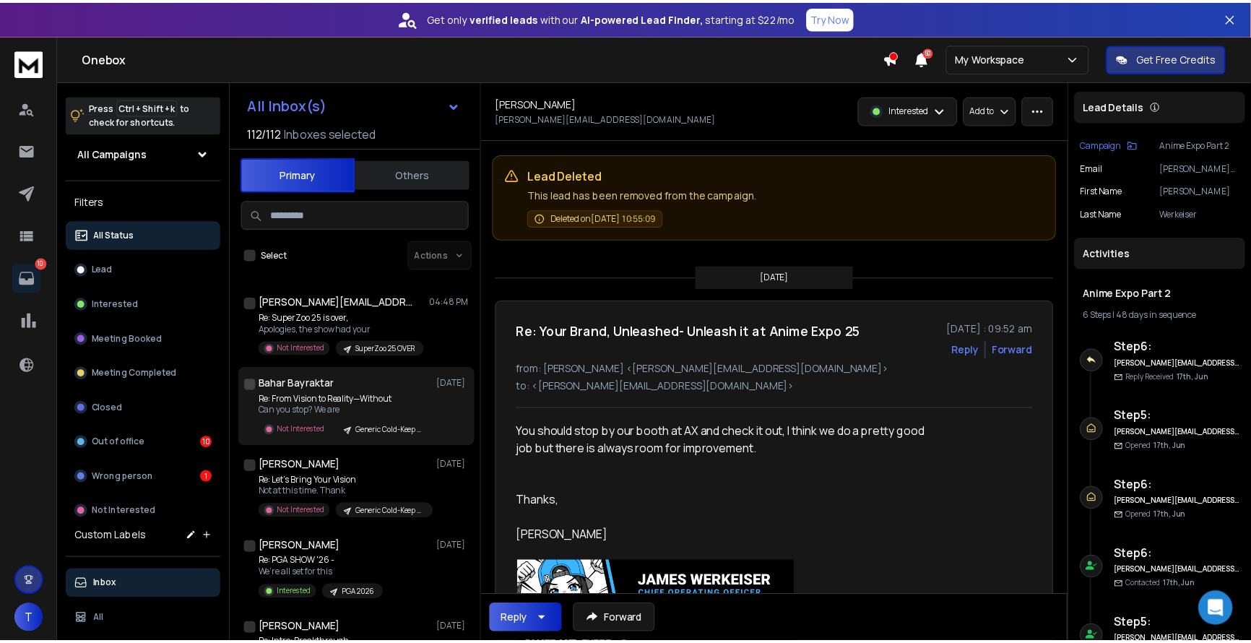
scroll to position [0, 0]
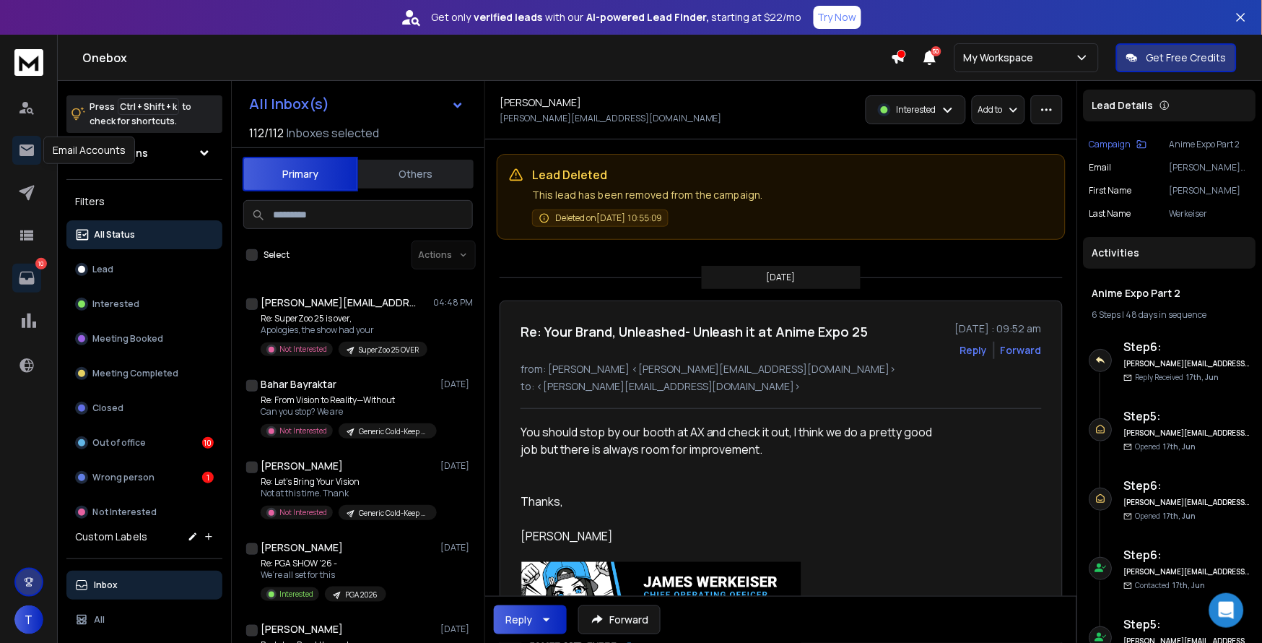
click at [22, 145] on icon at bounding box center [26, 150] width 14 height 12
